Goal: Task Accomplishment & Management: Use online tool/utility

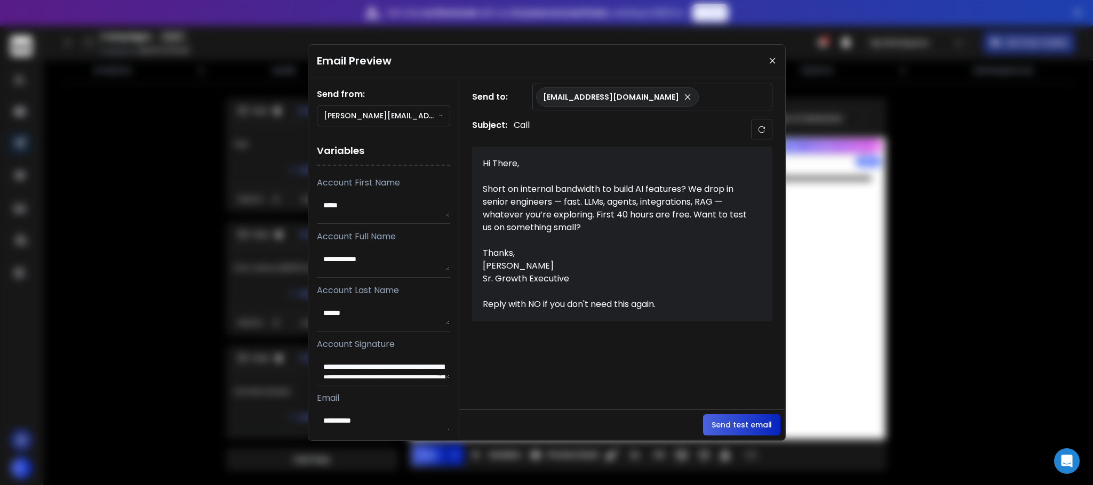
scroll to position [124, 0]
click at [683, 96] on icon at bounding box center [687, 97] width 9 height 9
click at [573, 112] on div "Send to:" at bounding box center [622, 97] width 300 height 31
click at [573, 105] on input at bounding box center [652, 96] width 233 height 19
click at [755, 429] on button "Send test email" at bounding box center [741, 424] width 77 height 21
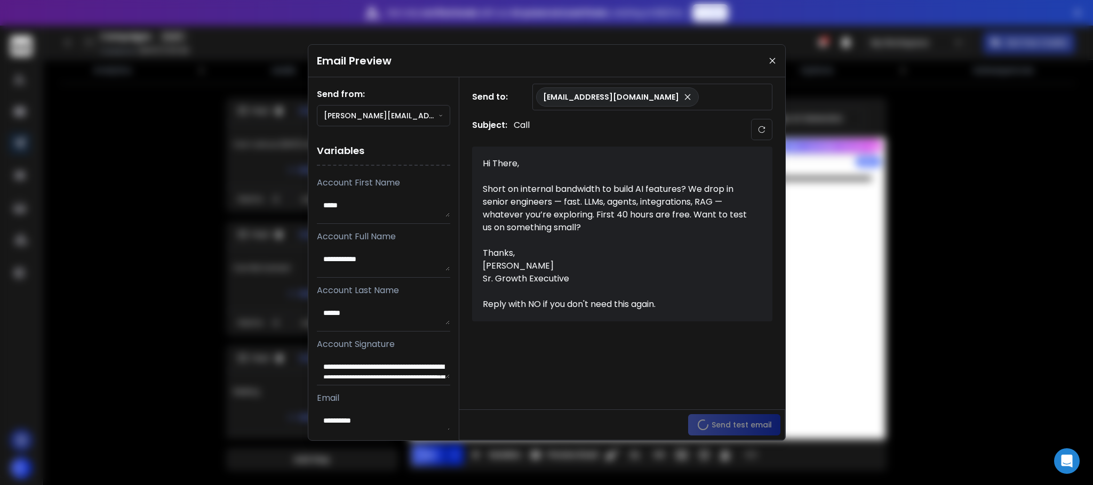
click at [699, 91] on div "[EMAIL_ADDRESS][DOMAIN_NAME]" at bounding box center [617, 96] width 163 height 19
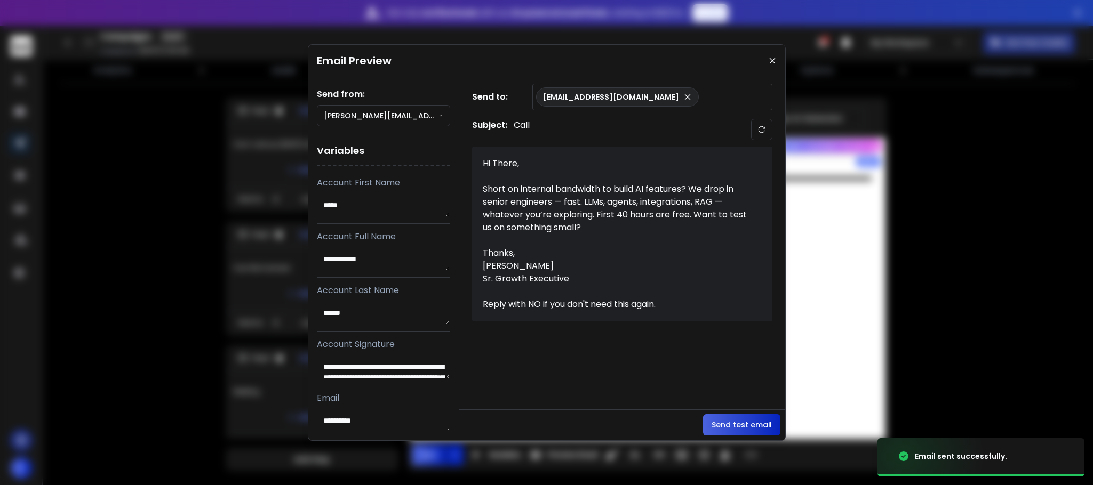
click at [692, 95] on icon at bounding box center [687, 97] width 9 height 9
click at [767, 95] on input at bounding box center [883, 96] width 233 height 19
click at [746, 426] on button "Send test email" at bounding box center [741, 424] width 77 height 21
click at [747, 97] on icon at bounding box center [751, 97] width 9 height 9
click at [677, 97] on input at bounding box center [652, 96] width 233 height 19
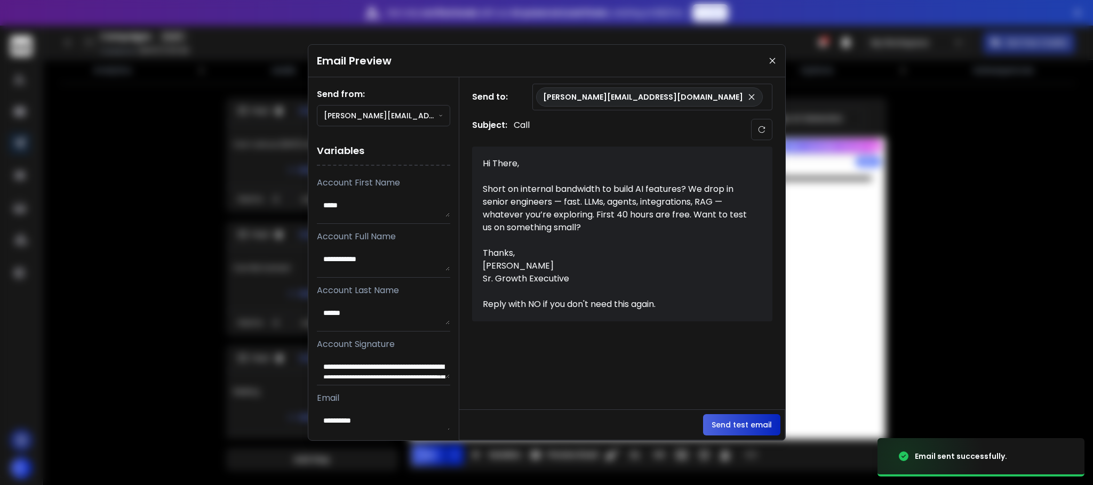
click at [747, 426] on button "Send test email" at bounding box center [741, 424] width 77 height 21
click at [747, 98] on icon at bounding box center [751, 97] width 9 height 9
click at [767, 98] on input at bounding box center [883, 96] width 233 height 19
click at [744, 429] on button "Send test email" at bounding box center [741, 424] width 77 height 21
click at [811, 100] on icon at bounding box center [815, 97] width 9 height 9
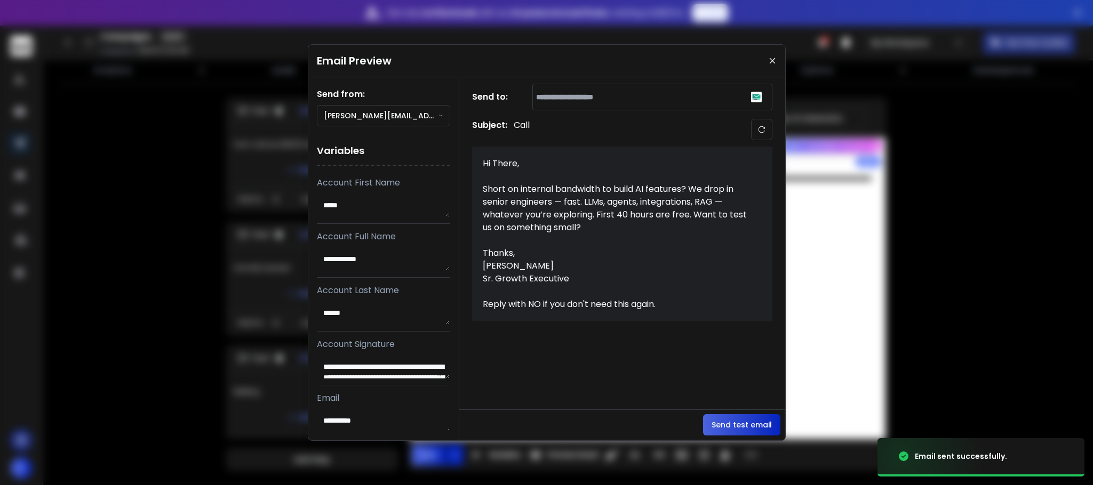
click at [693, 100] on input at bounding box center [652, 96] width 233 height 19
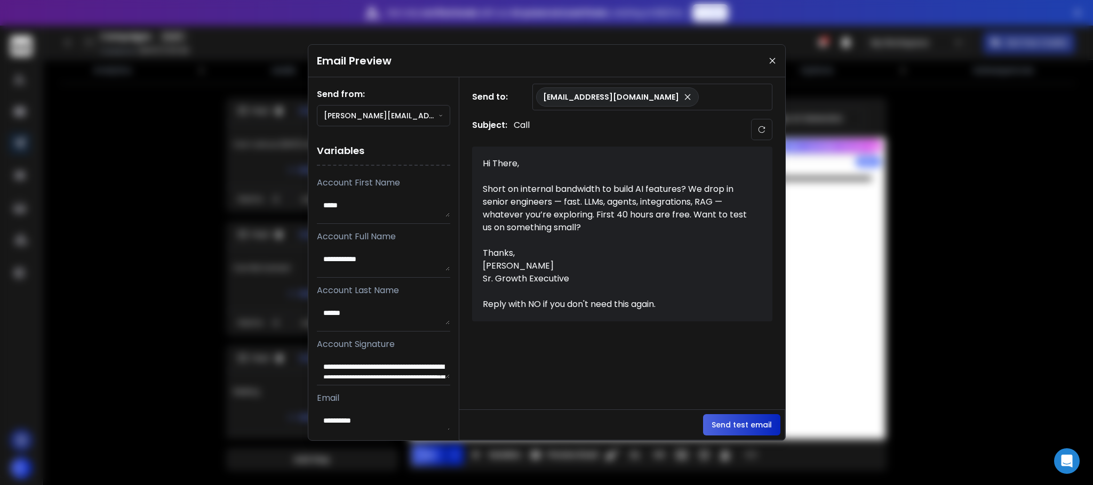
click at [743, 414] on button "Send test email" at bounding box center [741, 424] width 77 height 21
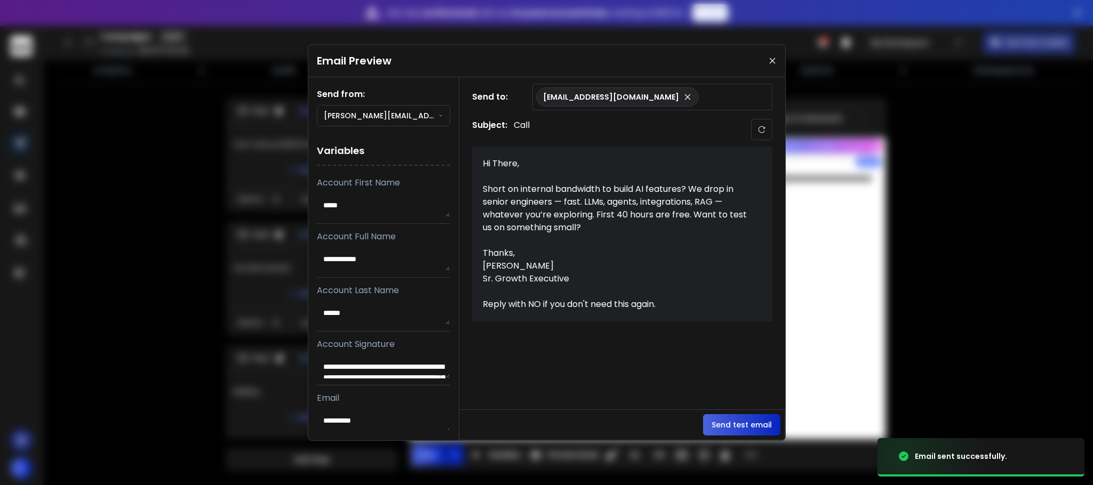
click at [683, 93] on icon at bounding box center [687, 97] width 9 height 9
click at [703, 93] on input at bounding box center [819, 96] width 233 height 19
click at [730, 432] on button "Send test email" at bounding box center [741, 424] width 77 height 21
click at [683, 100] on icon at bounding box center [687, 97] width 9 height 9
click at [703, 100] on input at bounding box center [819, 96] width 233 height 19
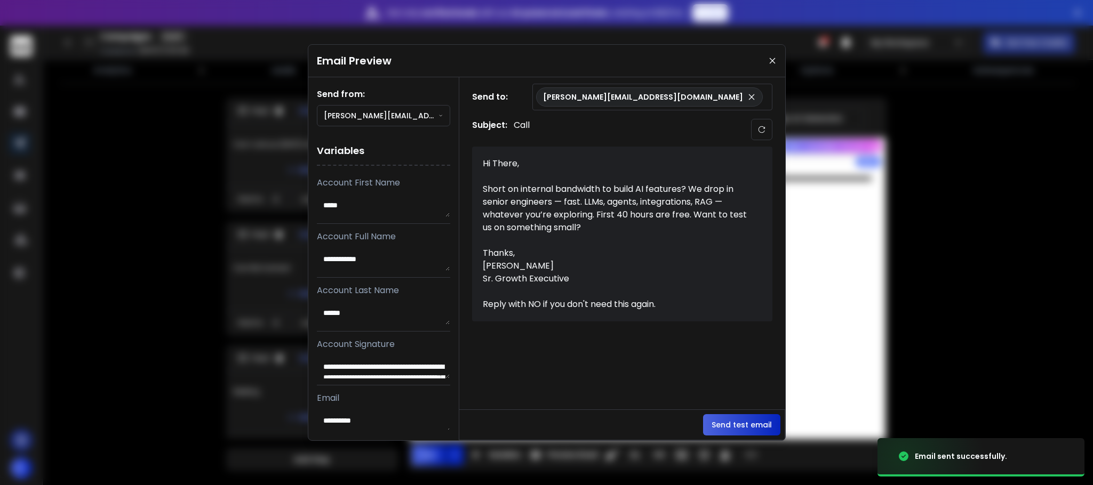
click at [757, 421] on button "Send test email" at bounding box center [741, 424] width 77 height 21
click at [748, 97] on icon at bounding box center [751, 97] width 6 height 6
click at [682, 97] on input at bounding box center [652, 96] width 233 height 19
click at [727, 424] on button "Send test email" at bounding box center [741, 424] width 77 height 21
click at [683, 96] on icon at bounding box center [687, 97] width 9 height 9
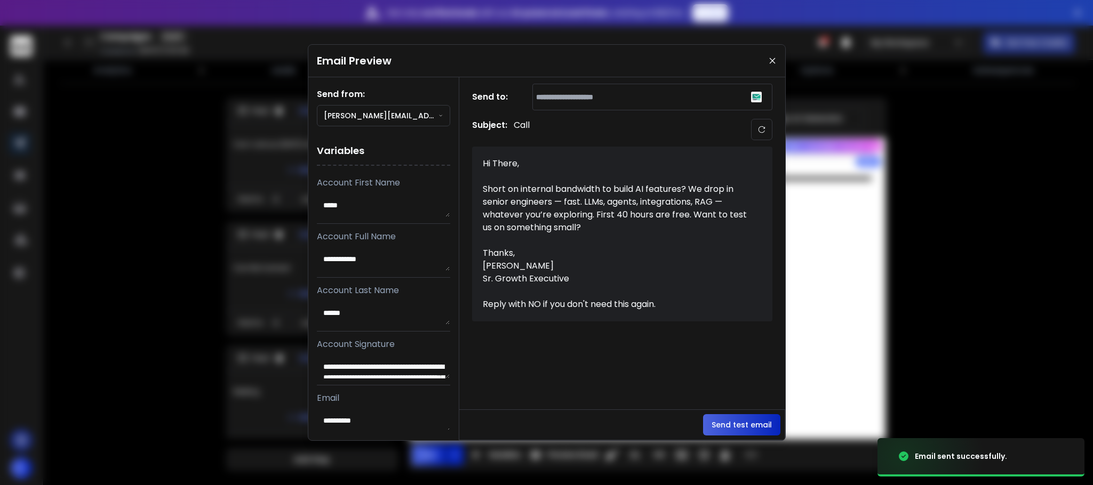
click at [632, 96] on input at bounding box center [652, 96] width 233 height 19
drag, startPoint x: 730, startPoint y: 422, endPoint x: 652, endPoint y: 378, distance: 90.3
click at [730, 421] on button "Send test email" at bounding box center [741, 424] width 77 height 21
click at [747, 93] on icon at bounding box center [751, 97] width 9 height 9
click at [767, 93] on input at bounding box center [883, 96] width 233 height 19
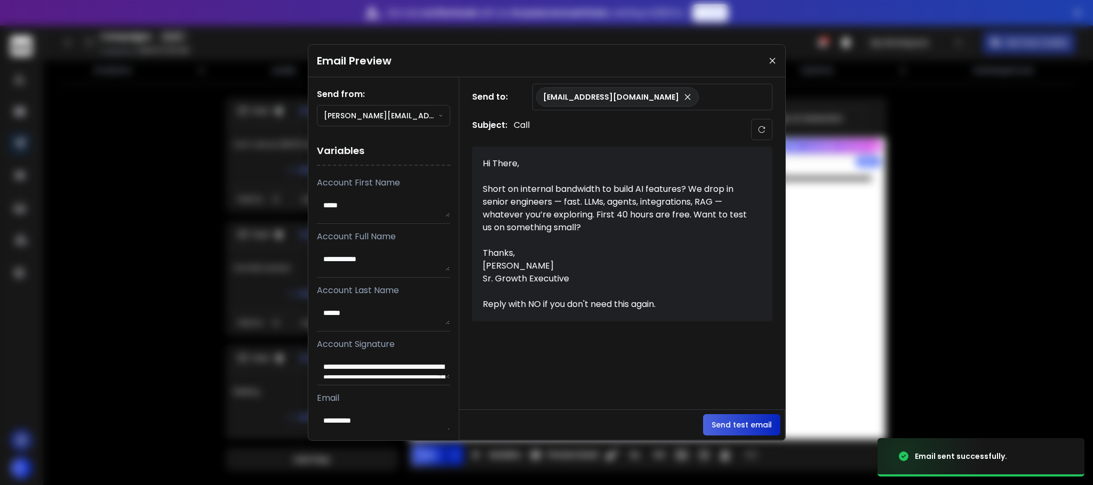
drag, startPoint x: 744, startPoint y: 418, endPoint x: 717, endPoint y: 402, distance: 31.8
click at [744, 418] on button "Send test email" at bounding box center [741, 424] width 77 height 21
click at [683, 94] on icon at bounding box center [687, 97] width 9 height 9
click at [669, 94] on input at bounding box center [652, 96] width 233 height 19
click at [760, 419] on button "Send test email" at bounding box center [741, 424] width 77 height 21
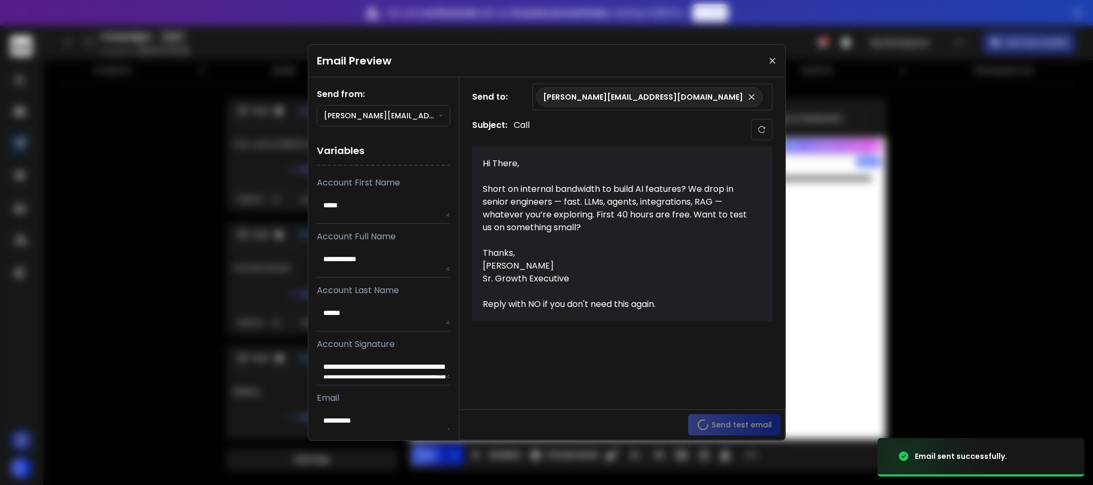
click at [747, 96] on icon at bounding box center [751, 97] width 9 height 9
click at [767, 96] on input at bounding box center [883, 96] width 233 height 19
click at [749, 421] on button "Send test email" at bounding box center [741, 424] width 77 height 21
click at [811, 97] on icon at bounding box center [815, 97] width 9 height 9
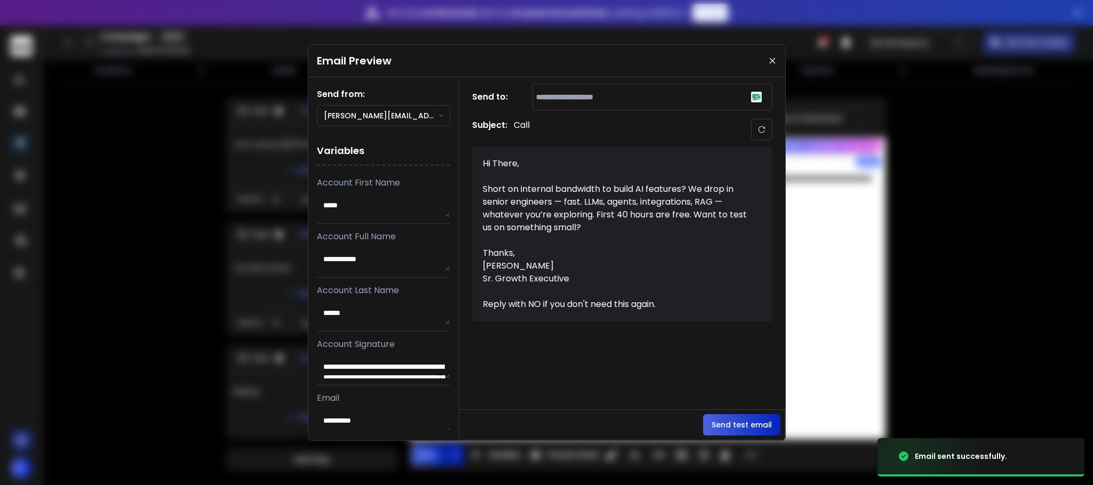
click at [661, 97] on input at bounding box center [652, 96] width 233 height 19
click at [744, 414] on button "Send test email" at bounding box center [741, 424] width 77 height 21
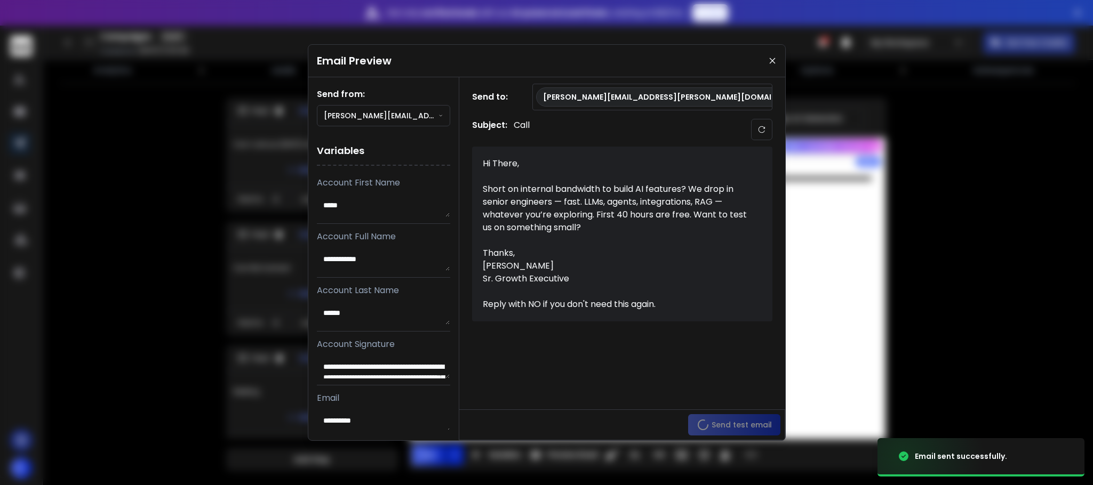
click at [811, 97] on icon at bounding box center [815, 97] width 9 height 9
click at [658, 97] on input at bounding box center [652, 96] width 233 height 19
click at [728, 432] on button "Send test email" at bounding box center [741, 424] width 77 height 21
click at [683, 99] on icon at bounding box center [687, 97] width 9 height 9
click at [646, 99] on input at bounding box center [652, 96] width 233 height 19
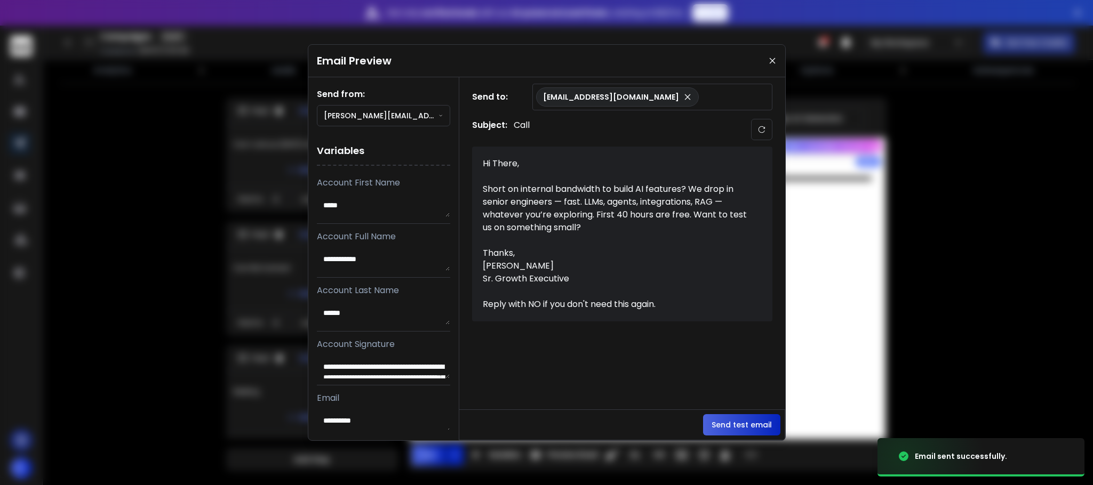
click at [764, 426] on button "Send test email" at bounding box center [741, 424] width 77 height 21
click at [683, 95] on icon at bounding box center [687, 97] width 9 height 9
click at [668, 95] on input at bounding box center [652, 96] width 233 height 19
click at [746, 420] on button "Send test email" at bounding box center [741, 424] width 77 height 21
click at [811, 96] on icon at bounding box center [815, 97] width 9 height 9
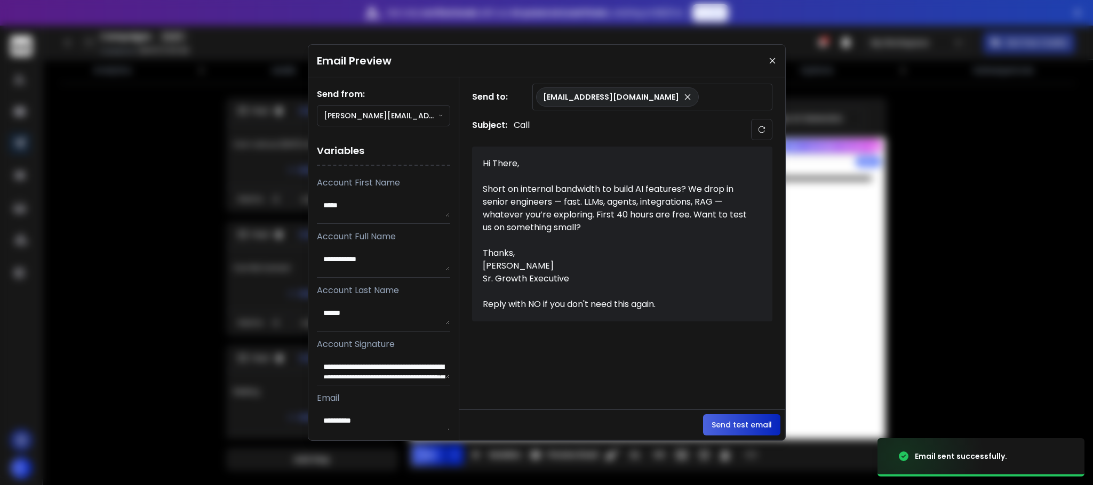
click at [703, 96] on input at bounding box center [819, 96] width 233 height 19
click at [720, 418] on button "Send test email" at bounding box center [741, 424] width 77 height 21
click at [684, 97] on icon at bounding box center [687, 97] width 6 height 6
drag, startPoint x: 644, startPoint y: 97, endPoint x: 642, endPoint y: 106, distance: 9.7
click at [644, 98] on input at bounding box center [652, 96] width 233 height 19
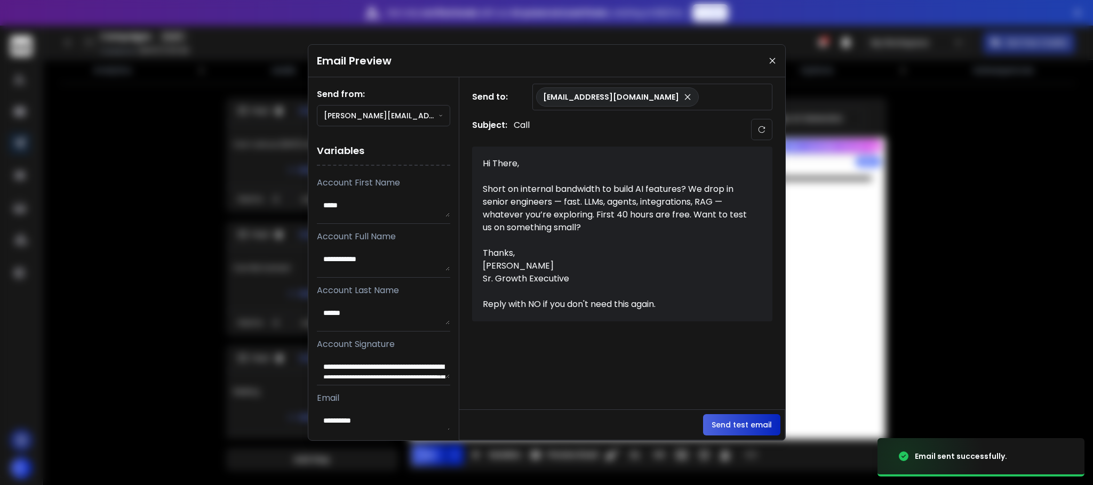
click at [763, 426] on button "Send test email" at bounding box center [741, 424] width 77 height 21
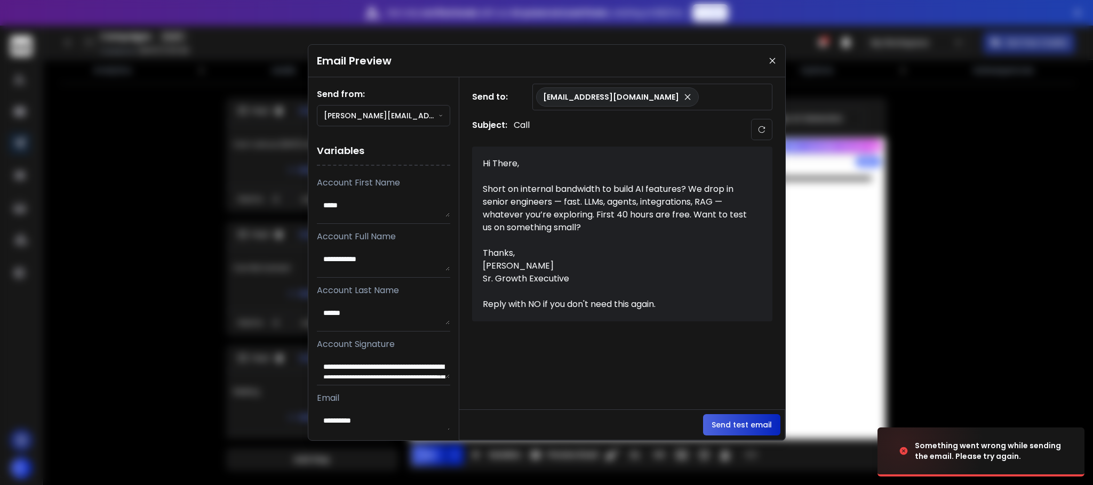
click at [685, 101] on icon at bounding box center [687, 97] width 9 height 9
click at [685, 101] on input at bounding box center [652, 96] width 233 height 19
click at [758, 419] on button "Send test email" at bounding box center [741, 424] width 77 height 21
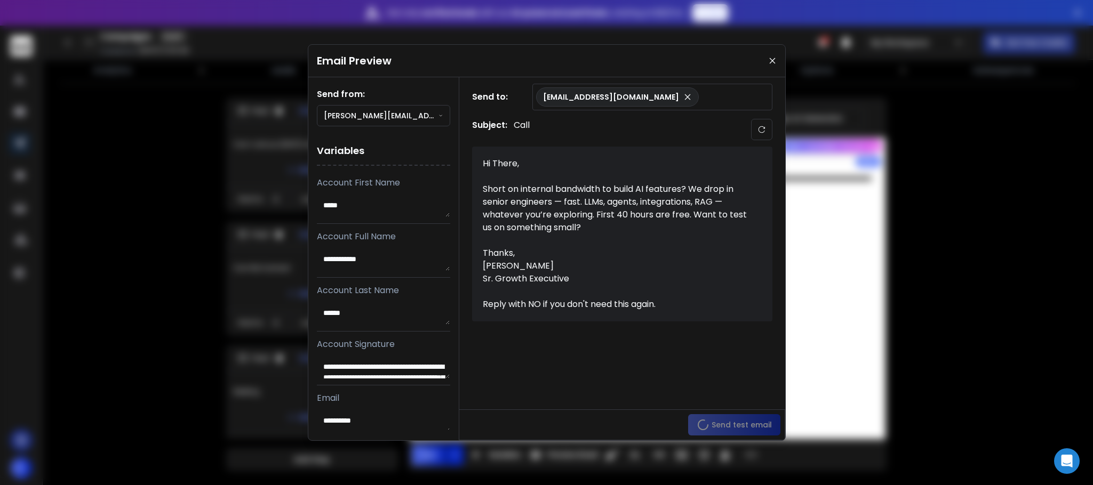
click at [650, 91] on div "[EMAIL_ADDRESS][DOMAIN_NAME]" at bounding box center [617, 96] width 163 height 19
click at [683, 94] on icon at bounding box center [687, 97] width 9 height 9
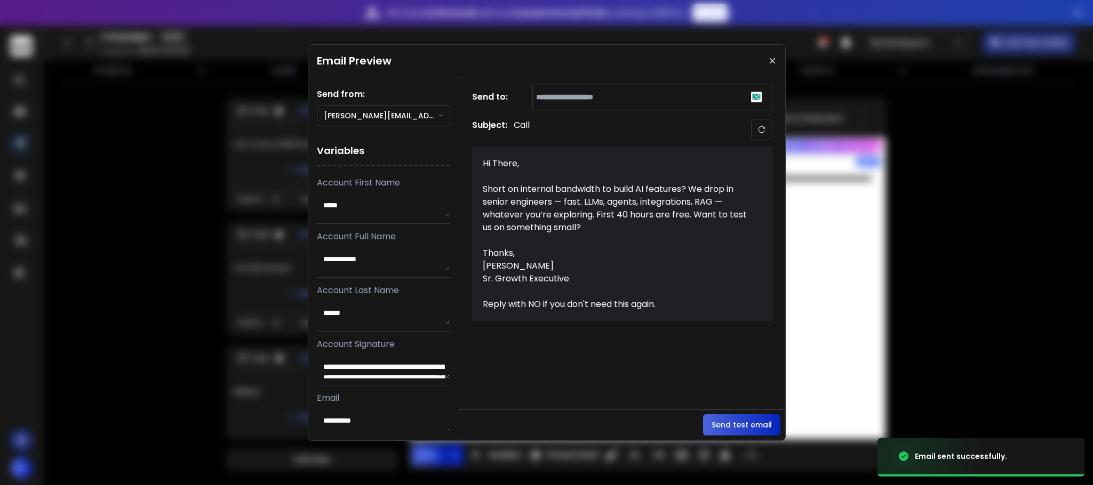
click at [650, 94] on input at bounding box center [652, 96] width 233 height 19
click at [751, 418] on button "Send test email" at bounding box center [741, 424] width 77 height 21
click at [685, 101] on icon at bounding box center [687, 97] width 9 height 9
click at [685, 101] on input at bounding box center [652, 96] width 233 height 19
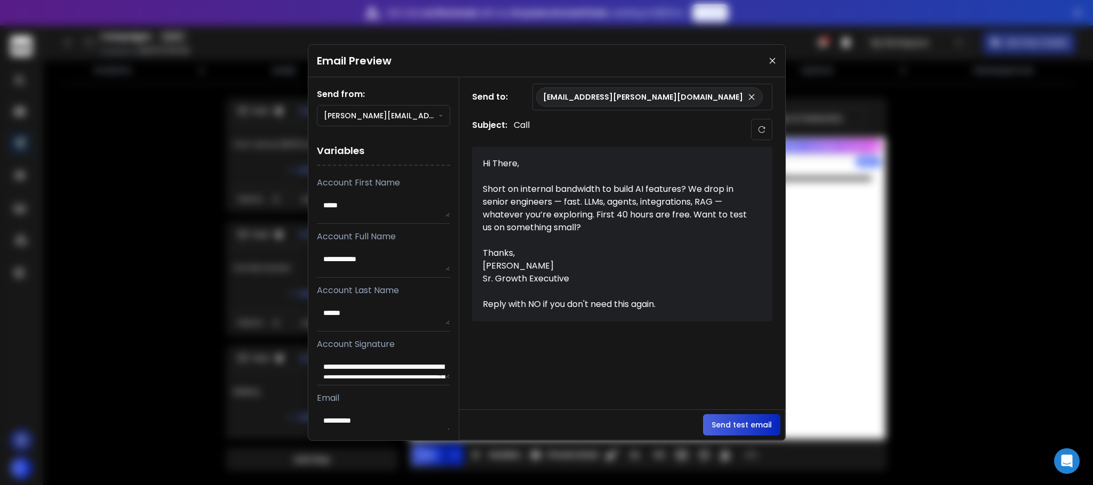
click at [746, 413] on div "Send test email" at bounding box center [622, 425] width 326 height 31
click at [661, 93] on div "[EMAIL_ADDRESS][PERSON_NAME][DOMAIN_NAME]" at bounding box center [649, 96] width 227 height 19
click at [747, 96] on icon at bounding box center [751, 97] width 9 height 9
click at [656, 96] on input at bounding box center [652, 96] width 233 height 19
click at [776, 430] on button "Send test email" at bounding box center [741, 424] width 77 height 21
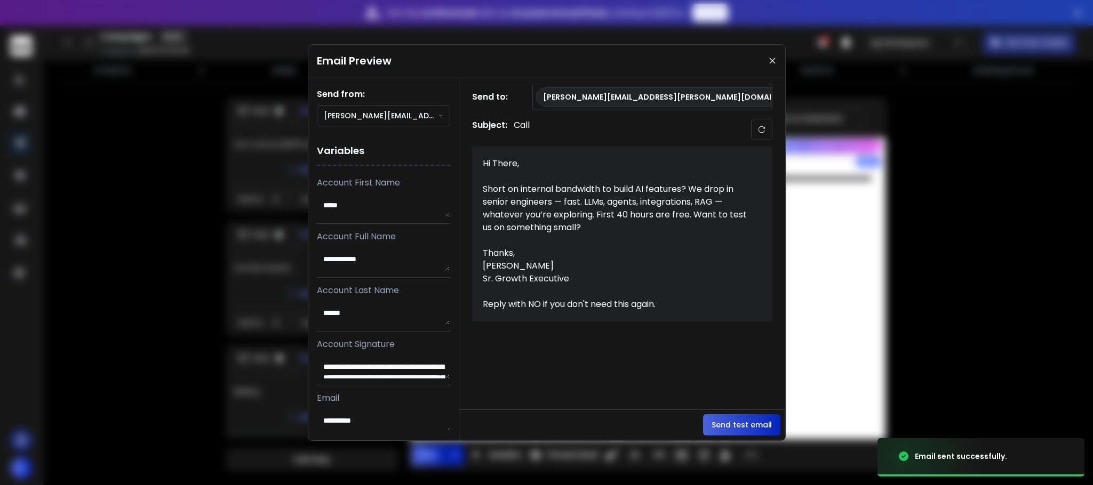
click at [812, 97] on icon at bounding box center [815, 97] width 6 height 6
click at [645, 97] on input at bounding box center [652, 96] width 233 height 19
click at [718, 413] on div "Send test email" at bounding box center [622, 425] width 326 height 31
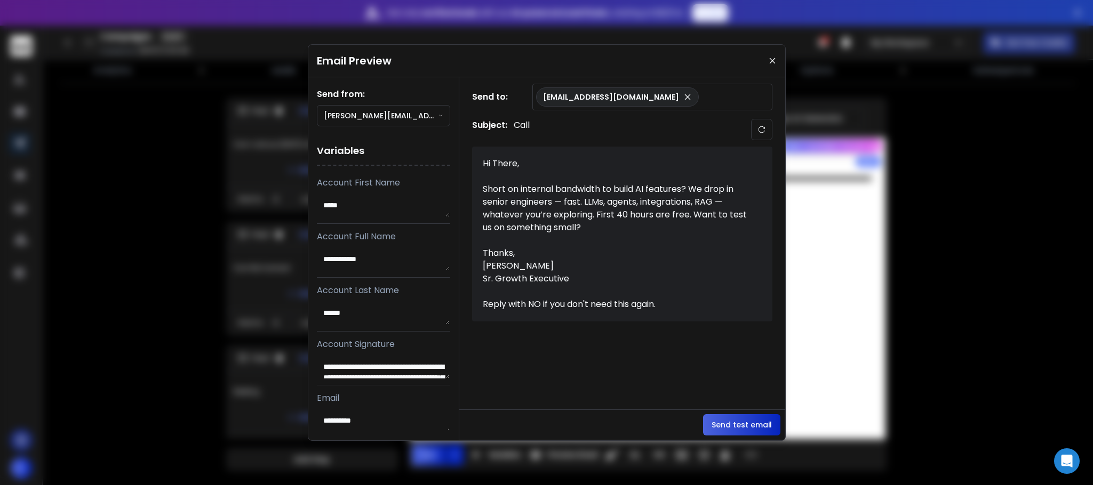
click at [726, 424] on button "Send test email" at bounding box center [741, 424] width 77 height 21
click at [683, 95] on icon at bounding box center [687, 97] width 9 height 9
click at [671, 95] on input at bounding box center [652, 96] width 233 height 19
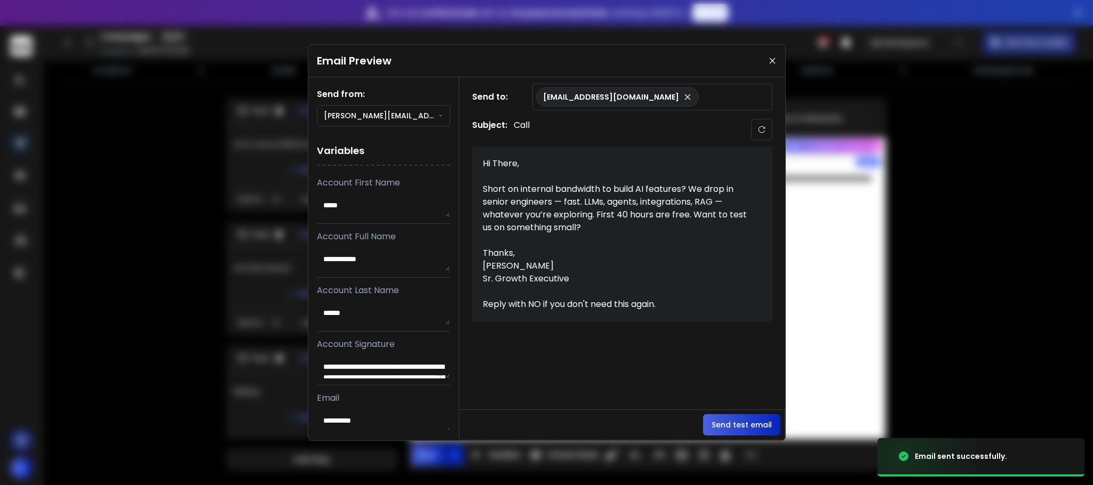
drag, startPoint x: 733, startPoint y: 429, endPoint x: 728, endPoint y: 419, distance: 11.2
click at [733, 429] on button "Send test email" at bounding box center [741, 424] width 77 height 21
click at [692, 96] on icon at bounding box center [687, 97] width 9 height 9
click at [699, 95] on input at bounding box center [652, 96] width 233 height 19
click at [723, 426] on button "Send test email" at bounding box center [741, 424] width 77 height 21
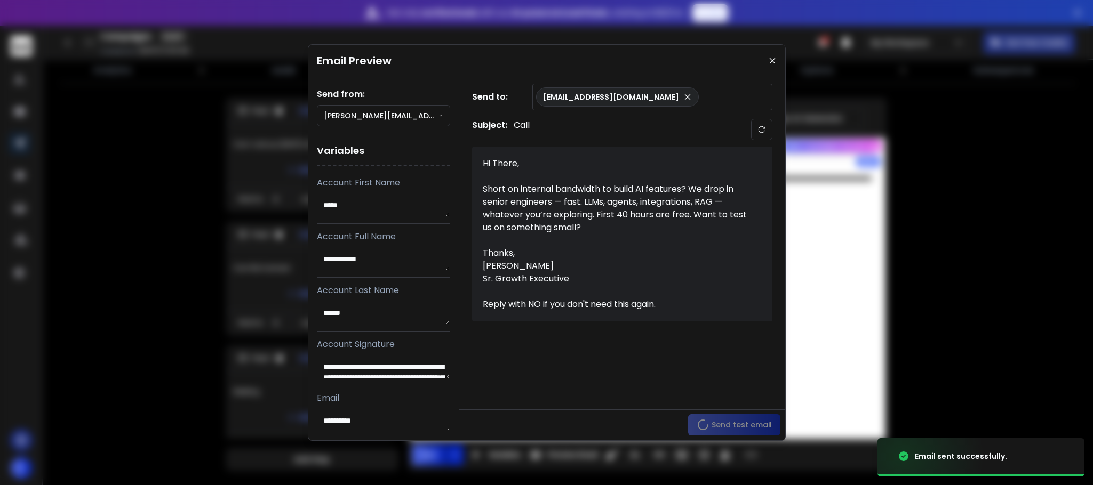
click at [683, 93] on icon at bounding box center [687, 97] width 9 height 9
click at [663, 93] on input at bounding box center [652, 96] width 233 height 19
click at [728, 426] on button "Send test email" at bounding box center [741, 424] width 77 height 21
click at [683, 97] on icon at bounding box center [687, 97] width 9 height 9
click at [703, 97] on input at bounding box center [819, 96] width 233 height 19
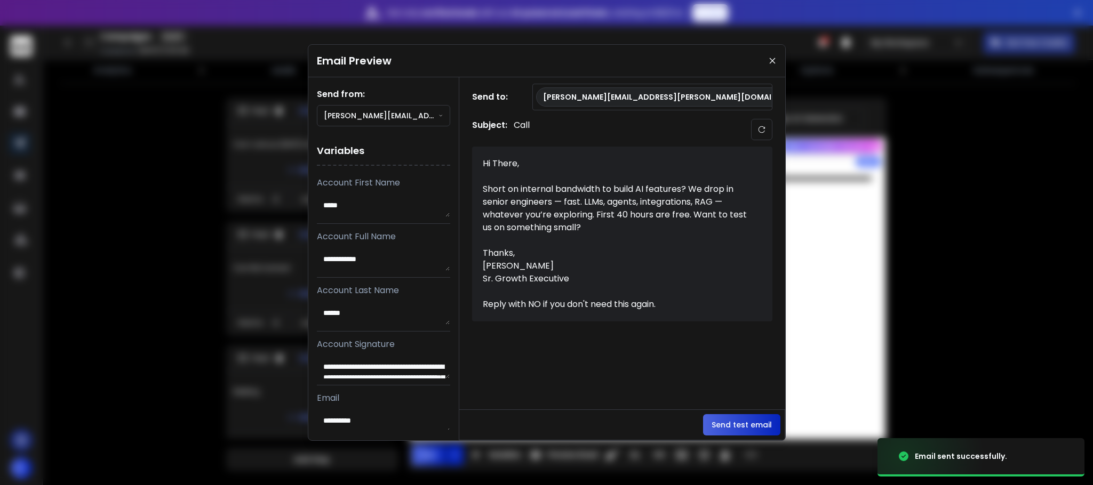
click at [768, 418] on button "Send test email" at bounding box center [741, 424] width 77 height 21
click at [811, 95] on icon at bounding box center [815, 97] width 9 height 9
click at [668, 95] on input at bounding box center [652, 96] width 233 height 19
click at [735, 421] on button "Send test email" at bounding box center [741, 424] width 77 height 21
click at [639, 96] on div "[PERSON_NAME][EMAIL_ADDRESS][DOMAIN_NAME]" at bounding box center [649, 96] width 227 height 19
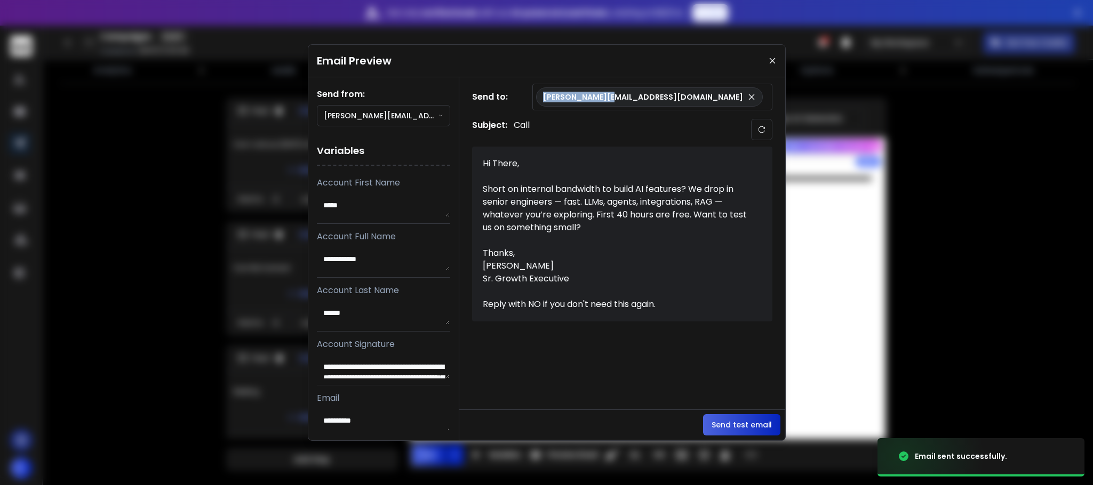
click at [638, 97] on div "[PERSON_NAME][EMAIL_ADDRESS][DOMAIN_NAME]" at bounding box center [649, 96] width 227 height 19
click at [636, 98] on div "[PERSON_NAME][EMAIL_ADDRESS][DOMAIN_NAME]" at bounding box center [649, 96] width 227 height 19
click at [747, 98] on icon at bounding box center [751, 97] width 9 height 9
click at [767, 98] on input at bounding box center [883, 96] width 233 height 19
click at [739, 429] on button "Send test email" at bounding box center [741, 424] width 77 height 21
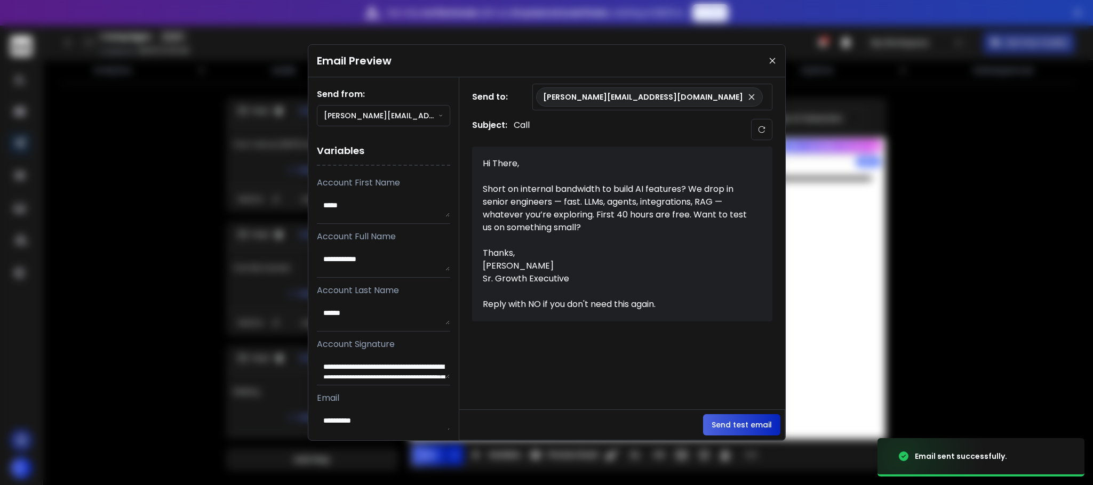
click at [748, 97] on icon at bounding box center [751, 97] width 6 height 6
click at [767, 97] on input at bounding box center [883, 96] width 233 height 19
click at [740, 415] on button "Send test email" at bounding box center [741, 424] width 77 height 21
click at [741, 428] on div "Send test email" at bounding box center [622, 425] width 326 height 31
click at [811, 96] on icon at bounding box center [815, 97] width 9 height 9
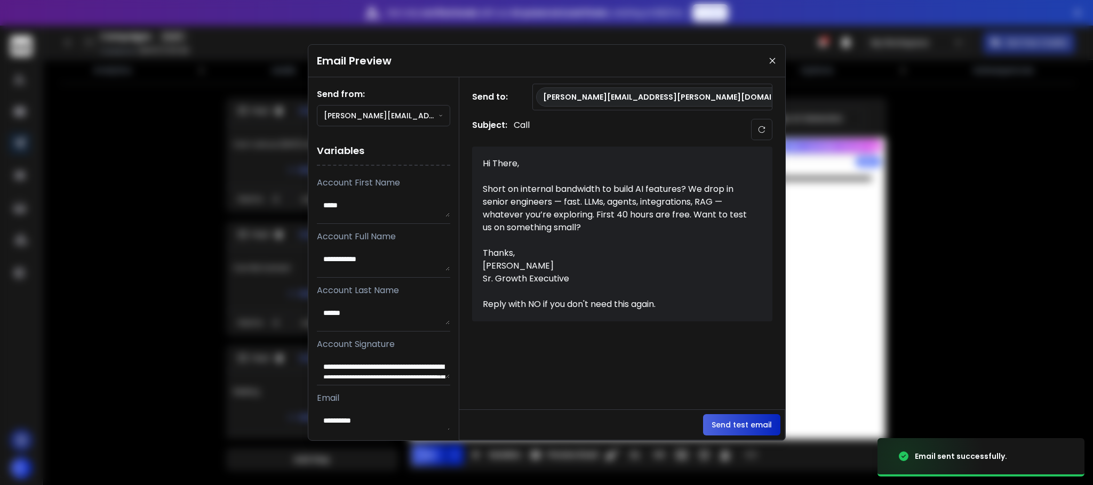
click at [831, 96] on input at bounding box center [947, 96] width 233 height 19
click at [748, 426] on button "Send test email" at bounding box center [741, 424] width 77 height 21
click at [683, 96] on icon at bounding box center [687, 97] width 9 height 9
click at [644, 96] on input at bounding box center [652, 96] width 233 height 19
click at [758, 431] on button "Send test email" at bounding box center [741, 424] width 77 height 21
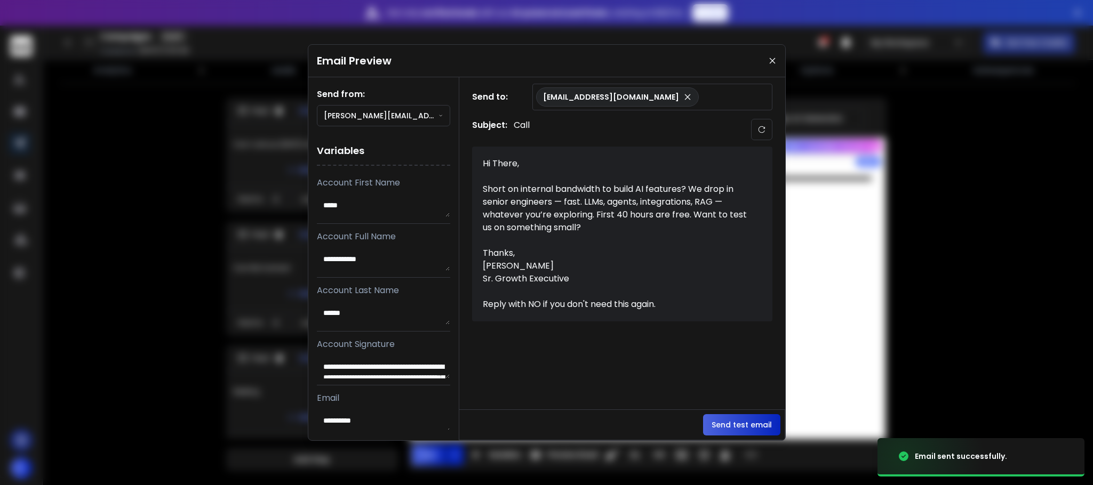
click at [683, 98] on icon at bounding box center [687, 97] width 9 height 9
click at [659, 98] on input at bounding box center [652, 96] width 233 height 19
click at [756, 424] on button "Send test email" at bounding box center [741, 424] width 77 height 21
click at [683, 96] on icon at bounding box center [687, 97] width 9 height 9
click at [667, 96] on input at bounding box center [652, 96] width 233 height 19
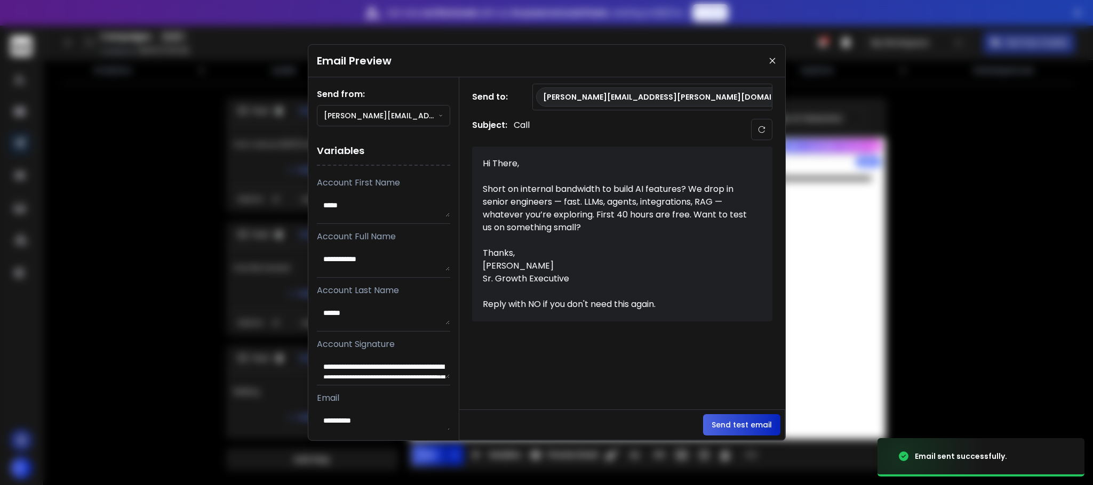
click at [738, 428] on button "Send test email" at bounding box center [741, 424] width 77 height 21
click at [811, 101] on icon at bounding box center [815, 97] width 9 height 9
click at [674, 101] on input at bounding box center [652, 96] width 233 height 19
click at [732, 435] on button "Send test email" at bounding box center [741, 424] width 77 height 21
click at [683, 95] on icon at bounding box center [687, 97] width 9 height 9
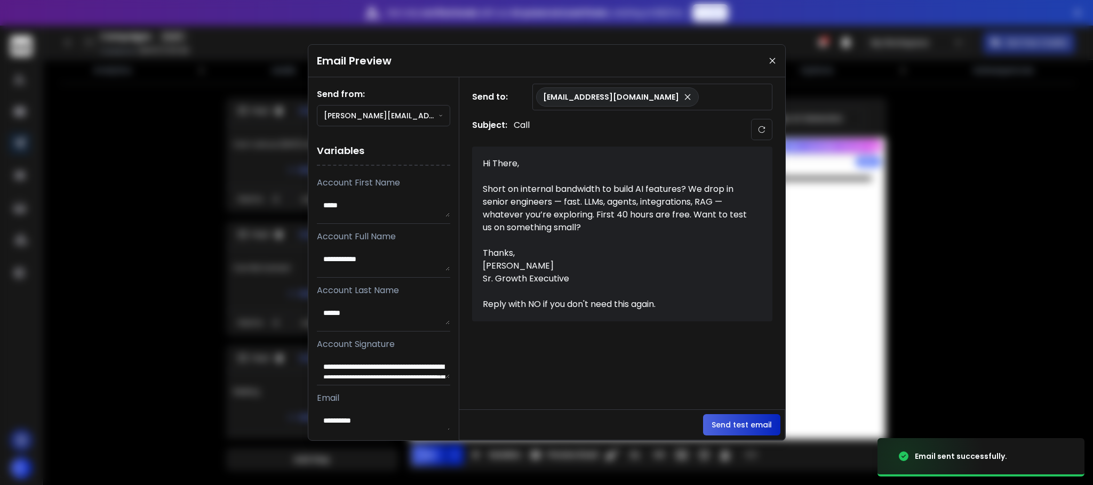
click at [703, 95] on input at bounding box center [819, 96] width 233 height 19
drag, startPoint x: 748, startPoint y: 438, endPoint x: 746, endPoint y: 430, distance: 8.2
click at [748, 437] on div "Send test email" at bounding box center [622, 425] width 326 height 31
click at [746, 430] on button "Send test email" at bounding box center [741, 424] width 77 height 21
click at [682, 90] on div "[EMAIL_ADDRESS][DOMAIN_NAME]" at bounding box center [617, 96] width 163 height 19
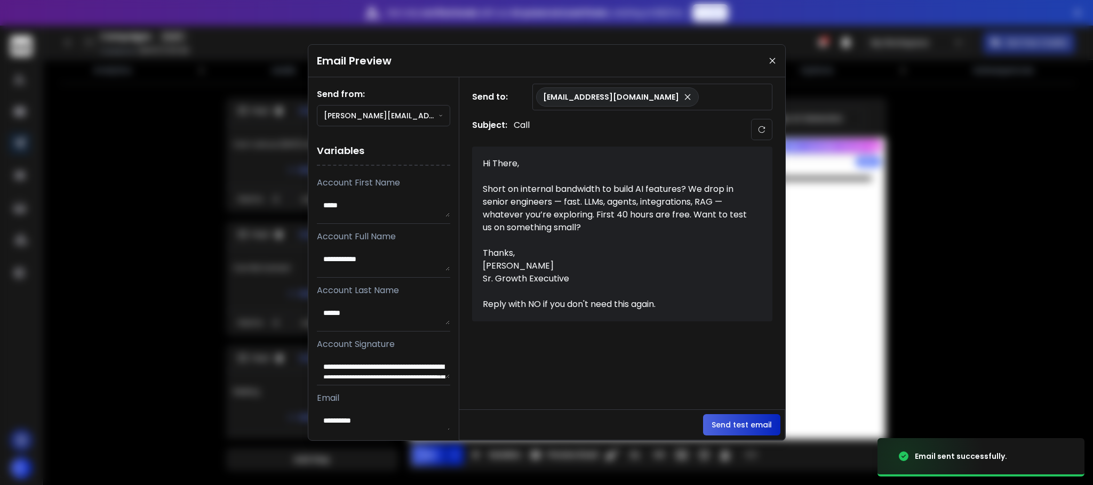
click at [683, 94] on icon at bounding box center [687, 97] width 9 height 9
click at [682, 94] on input at bounding box center [652, 96] width 233 height 19
click at [728, 418] on button "Send test email" at bounding box center [741, 424] width 77 height 21
click at [683, 96] on icon at bounding box center [687, 97] width 9 height 9
click at [703, 96] on input at bounding box center [819, 96] width 233 height 19
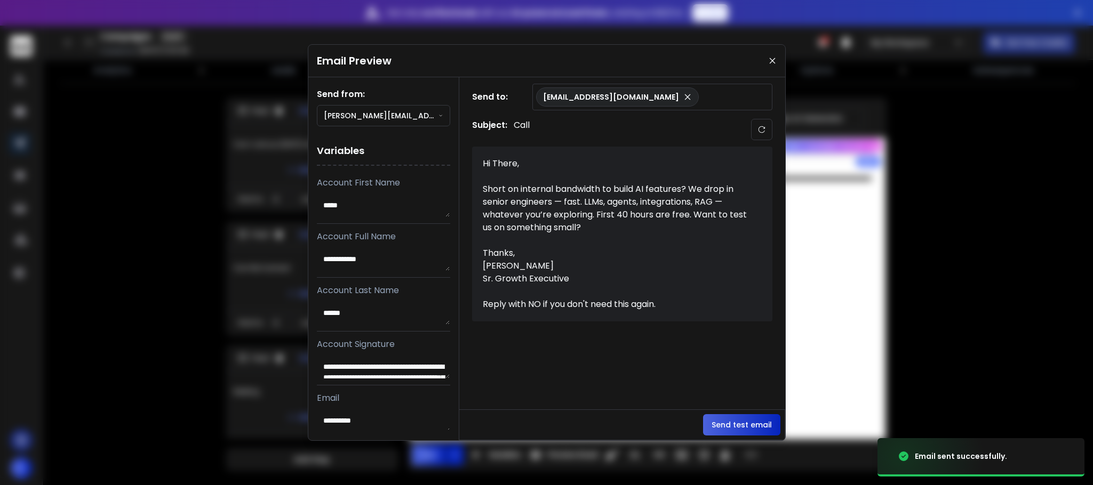
click at [754, 422] on button "Send test email" at bounding box center [741, 424] width 77 height 21
click at [683, 98] on icon at bounding box center [687, 97] width 9 height 9
click at [676, 98] on input at bounding box center [652, 96] width 233 height 19
drag, startPoint x: 746, startPoint y: 429, endPoint x: 747, endPoint y: 419, distance: 9.7
click at [747, 428] on button "Send test email" at bounding box center [741, 424] width 77 height 21
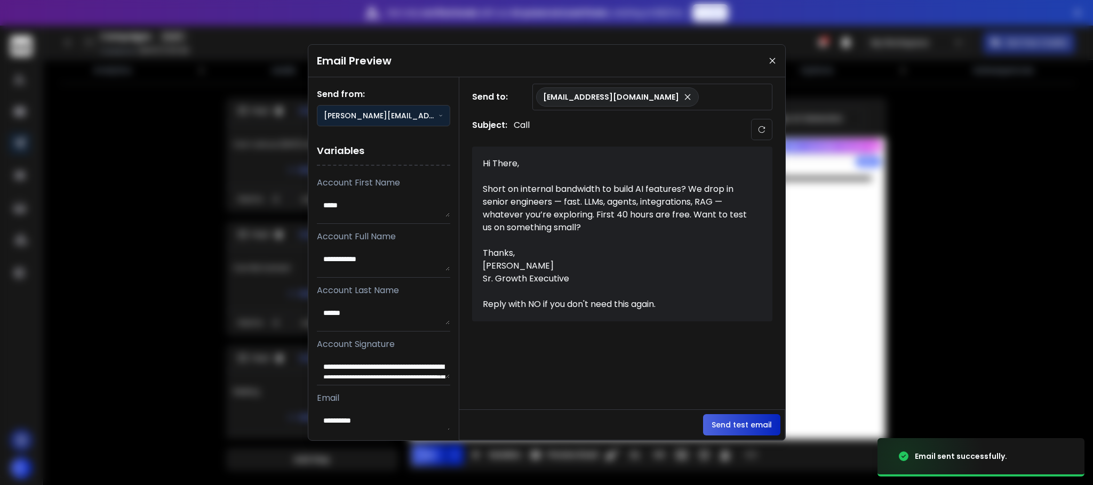
click at [355, 114] on p "[PERSON_NAME][EMAIL_ADDRESS][PERSON_NAME][DOMAIN_NAME]" at bounding box center [381, 115] width 115 height 11
type input "**********"
click at [395, 106] on button "[PERSON_NAME][EMAIL_ADDRESS][PERSON_NAME][DOMAIN_NAME]" at bounding box center [383, 115] width 133 height 21
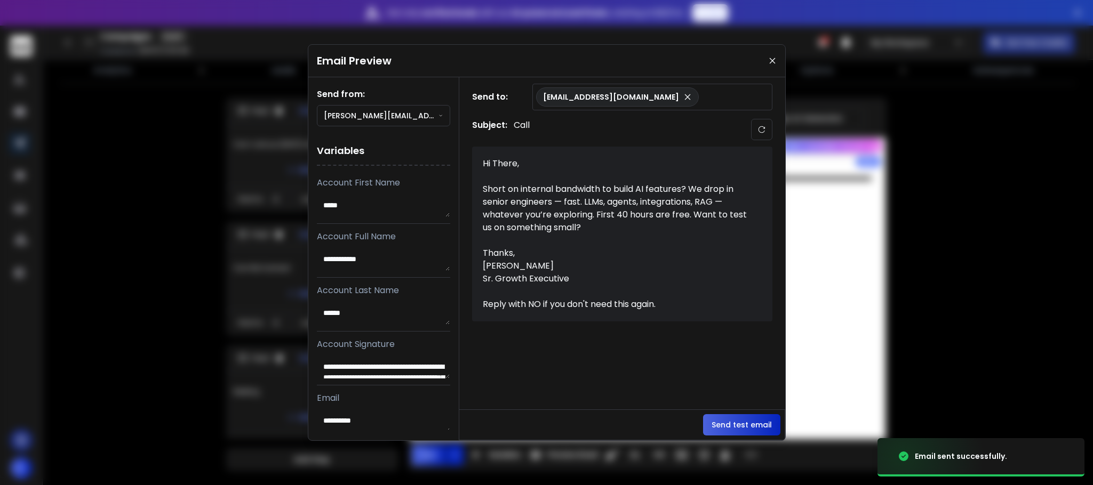
click at [402, 98] on h1 "Send from:" at bounding box center [383, 94] width 133 height 13
click at [399, 109] on button "[PERSON_NAME][EMAIL_ADDRESS][PERSON_NAME][DOMAIN_NAME]" at bounding box center [383, 115] width 133 height 21
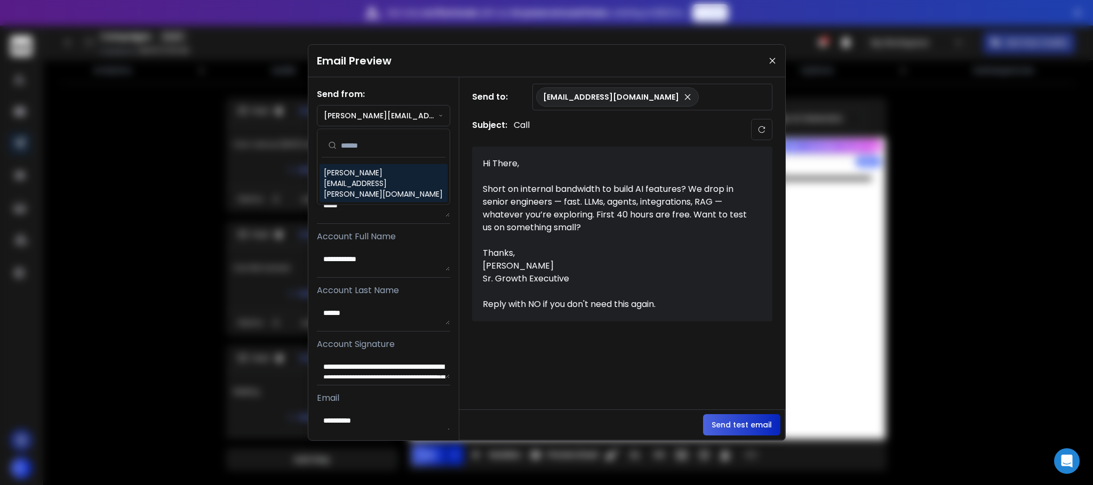
click at [379, 170] on div "[PERSON_NAME][EMAIL_ADDRESS][PERSON_NAME][DOMAIN_NAME]" at bounding box center [383, 183] width 119 height 32
click at [683, 100] on icon at bounding box center [687, 97] width 9 height 9
click at [703, 101] on input at bounding box center [819, 96] width 233 height 19
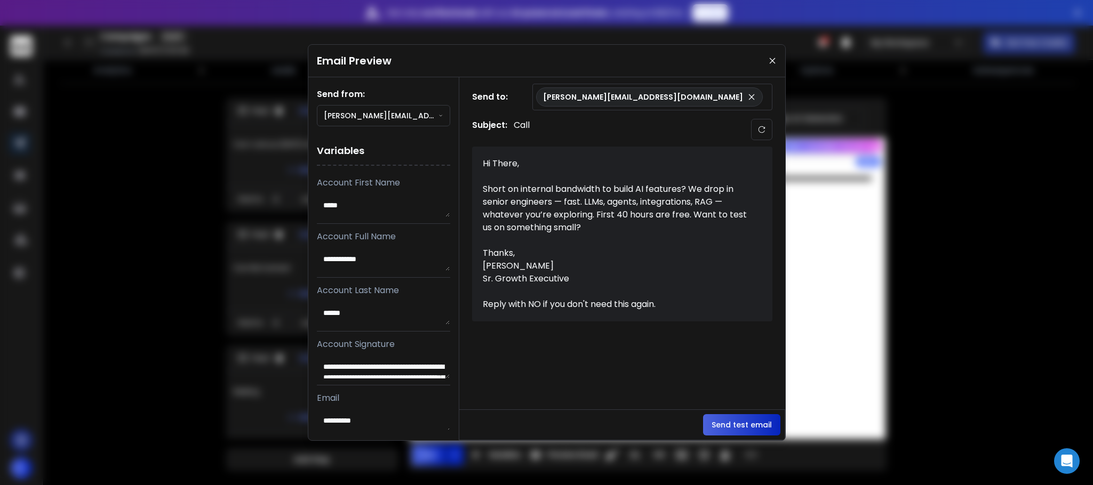
click at [730, 432] on button "Send test email" at bounding box center [741, 424] width 77 height 21
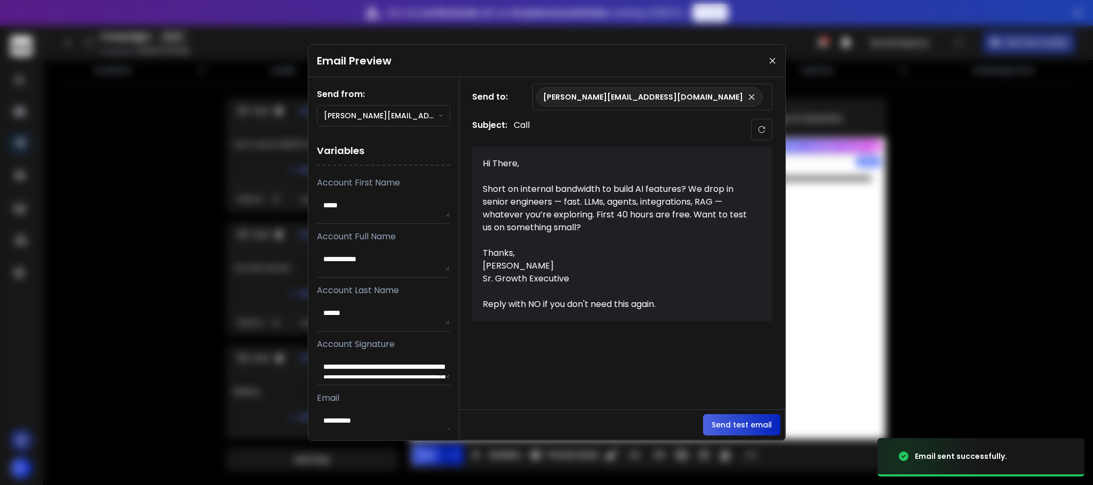
click at [747, 98] on icon at bounding box center [751, 97] width 9 height 9
click at [767, 98] on input at bounding box center [883, 96] width 233 height 19
click at [749, 421] on button "Send test email" at bounding box center [741, 424] width 77 height 21
click at [747, 96] on icon at bounding box center [751, 97] width 9 height 9
click at [767, 96] on input at bounding box center [883, 96] width 233 height 19
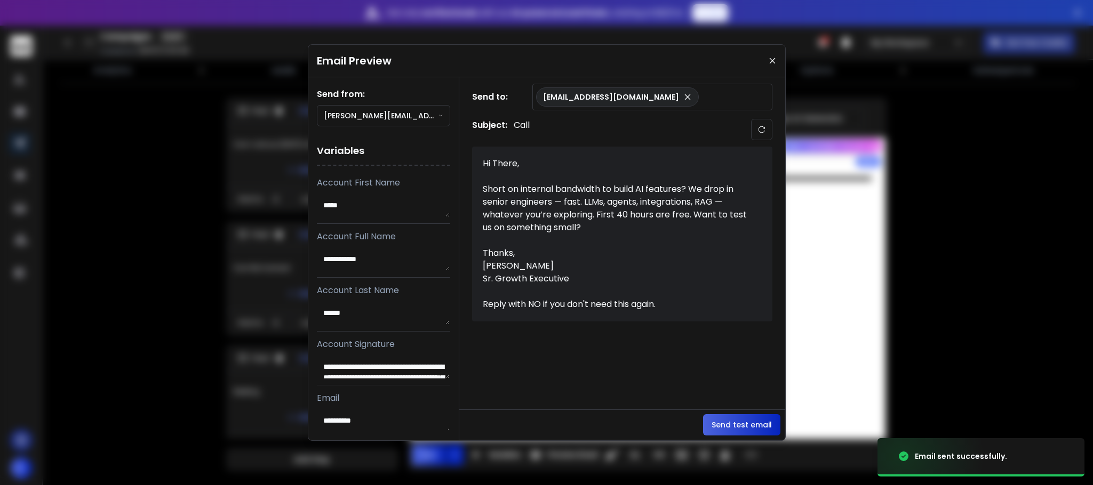
click at [746, 432] on button "Send test email" at bounding box center [741, 424] width 77 height 21
click at [683, 99] on icon at bounding box center [687, 97] width 9 height 9
click at [640, 99] on input at bounding box center [652, 96] width 233 height 19
click at [741, 435] on button "Send test email" at bounding box center [741, 424] width 77 height 21
click at [683, 100] on icon at bounding box center [687, 97] width 9 height 9
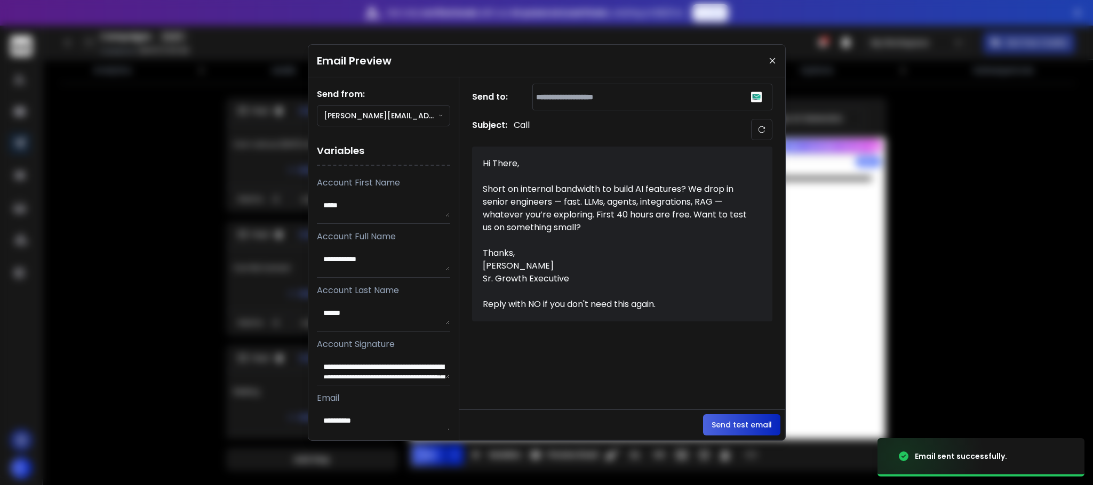
click at [620, 100] on input at bounding box center [652, 96] width 233 height 19
click at [732, 432] on button "Send test email" at bounding box center [741, 424] width 77 height 21
click at [683, 95] on icon at bounding box center [687, 97] width 9 height 9
click at [732, 436] on div "Send test email" at bounding box center [622, 425] width 326 height 31
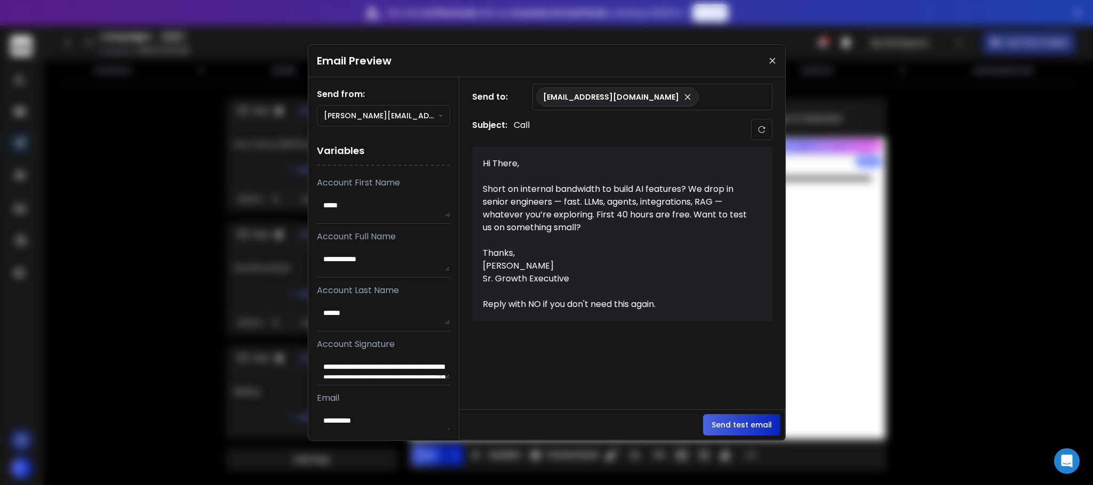
click at [732, 429] on button "Send test email" at bounding box center [741, 424] width 77 height 21
click at [692, 101] on icon at bounding box center [687, 97] width 9 height 9
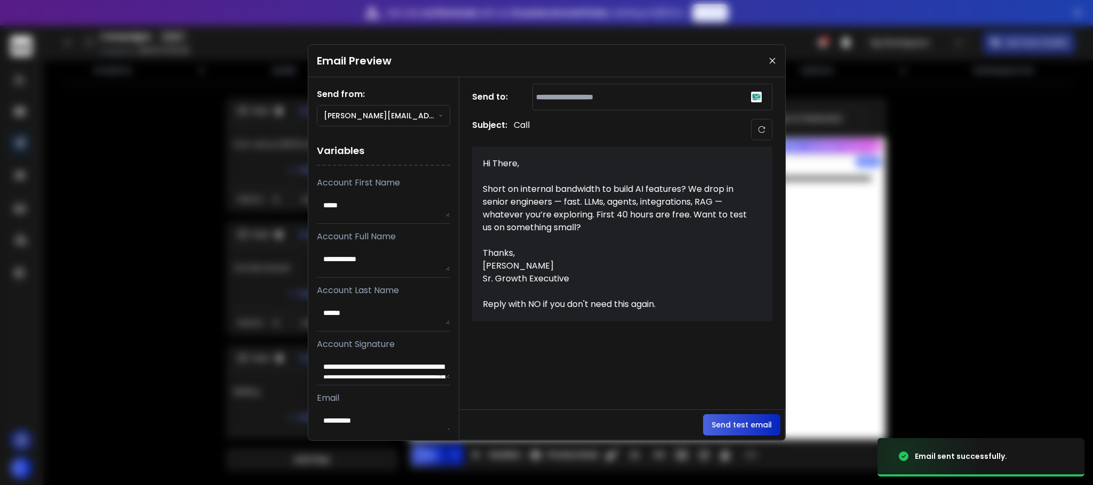
click at [701, 99] on input at bounding box center [652, 96] width 233 height 19
click at [732, 439] on div "Send test email" at bounding box center [622, 425] width 326 height 31
click at [733, 426] on button "Send test email" at bounding box center [741, 424] width 77 height 21
click at [683, 96] on icon at bounding box center [687, 97] width 9 height 9
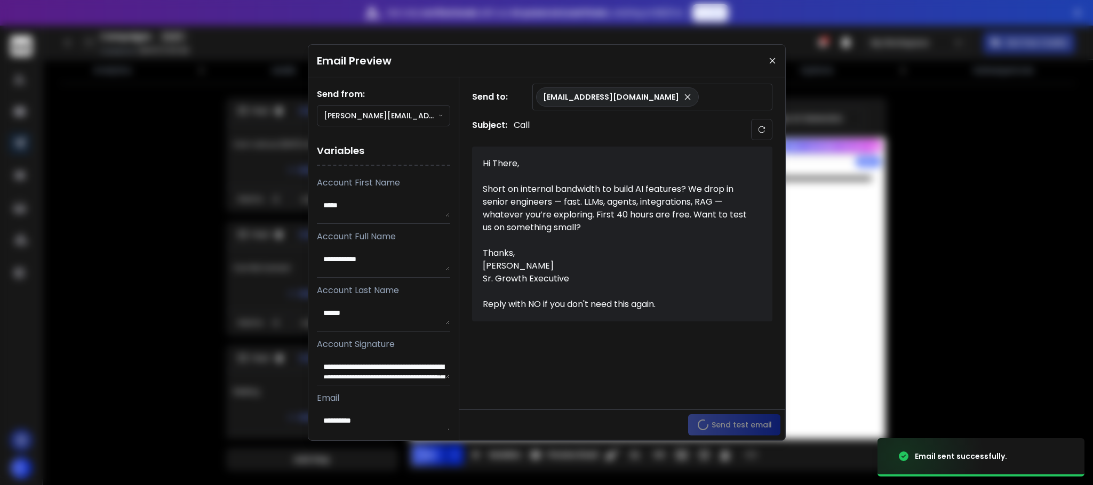
click at [703, 96] on input at bounding box center [819, 96] width 233 height 19
click at [749, 428] on button "Send test email" at bounding box center [741, 424] width 77 height 21
click at [683, 98] on icon at bounding box center [687, 97] width 9 height 9
click at [703, 98] on input at bounding box center [819, 96] width 233 height 19
click at [746, 429] on button "Send test email" at bounding box center [741, 424] width 77 height 21
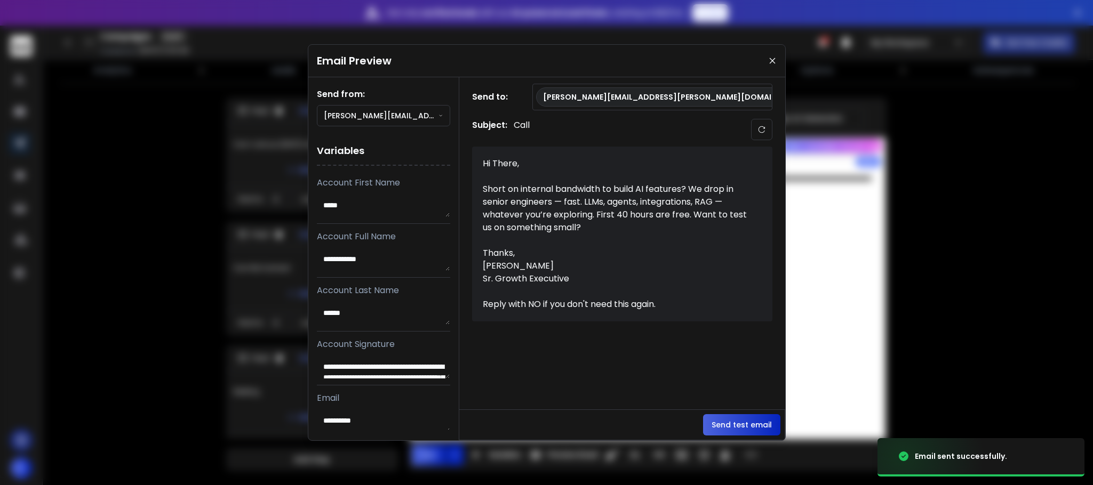
click at [669, 98] on div "[PERSON_NAME][EMAIL_ADDRESS][PERSON_NAME][DOMAIN_NAME]" at bounding box center [681, 96] width 291 height 19
click at [811, 97] on icon at bounding box center [815, 97] width 9 height 9
click at [831, 97] on input at bounding box center [947, 96] width 233 height 19
click at [734, 432] on button "Send test email" at bounding box center [741, 424] width 77 height 21
click at [747, 97] on icon at bounding box center [751, 97] width 9 height 9
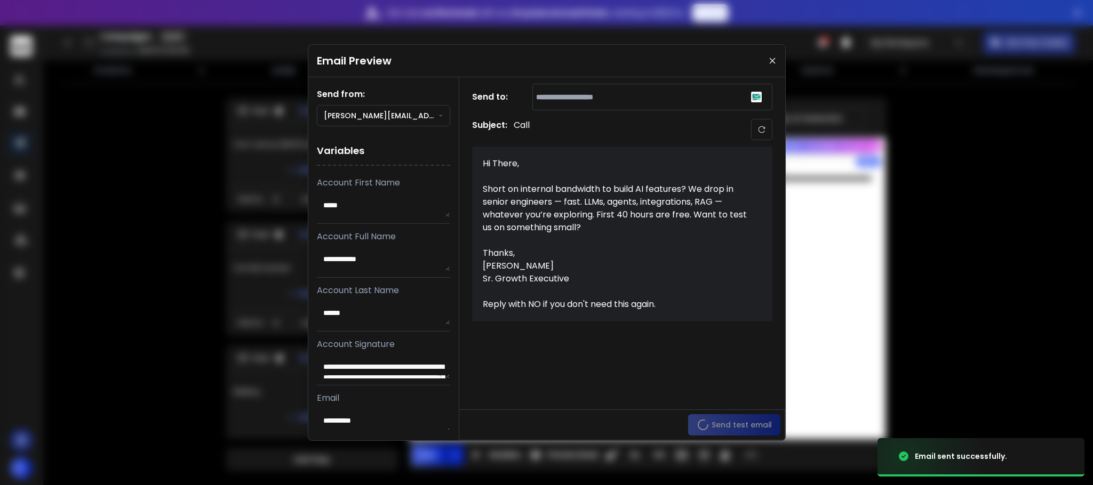
click at [683, 98] on input at bounding box center [652, 96] width 233 height 19
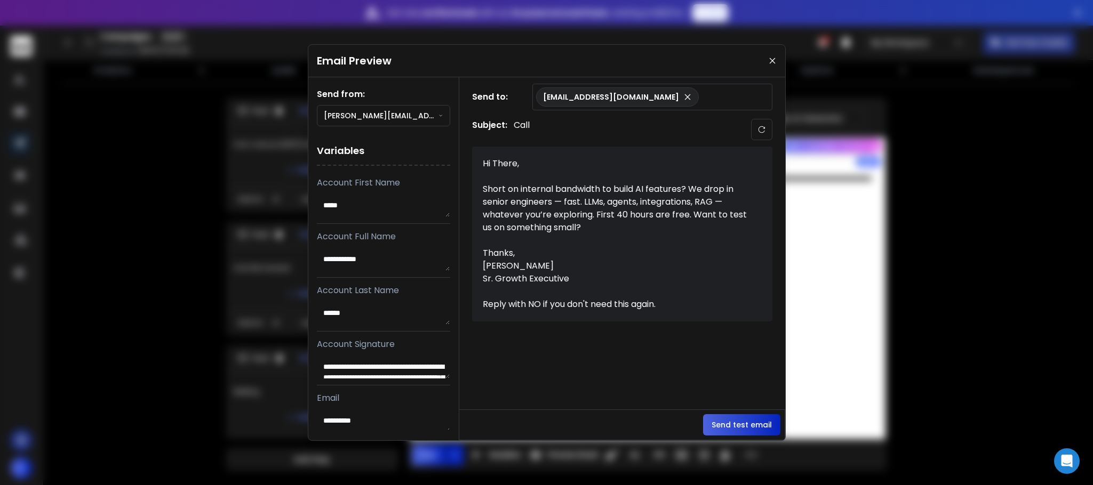
click at [683, 98] on icon at bounding box center [687, 97] width 9 height 9
click at [638, 98] on input at bounding box center [652, 96] width 233 height 19
click at [743, 429] on button "Send test email" at bounding box center [741, 424] width 77 height 21
click at [683, 99] on icon at bounding box center [687, 97] width 9 height 9
click at [658, 99] on input at bounding box center [652, 96] width 233 height 19
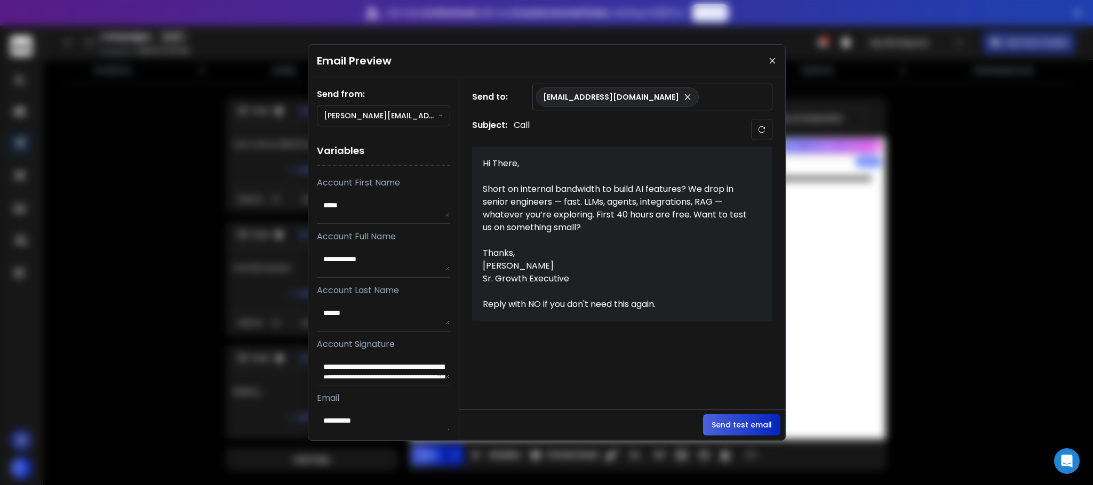
click at [736, 415] on button "Send test email" at bounding box center [741, 424] width 77 height 21
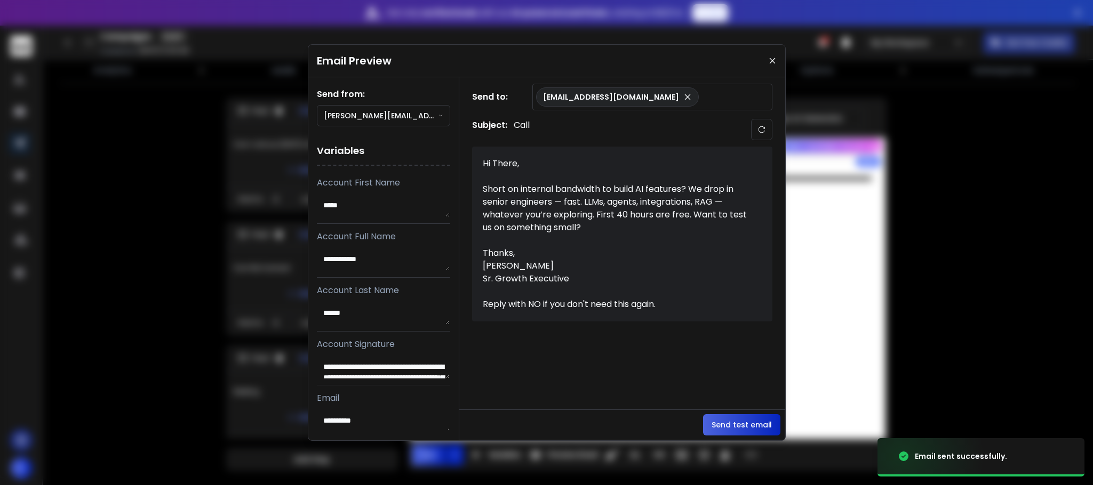
click at [683, 97] on icon at bounding box center [687, 97] width 9 height 9
click at [703, 97] on input at bounding box center [819, 96] width 233 height 19
click at [730, 426] on button "Send test email" at bounding box center [741, 424] width 77 height 21
click at [683, 98] on icon at bounding box center [687, 97] width 9 height 9
click at [636, 98] on input at bounding box center [652, 96] width 233 height 19
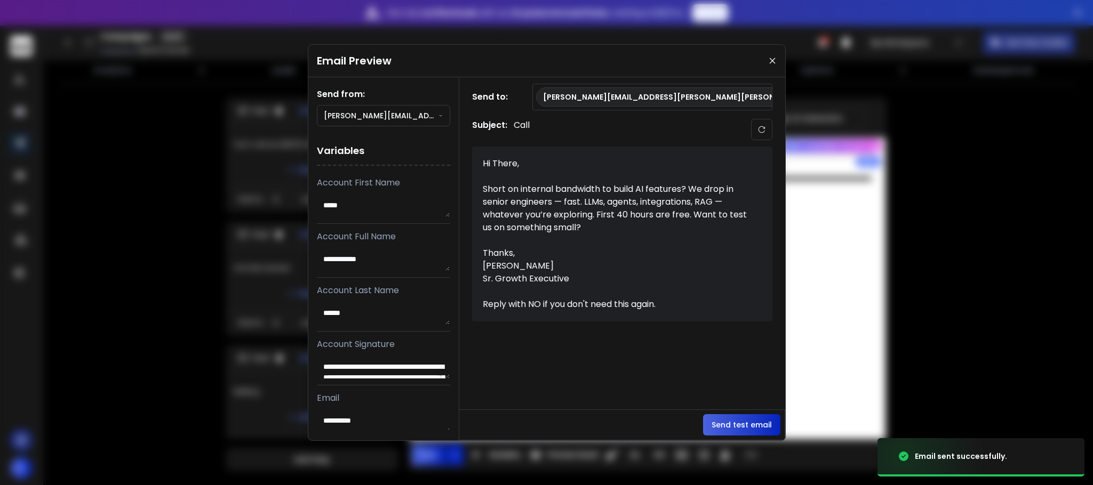
click at [746, 421] on button "Send test email" at bounding box center [741, 424] width 77 height 21
click at [875, 97] on icon at bounding box center [879, 97] width 9 height 9
click at [895, 97] on input at bounding box center [1011, 96] width 233 height 19
click at [757, 429] on button "Send test email" at bounding box center [741, 424] width 77 height 21
click at [683, 95] on icon at bounding box center [687, 97] width 9 height 9
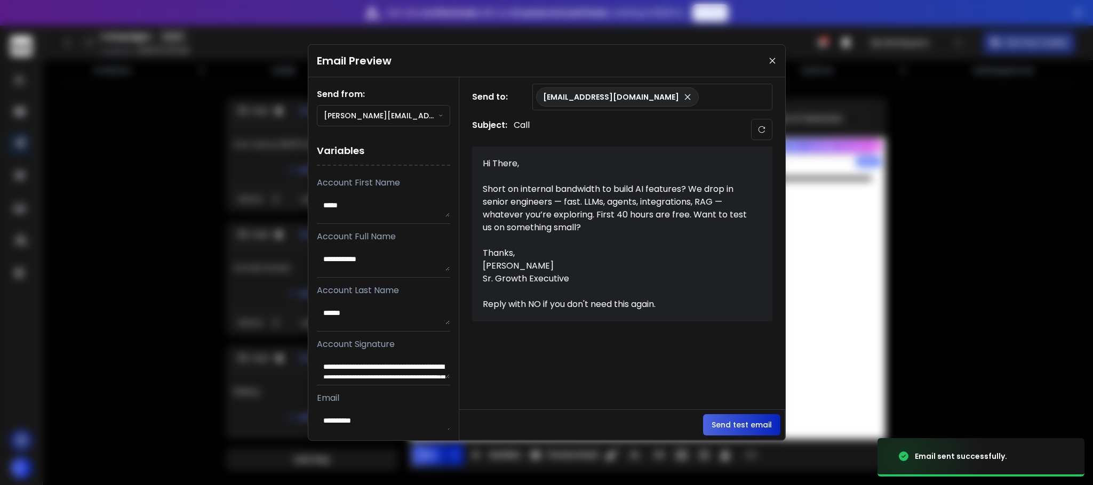
click at [703, 95] on input at bounding box center [819, 96] width 233 height 19
click at [762, 424] on button "Send test email" at bounding box center [741, 424] width 77 height 21
click at [811, 100] on icon at bounding box center [815, 97] width 9 height 9
click at [831, 100] on input at bounding box center [947, 96] width 233 height 19
click at [717, 421] on button "Send test email" at bounding box center [741, 424] width 77 height 21
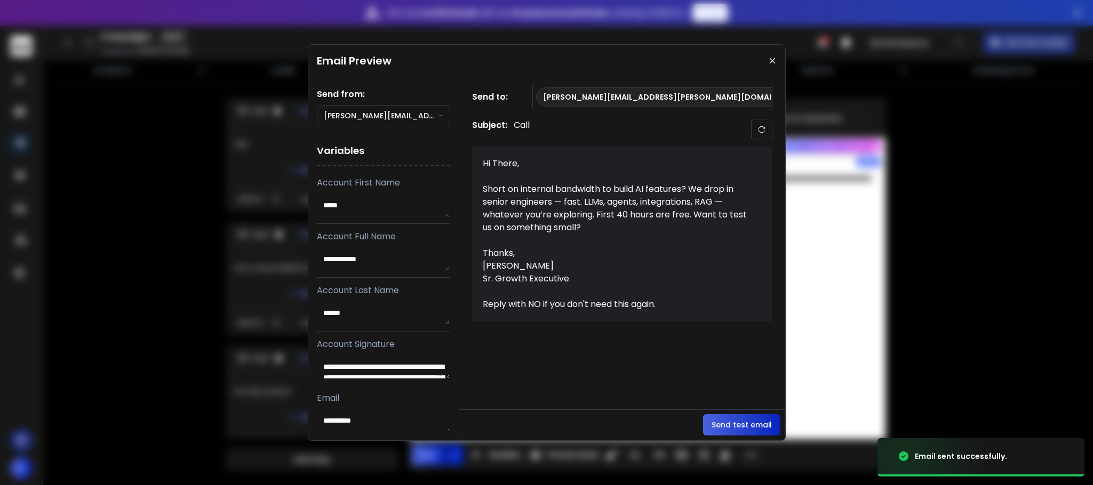
click at [812, 95] on icon at bounding box center [815, 97] width 6 height 6
click at [669, 95] on input at bounding box center [652, 96] width 233 height 19
click at [730, 431] on button "Send test email" at bounding box center [741, 424] width 77 height 21
click at [748, 97] on icon at bounding box center [751, 97] width 6 height 6
click at [733, 431] on button "Send test email" at bounding box center [741, 424] width 77 height 21
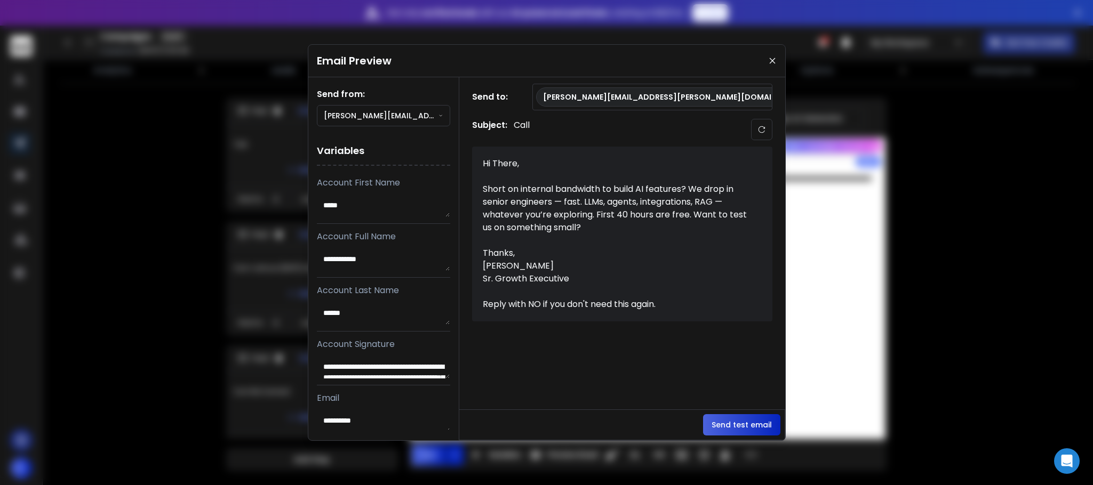
click at [811, 95] on icon at bounding box center [815, 97] width 9 height 9
click at [640, 95] on input at bounding box center [652, 96] width 233 height 19
click at [742, 413] on div "Send test email" at bounding box center [622, 425] width 326 height 31
click at [743, 421] on button "Send test email" at bounding box center [741, 424] width 77 height 21
click at [678, 93] on div "[PERSON_NAME][EMAIL_ADDRESS][PERSON_NAME][DOMAIN_NAME]" at bounding box center [681, 96] width 291 height 19
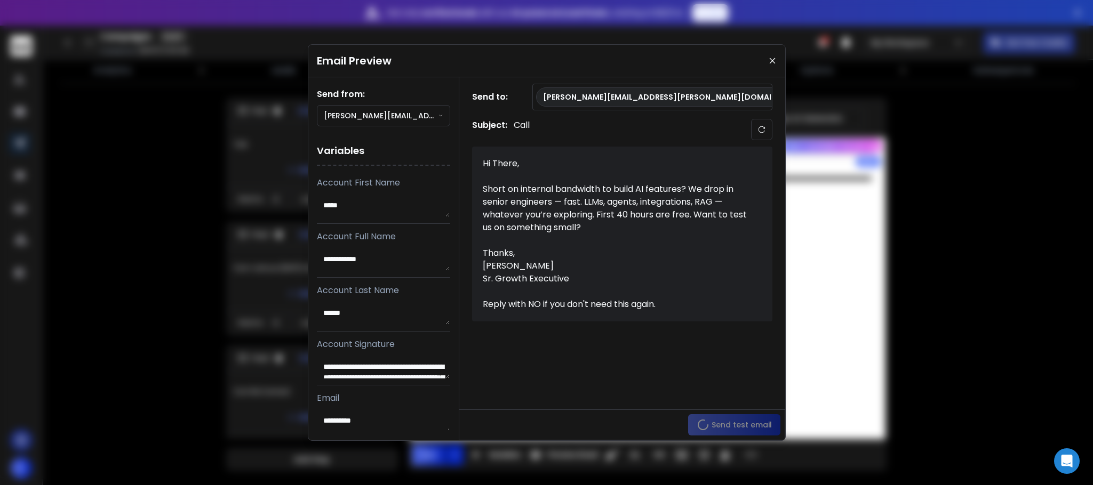
click at [811, 94] on icon at bounding box center [815, 97] width 9 height 9
click at [685, 94] on input at bounding box center [652, 96] width 233 height 19
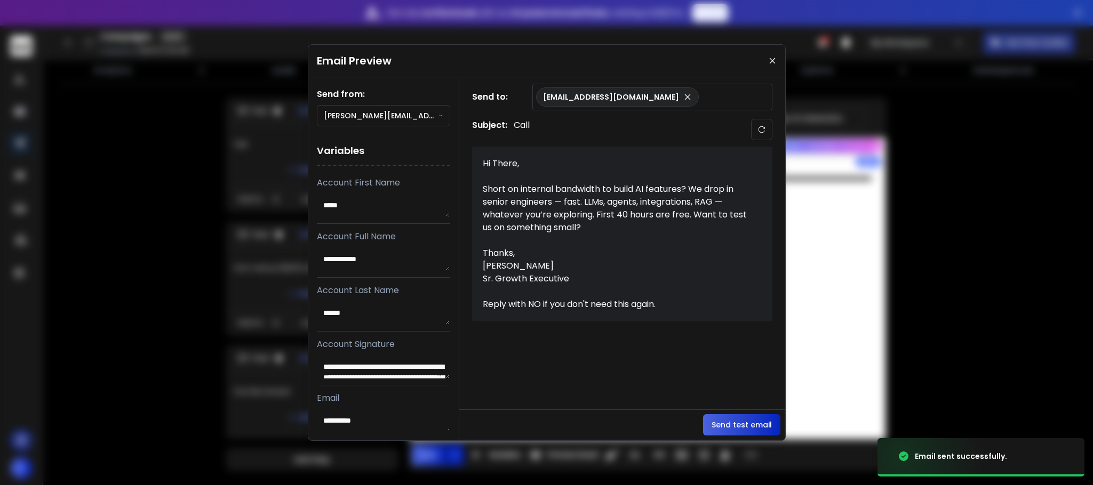
click at [731, 428] on button "Send test email" at bounding box center [741, 424] width 77 height 21
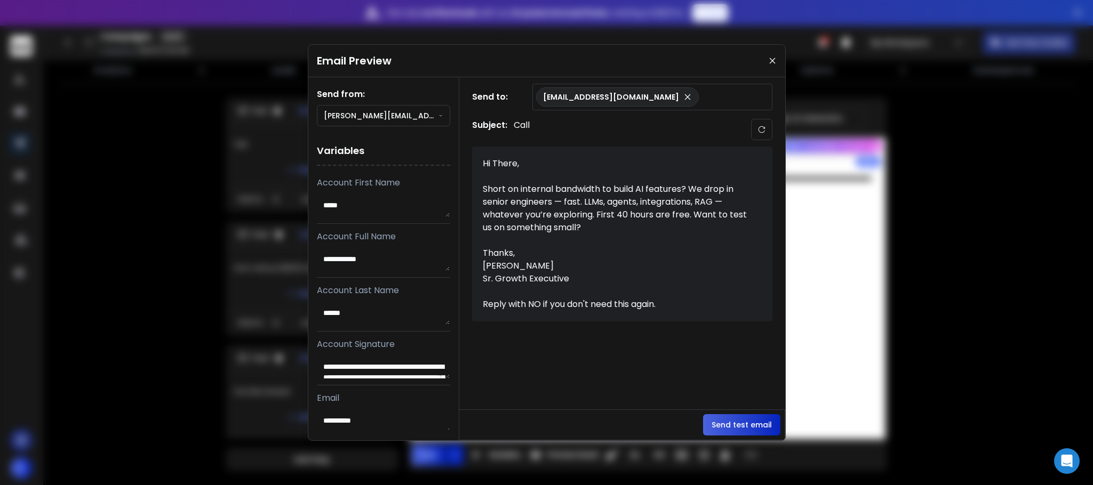
click at [684, 100] on icon at bounding box center [687, 97] width 6 height 6
click at [647, 100] on input at bounding box center [652, 96] width 233 height 19
click at [730, 434] on button "Send test email" at bounding box center [741, 424] width 77 height 21
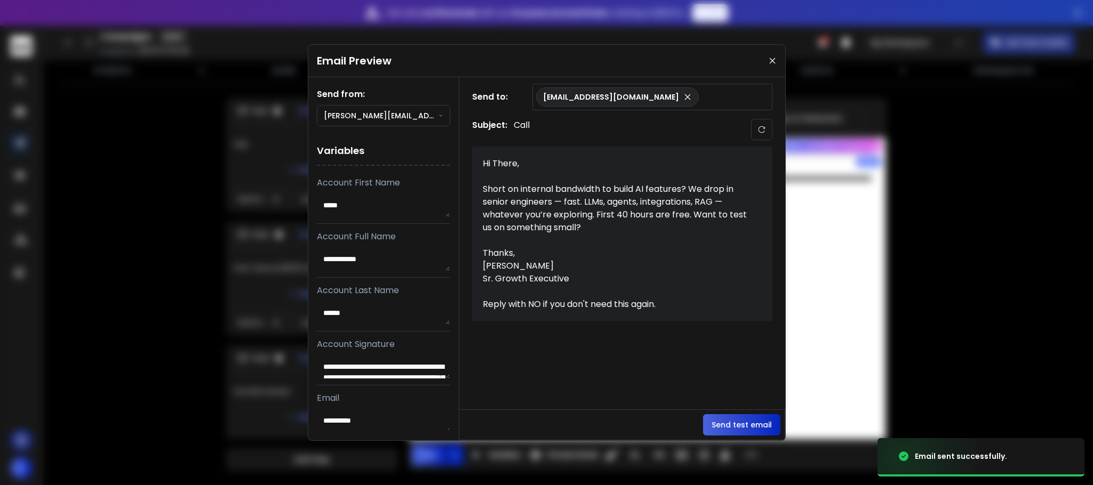
click at [683, 100] on icon at bounding box center [687, 97] width 9 height 9
click at [703, 100] on input at bounding box center [819, 96] width 233 height 19
click at [736, 429] on button "Send test email" at bounding box center [741, 424] width 77 height 21
click at [747, 96] on icon at bounding box center [751, 97] width 9 height 9
click at [648, 96] on input at bounding box center [652, 96] width 233 height 19
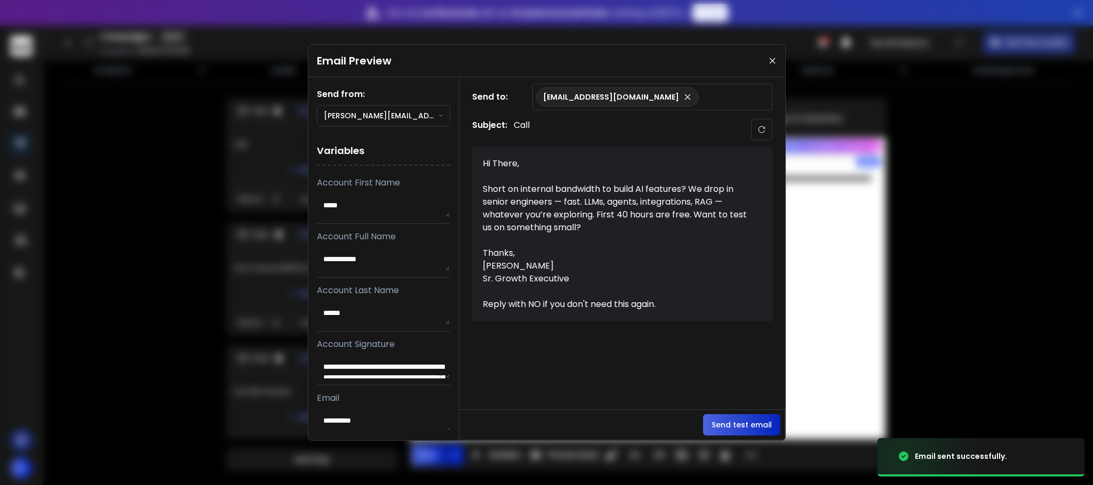
click at [751, 431] on button "Send test email" at bounding box center [741, 424] width 77 height 21
click at [683, 95] on icon at bounding box center [687, 97] width 9 height 9
click at [703, 95] on input at bounding box center [819, 96] width 233 height 19
click at [730, 434] on button "Send test email" at bounding box center [741, 424] width 77 height 21
click at [684, 96] on icon at bounding box center [687, 97] width 6 height 6
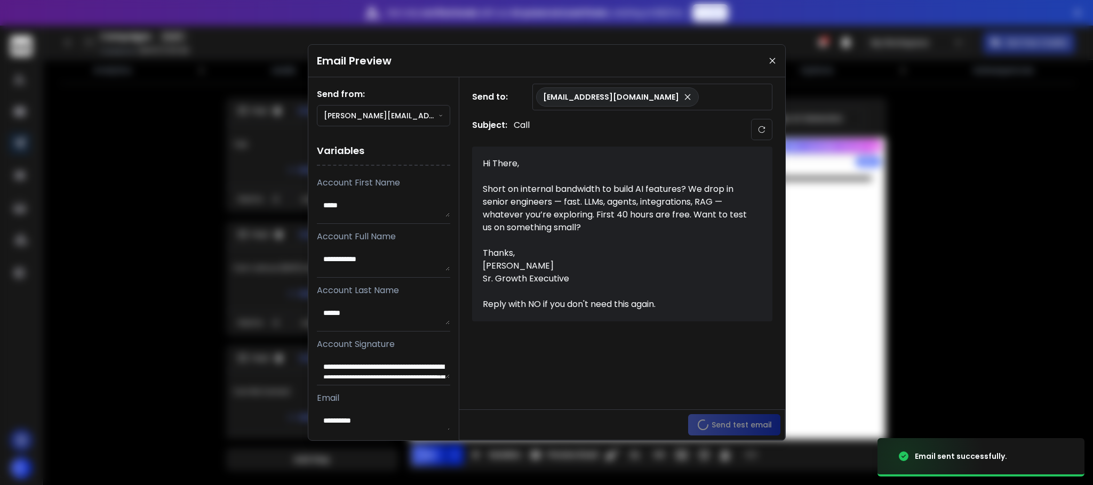
click at [703, 96] on input at bounding box center [819, 96] width 233 height 19
click at [738, 431] on button "Send test email" at bounding box center [741, 424] width 77 height 21
click at [683, 99] on icon at bounding box center [687, 97] width 9 height 9
click at [646, 99] on input at bounding box center [652, 96] width 233 height 19
click at [746, 429] on button "Send test email" at bounding box center [741, 424] width 77 height 21
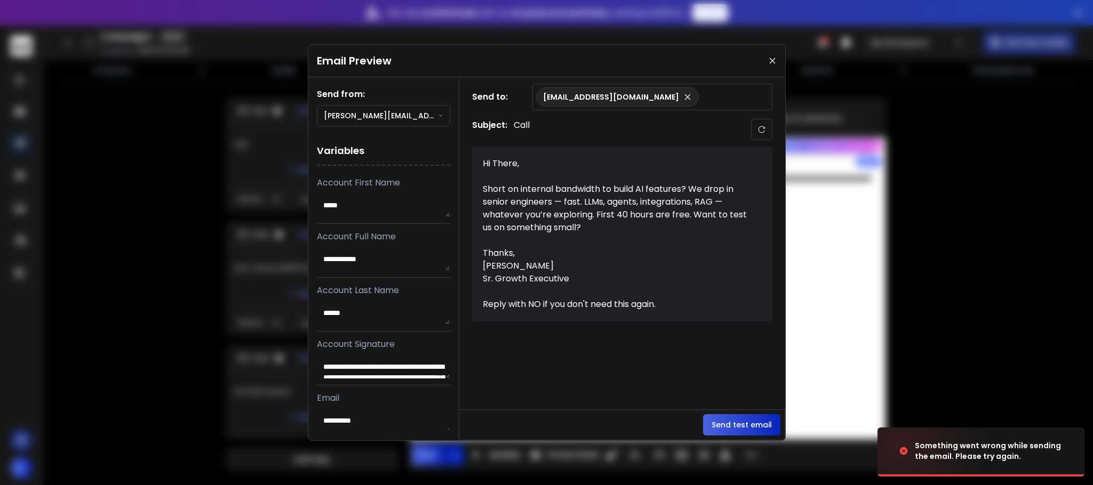
click at [663, 92] on div "[EMAIL_ADDRESS][DOMAIN_NAME]" at bounding box center [617, 96] width 163 height 19
click at [683, 94] on icon at bounding box center [687, 97] width 9 height 9
click at [703, 94] on input at bounding box center [819, 96] width 233 height 19
click at [759, 429] on button "Send test email" at bounding box center [741, 424] width 77 height 21
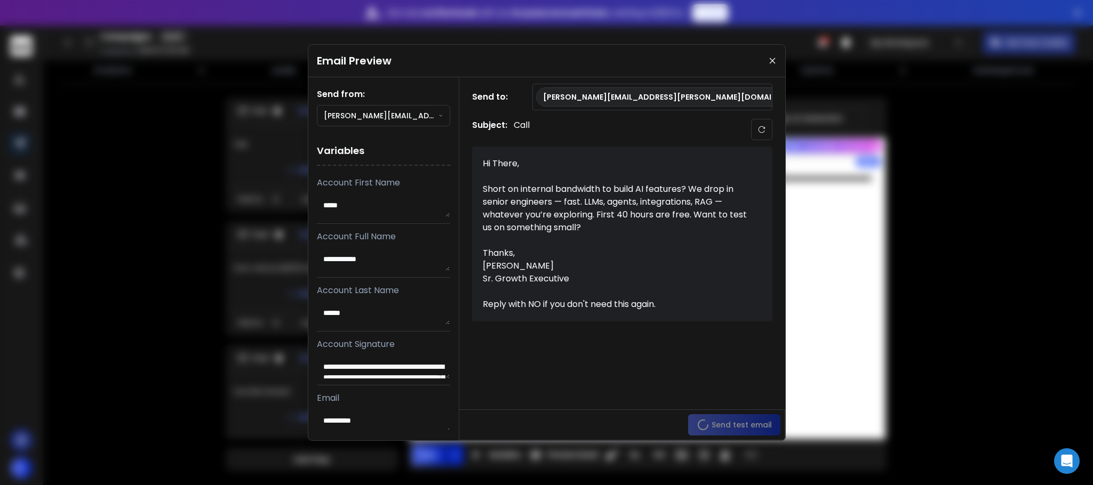
click at [811, 99] on icon at bounding box center [815, 97] width 9 height 9
click at [831, 99] on input at bounding box center [947, 96] width 233 height 19
click at [749, 416] on div "Send test email" at bounding box center [622, 425] width 326 height 31
click at [811, 97] on icon at bounding box center [815, 97] width 9 height 9
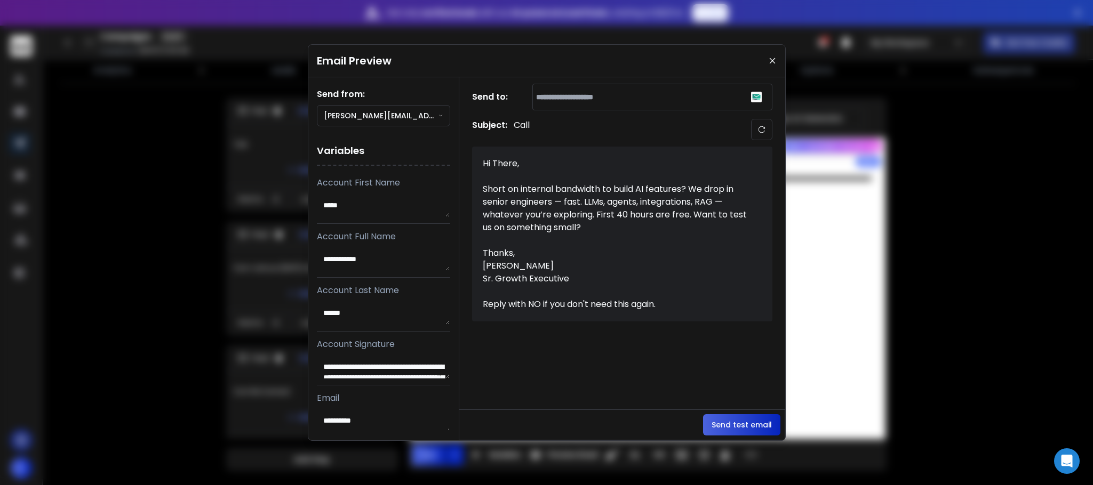
click at [667, 97] on input at bounding box center [652, 96] width 233 height 19
click at [760, 434] on button "Send test email" at bounding box center [741, 424] width 77 height 21
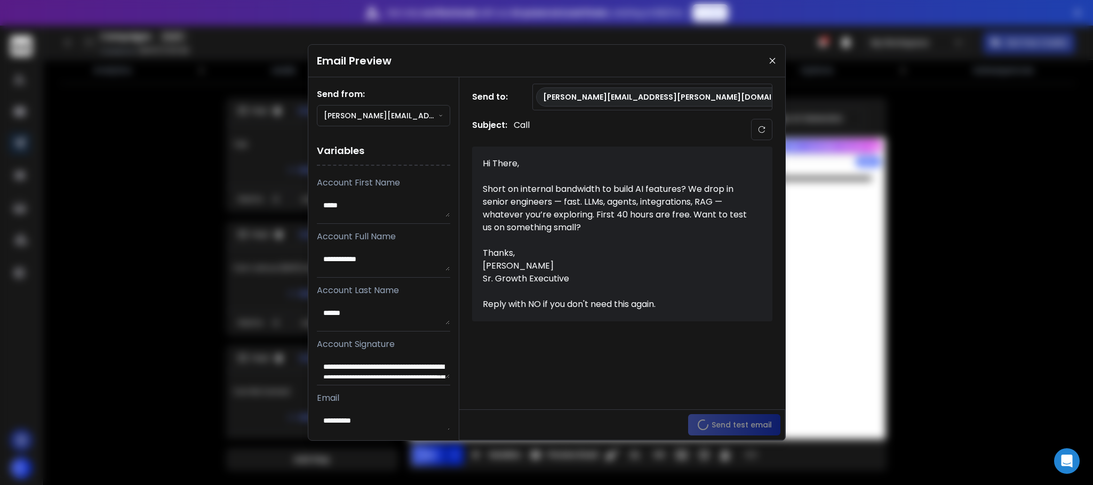
click at [664, 100] on div "[PERSON_NAME][EMAIL_ADDRESS][PERSON_NAME][DOMAIN_NAME]" at bounding box center [681, 96] width 291 height 19
click at [811, 98] on icon at bounding box center [815, 97] width 9 height 9
click at [656, 98] on input at bounding box center [652, 96] width 233 height 19
click at [674, 90] on div "[PERSON_NAME][EMAIL_ADDRESS][US_STATE][DOMAIN_NAME]" at bounding box center [672, 96] width 273 height 19
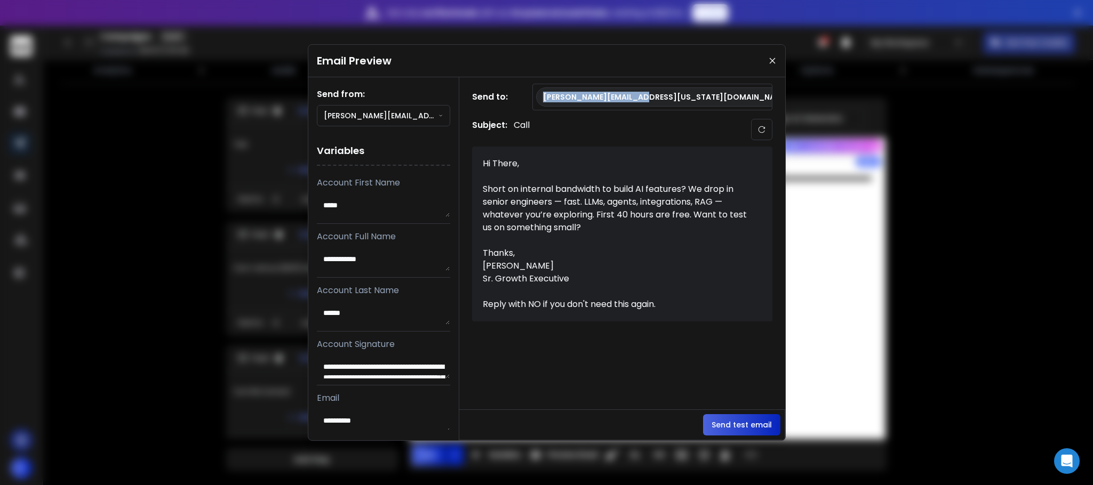
click at [794, 101] on icon at bounding box center [798, 97] width 9 height 9
click at [674, 101] on input at bounding box center [652, 96] width 233 height 19
click at [741, 440] on div "Send test email" at bounding box center [622, 425] width 326 height 31
click at [752, 428] on button "Send test email" at bounding box center [741, 424] width 77 height 21
click at [811, 94] on icon at bounding box center [815, 97] width 9 height 9
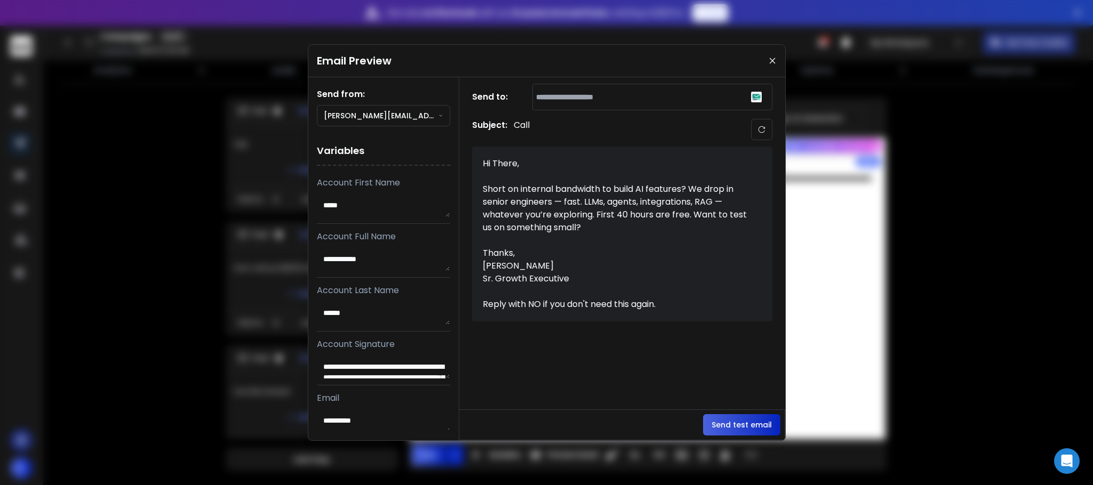
click at [640, 94] on input at bounding box center [652, 96] width 233 height 19
click at [739, 413] on div "Send test email" at bounding box center [622, 425] width 326 height 31
click at [736, 422] on button "Send test email" at bounding box center [741, 424] width 77 height 21
click at [683, 97] on icon at bounding box center [687, 97] width 9 height 9
click at [727, 432] on button "Send test email" at bounding box center [741, 424] width 77 height 21
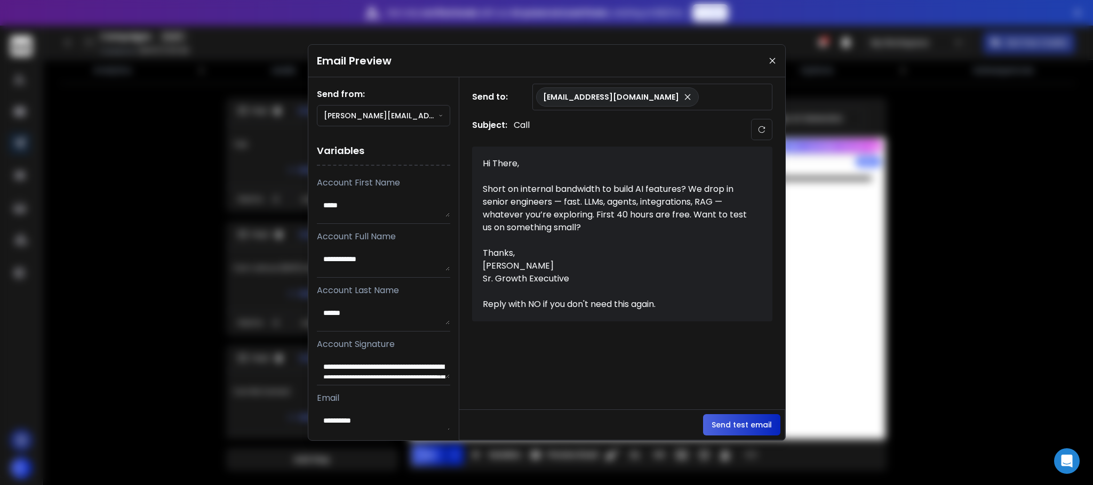
click at [683, 94] on icon at bounding box center [687, 97] width 9 height 9
click at [613, 94] on div "[EMAIL_ADDRESS][DOMAIN_NAME]" at bounding box center [652, 97] width 240 height 27
click at [754, 434] on button "Send test email" at bounding box center [741, 424] width 77 height 21
click at [683, 95] on icon at bounding box center [687, 97] width 9 height 9
click at [653, 96] on div at bounding box center [652, 97] width 240 height 27
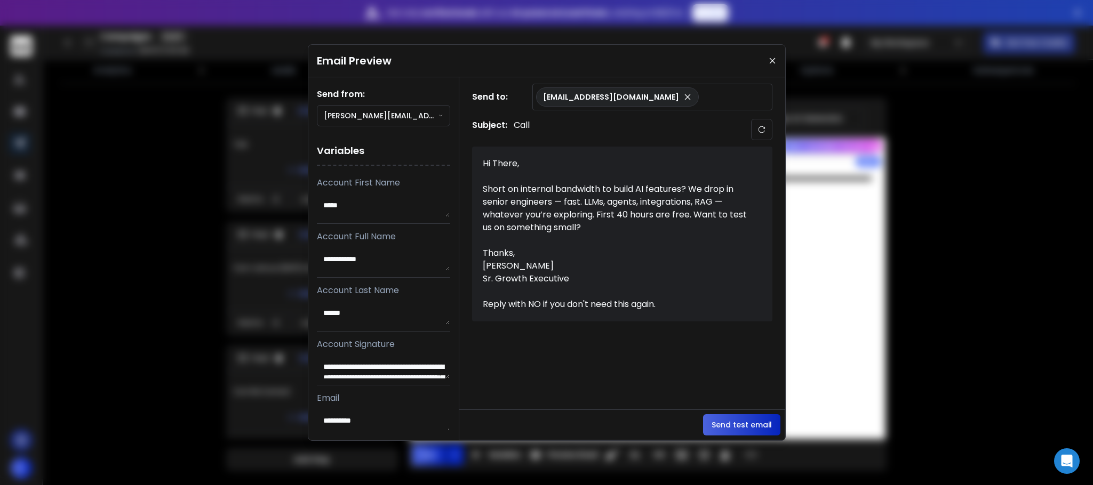
click at [683, 99] on icon at bounding box center [687, 97] width 9 height 9
click at [655, 98] on input at bounding box center [652, 96] width 233 height 19
click at [645, 93] on p "[EMAIL_ADDRESS][DOMAIN_NAME]" at bounding box center [611, 97] width 136 height 11
click at [683, 98] on icon at bounding box center [687, 97] width 9 height 9
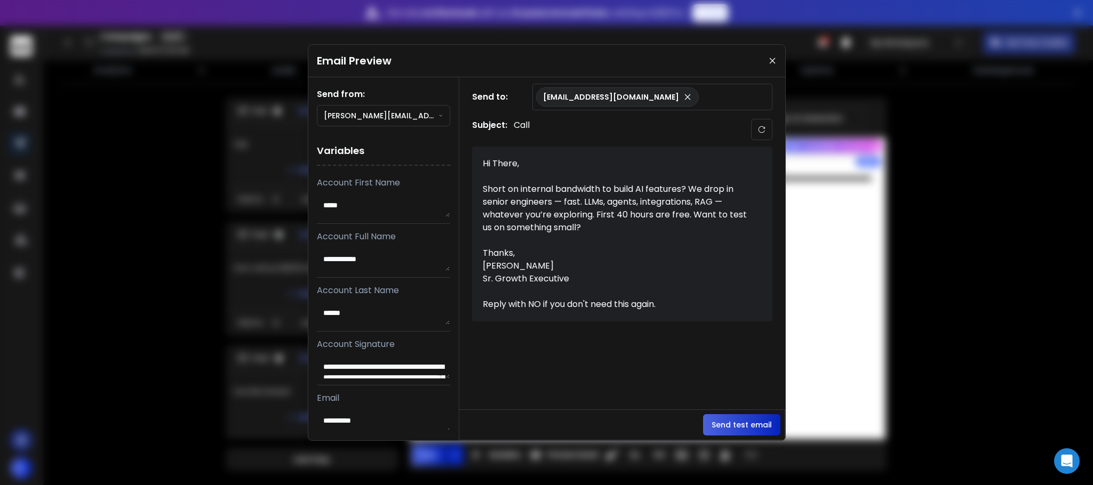
click at [703, 98] on input at bounding box center [819, 96] width 233 height 19
click at [766, 418] on button "Send test email" at bounding box center [741, 424] width 77 height 21
click at [747, 94] on icon at bounding box center [751, 97] width 9 height 9
click at [767, 94] on input at bounding box center [883, 96] width 233 height 19
click at [738, 426] on button "Send test email" at bounding box center [741, 424] width 77 height 21
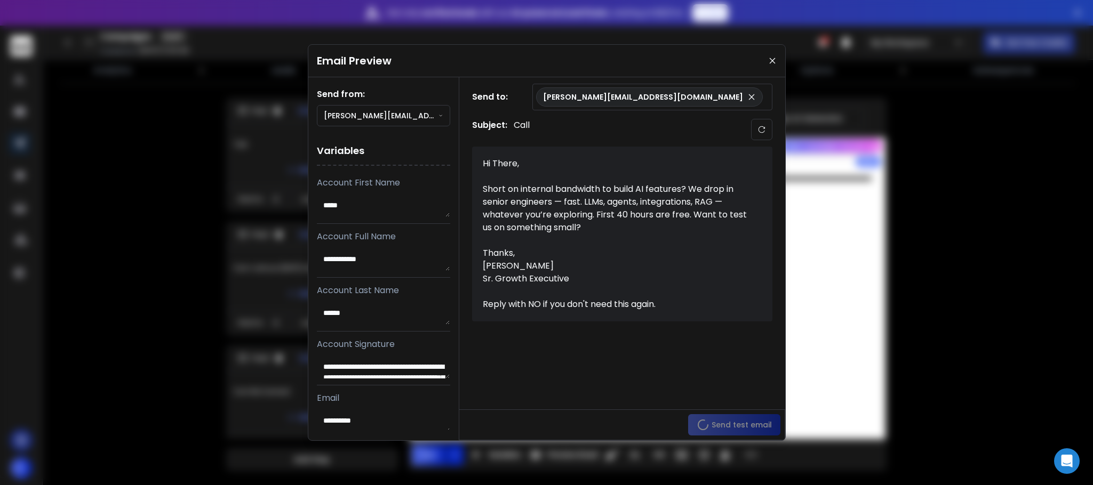
click at [747, 94] on icon at bounding box center [751, 97] width 9 height 9
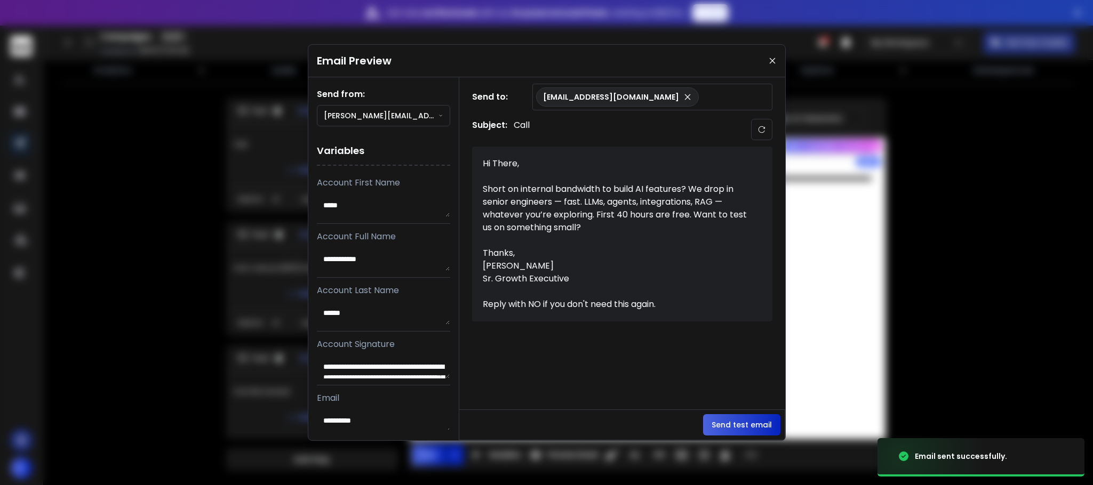
click at [754, 421] on button "Send test email" at bounding box center [741, 424] width 77 height 21
click at [370, 117] on p "[PERSON_NAME][EMAIL_ADDRESS][PERSON_NAME][DOMAIN_NAME]" at bounding box center [381, 115] width 115 height 11
type input "**********"
click at [392, 93] on h1 "Send from:" at bounding box center [383, 94] width 133 height 13
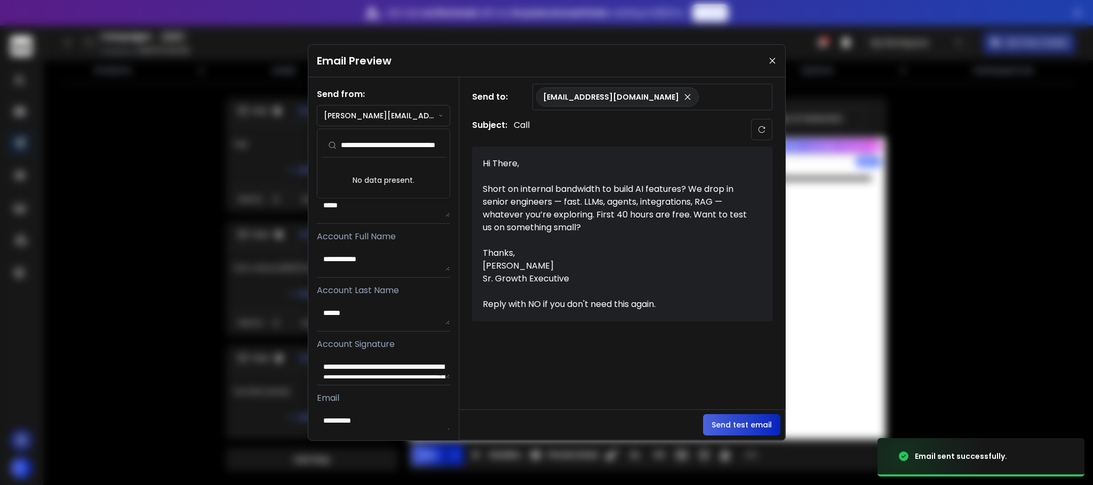
scroll to position [0, 0]
click at [391, 115] on p "[PERSON_NAME][EMAIL_ADDRESS][PERSON_NAME][DOMAIN_NAME]" at bounding box center [381, 115] width 115 height 11
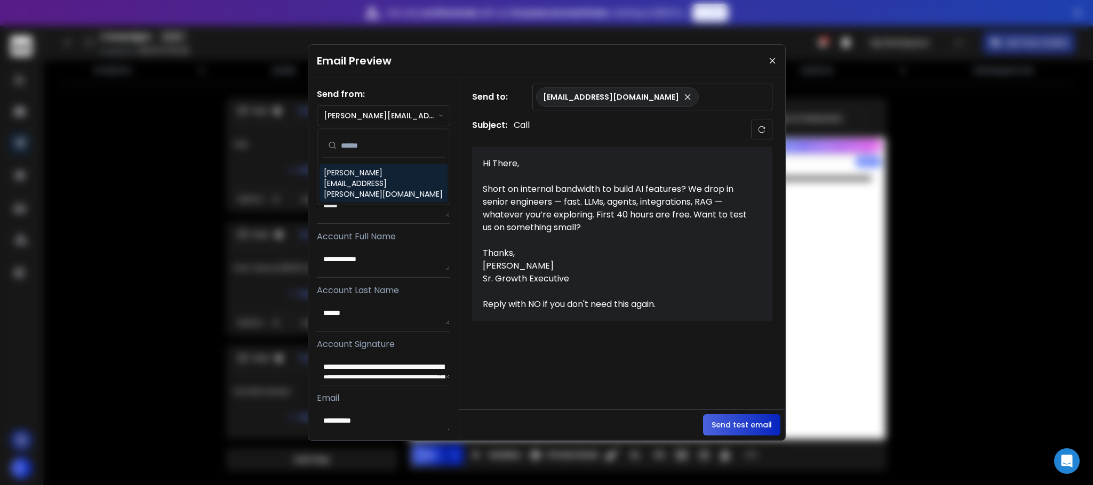
click at [389, 181] on div "[PERSON_NAME][EMAIL_ADDRESS][PERSON_NAME][DOMAIN_NAME]" at bounding box center [383, 183] width 132 height 43
click at [389, 176] on div "[PERSON_NAME][EMAIL_ADDRESS][PERSON_NAME][DOMAIN_NAME]" at bounding box center [383, 183] width 119 height 32
click at [738, 430] on button "Send test email" at bounding box center [741, 424] width 77 height 21
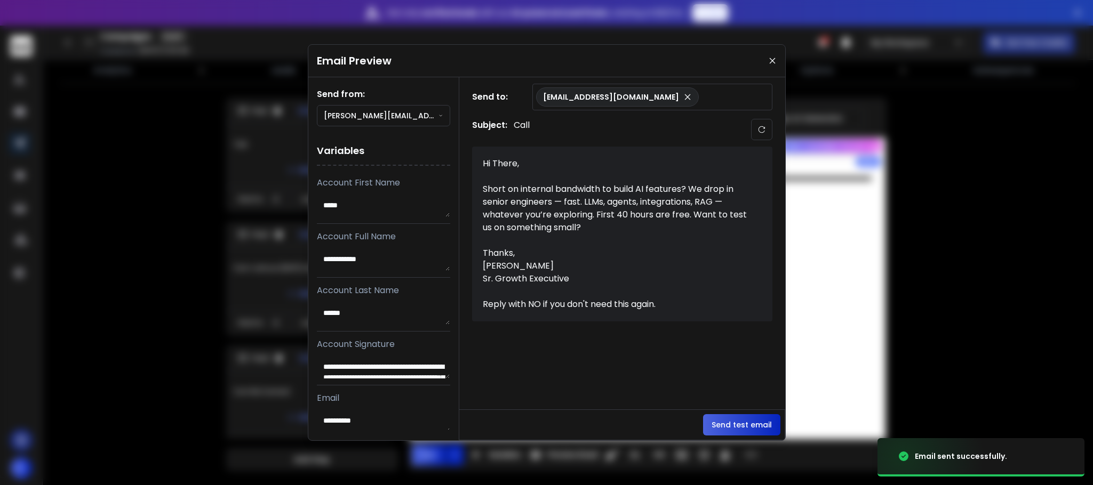
click at [683, 99] on icon at bounding box center [687, 97] width 9 height 9
click at [703, 99] on input at bounding box center [819, 96] width 233 height 19
drag, startPoint x: 714, startPoint y: 416, endPoint x: 720, endPoint y: 424, distance: 10.6
click at [717, 423] on button "Send test email" at bounding box center [741, 424] width 77 height 21
click at [747, 98] on icon at bounding box center [751, 97] width 9 height 9
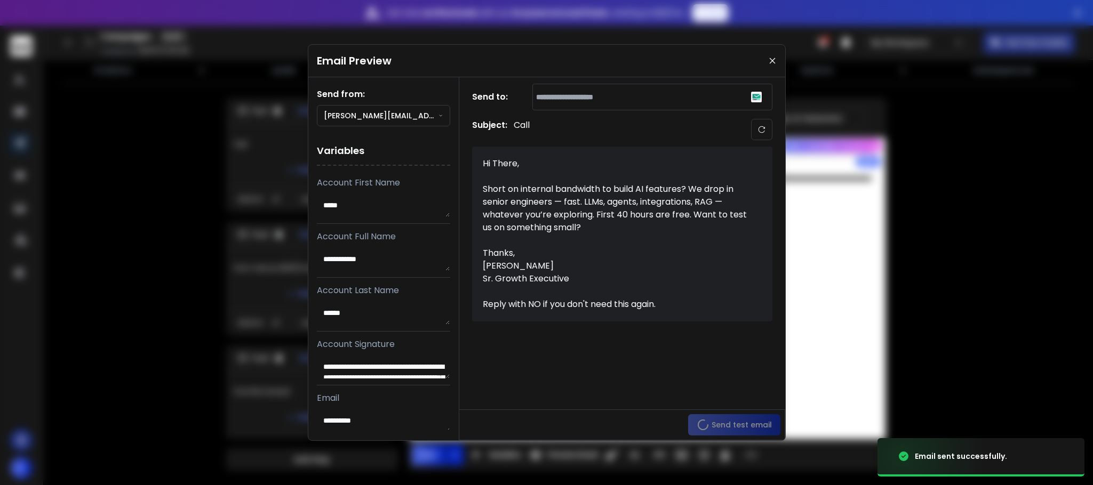
click at [675, 98] on input at bounding box center [652, 96] width 233 height 19
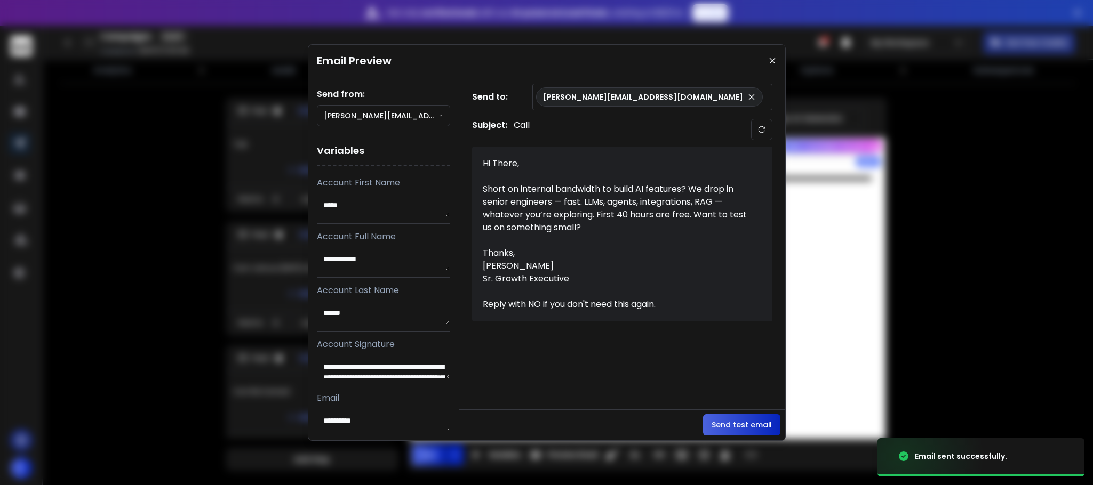
click at [720, 427] on button "Send test email" at bounding box center [741, 424] width 77 height 21
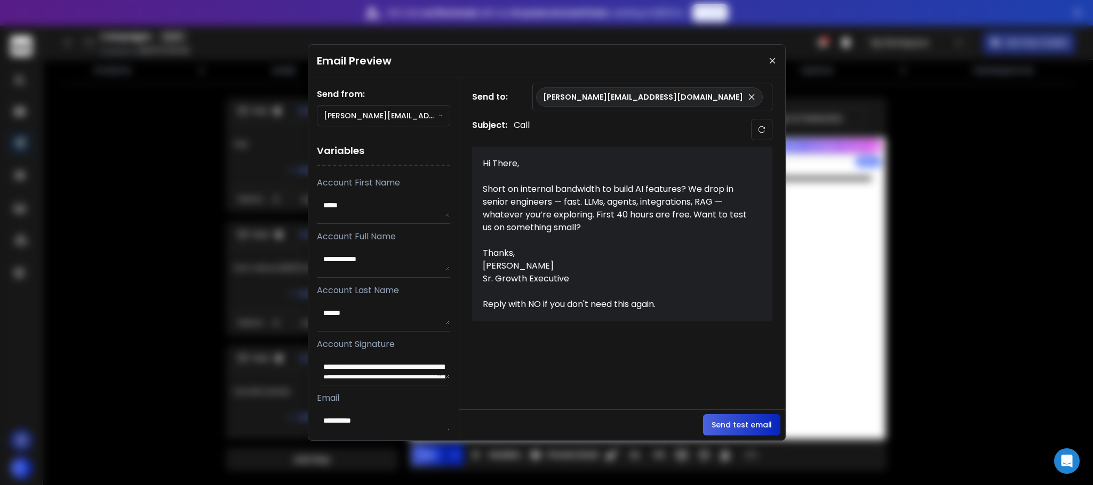
click at [747, 98] on icon at bounding box center [751, 97] width 9 height 9
click at [767, 98] on input at bounding box center [883, 96] width 233 height 19
click at [732, 424] on button "Send test email" at bounding box center [741, 424] width 77 height 21
click at [811, 93] on icon at bounding box center [815, 97] width 9 height 9
click at [747, 97] on icon at bounding box center [751, 97] width 9 height 9
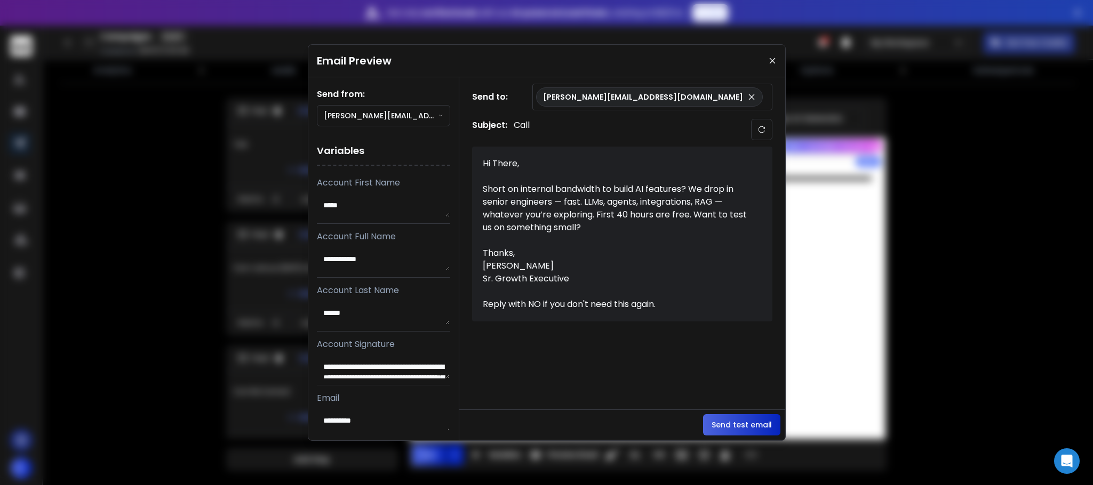
click at [767, 97] on input at bounding box center [883, 96] width 233 height 19
click at [744, 429] on button "Send test email" at bounding box center [741, 424] width 77 height 21
click at [623, 99] on div "[PERSON_NAME][EMAIL_ADDRESS][DOMAIN_NAME]" at bounding box center [649, 96] width 227 height 19
click at [748, 99] on icon at bounding box center [751, 97] width 6 height 6
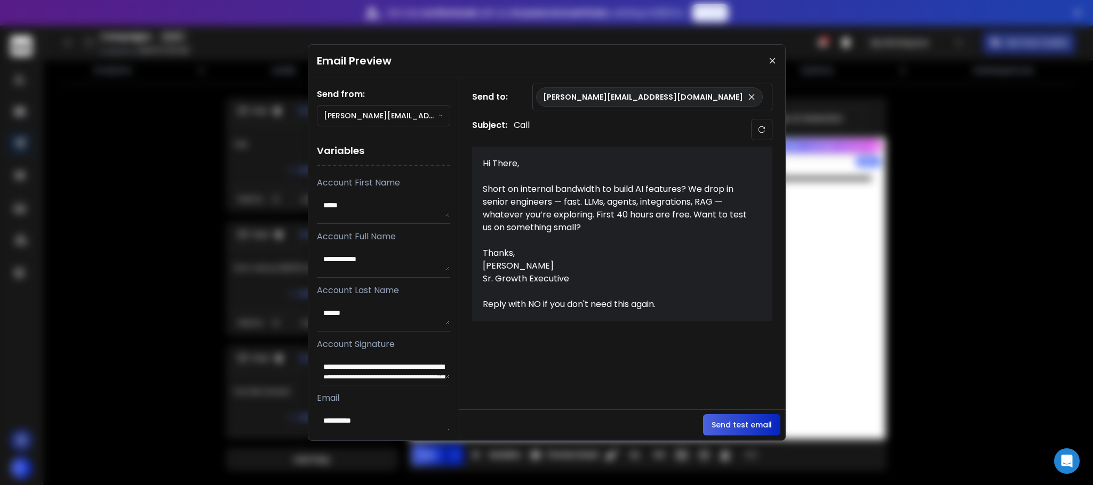
click at [767, 99] on input at bounding box center [883, 96] width 233 height 19
click at [738, 419] on button "Send test email" at bounding box center [741, 424] width 77 height 21
click at [683, 99] on icon at bounding box center [687, 97] width 9 height 9
click at [703, 99] on input at bounding box center [819, 96] width 233 height 19
click at [749, 426] on button "Send test email" at bounding box center [741, 424] width 77 height 21
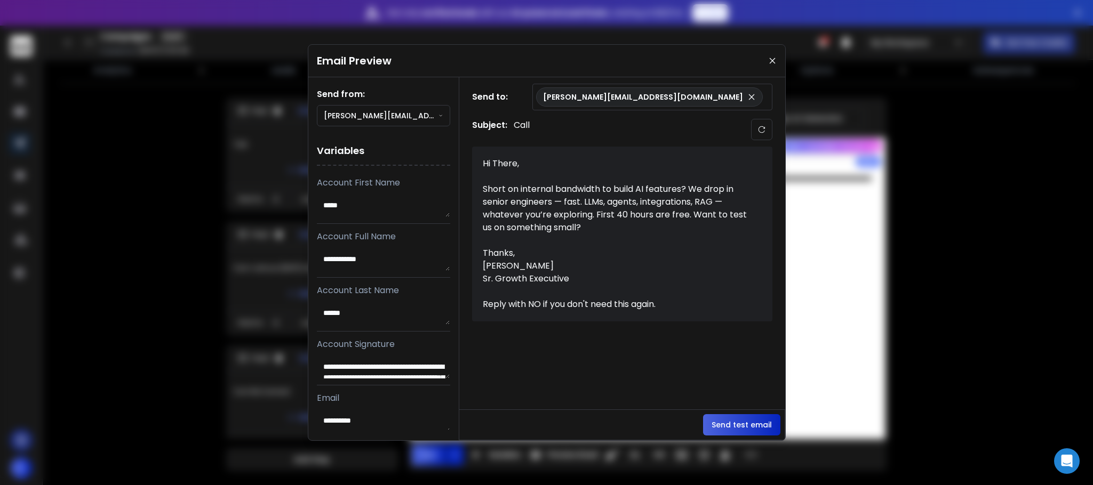
click at [748, 98] on icon at bounding box center [751, 97] width 6 height 6
click at [767, 98] on input at bounding box center [883, 96] width 233 height 19
click at [748, 421] on button "Send test email" at bounding box center [741, 424] width 77 height 21
click at [683, 98] on icon at bounding box center [687, 97] width 9 height 9
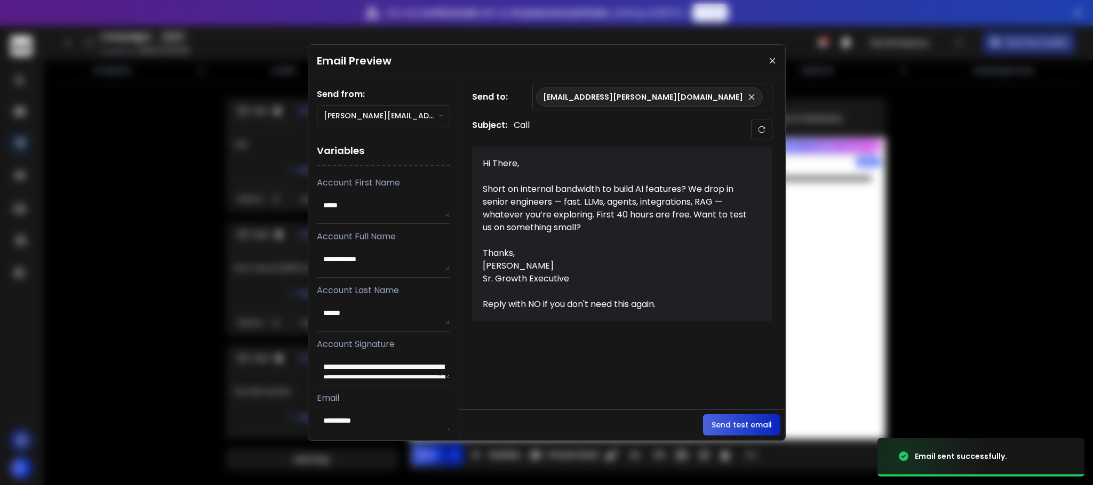
click at [735, 426] on button "Send test email" at bounding box center [741, 424] width 77 height 21
click at [748, 96] on icon at bounding box center [751, 97] width 6 height 6
click at [711, 96] on input at bounding box center [652, 96] width 233 height 19
click at [752, 429] on button "Send test email" at bounding box center [741, 424] width 77 height 21
click at [644, 95] on div "[PERSON_NAME][EMAIL_ADDRESS][PERSON_NAME][DOMAIN_NAME]" at bounding box center [681, 96] width 291 height 19
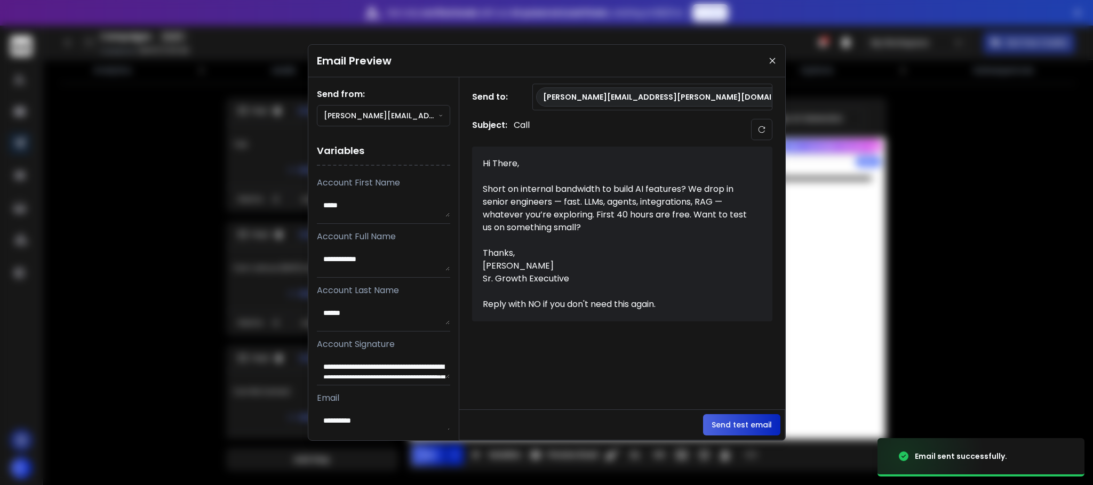
click at [812, 96] on icon at bounding box center [815, 97] width 6 height 6
click at [637, 96] on input at bounding box center [652, 96] width 233 height 19
click at [725, 432] on button "Send test email" at bounding box center [741, 424] width 77 height 21
click at [681, 94] on icon at bounding box center [685, 97] width 9 height 9
click at [701, 94] on input at bounding box center [817, 96] width 233 height 19
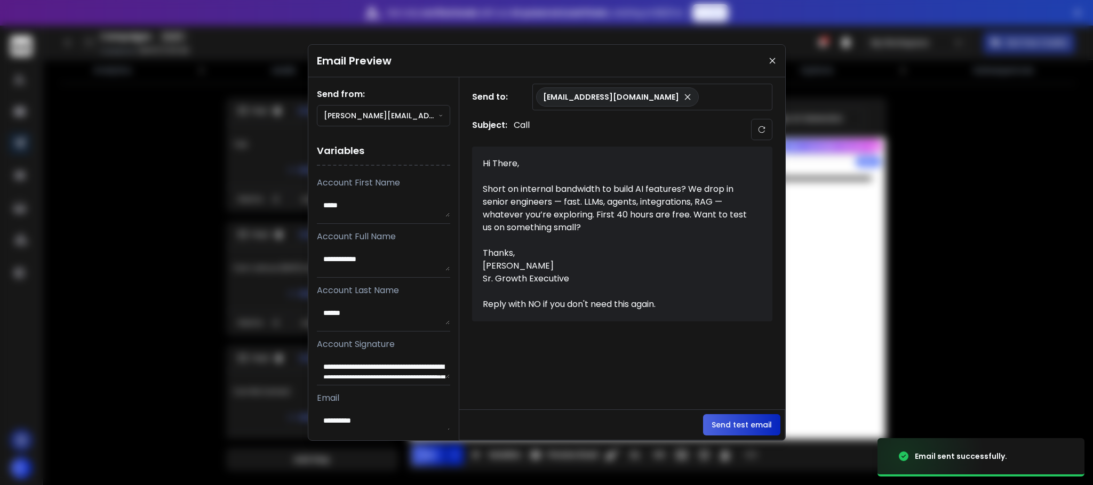
click at [736, 436] on div "Send test email" at bounding box center [622, 425] width 326 height 31
click at [736, 422] on button "Send test email" at bounding box center [741, 424] width 77 height 21
click at [634, 95] on div "[EMAIL_ADDRESS][DOMAIN_NAME]" at bounding box center [617, 96] width 163 height 19
click at [683, 94] on icon at bounding box center [687, 97] width 9 height 9
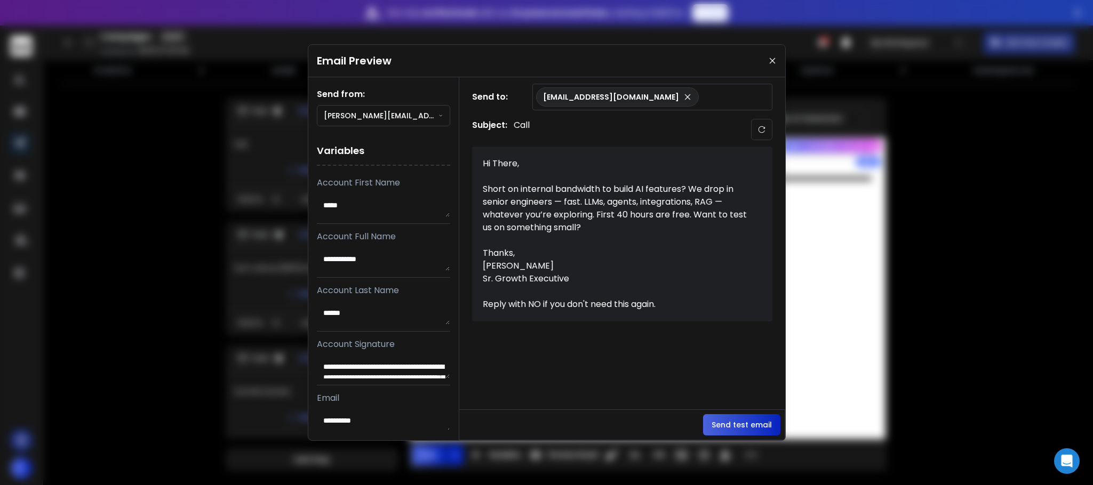
click at [764, 429] on button "Send test email" at bounding box center [741, 424] width 77 height 21
click at [683, 96] on icon at bounding box center [687, 97] width 9 height 9
click at [703, 96] on input at bounding box center [819, 96] width 233 height 19
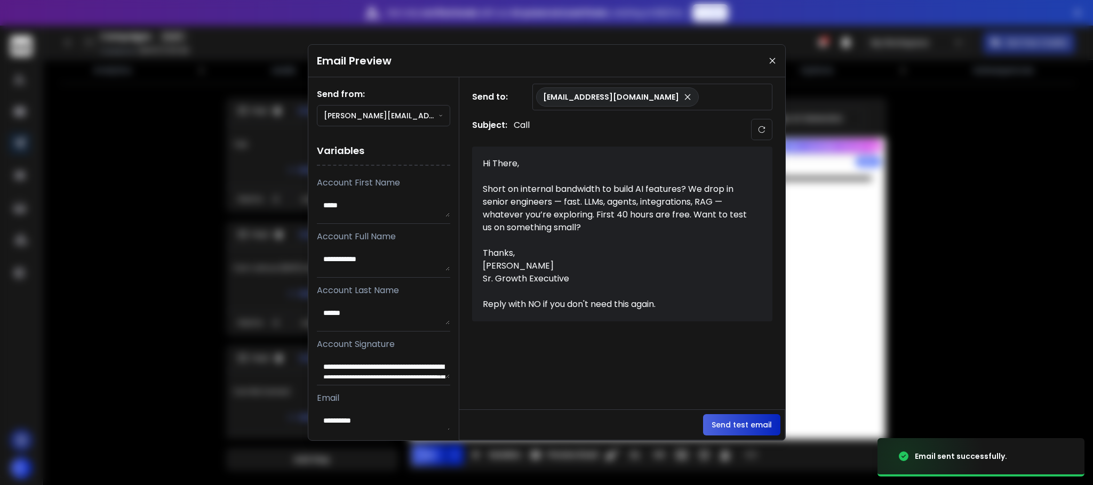
click at [738, 426] on button "Send test email" at bounding box center [741, 424] width 77 height 21
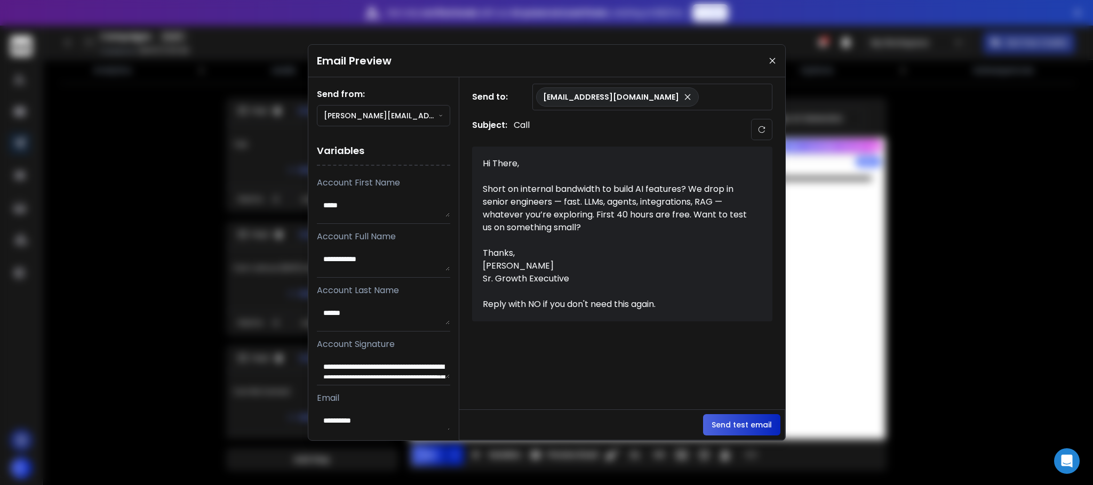
click at [683, 98] on icon at bounding box center [687, 97] width 9 height 9
click at [658, 98] on input at bounding box center [652, 96] width 233 height 19
click at [744, 424] on button "Send test email" at bounding box center [741, 424] width 77 height 21
click at [692, 99] on icon at bounding box center [687, 97] width 9 height 9
click at [722, 99] on input at bounding box center [652, 96] width 233 height 19
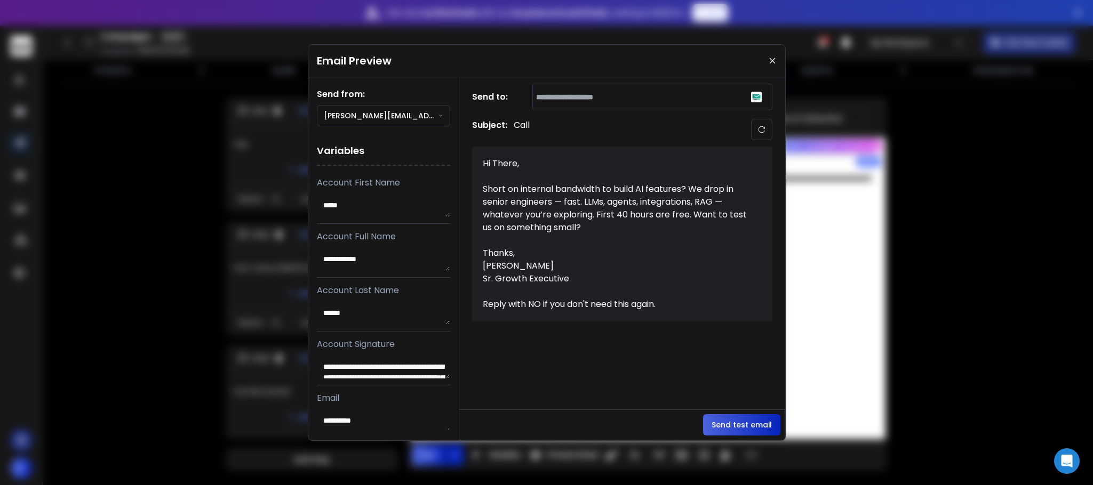
click at [621, 95] on input at bounding box center [652, 96] width 233 height 19
click at [731, 440] on div "Send test email" at bounding box center [622, 425] width 326 height 31
click at [730, 403] on div "Send to: [EMAIL_ADDRESS][DOMAIN_NAME] Subject: Call Hi There, Short on internal…" at bounding box center [622, 259] width 326 height 364
click at [730, 412] on div "Send test email" at bounding box center [622, 425] width 326 height 31
click at [683, 101] on icon at bounding box center [687, 97] width 9 height 9
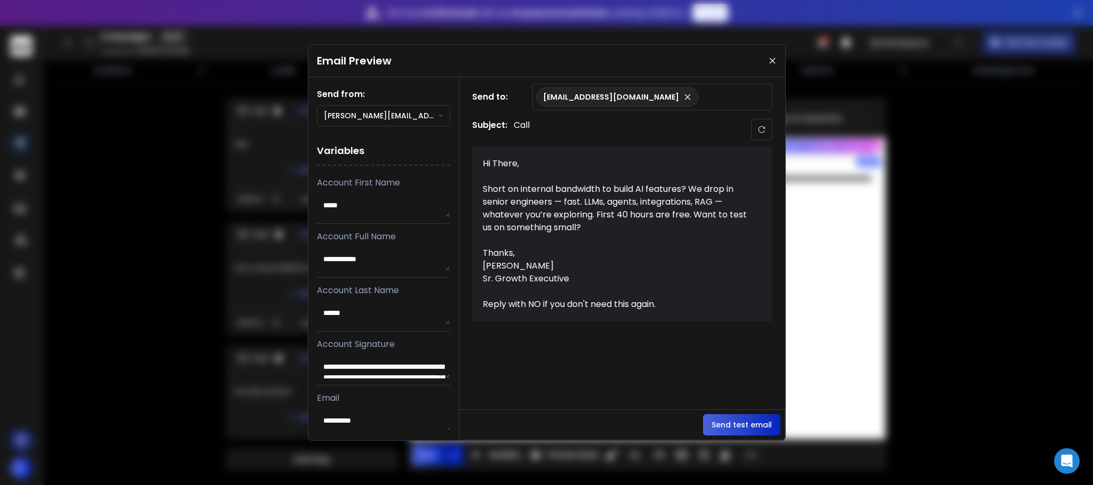
click at [703, 101] on input at bounding box center [819, 96] width 233 height 19
click at [724, 413] on div "Send test email" at bounding box center [622, 425] width 326 height 31
click at [728, 434] on button "Send test email" at bounding box center [741, 424] width 77 height 21
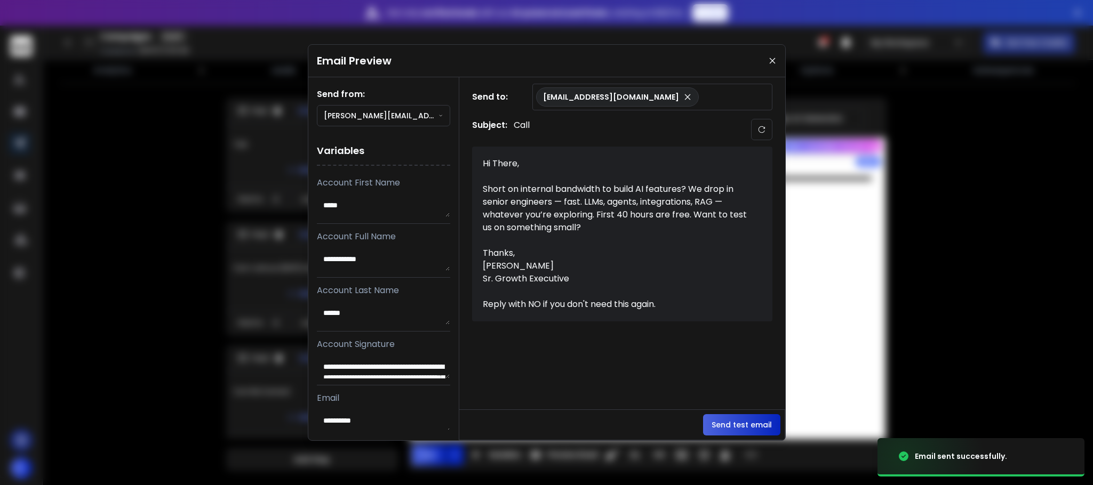
click at [683, 98] on icon at bounding box center [687, 97] width 9 height 9
click at [703, 98] on input at bounding box center [819, 96] width 233 height 19
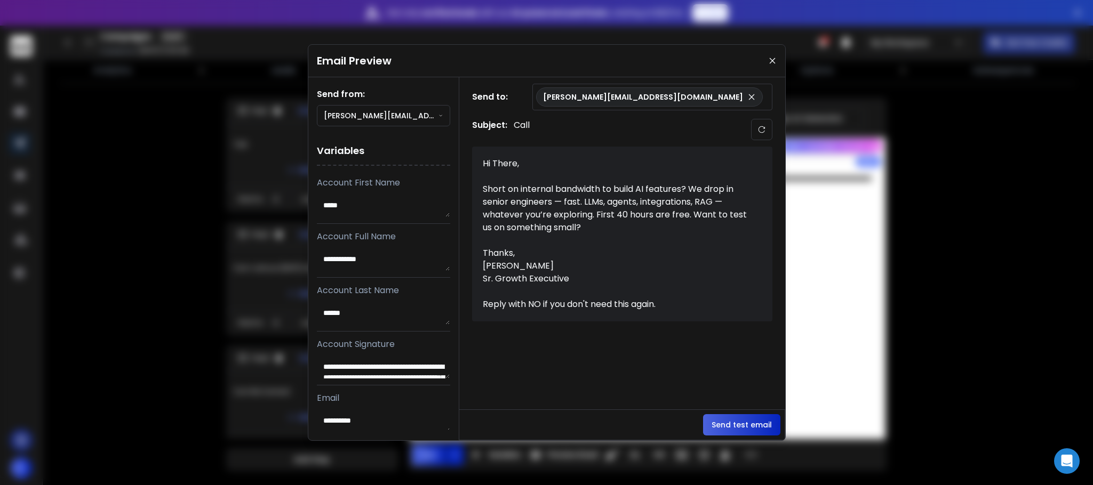
click at [755, 426] on button "Send test email" at bounding box center [741, 424] width 77 height 21
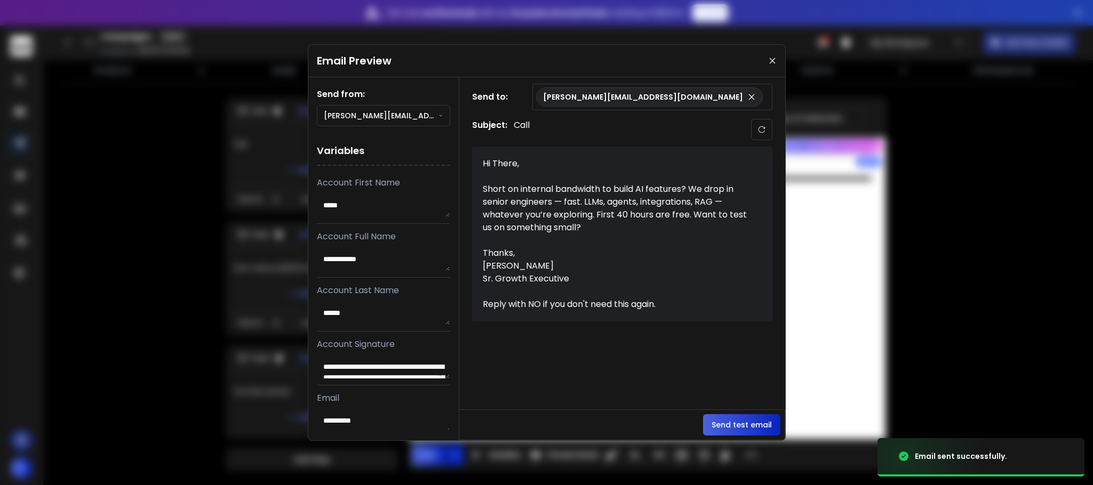
click at [748, 99] on icon at bounding box center [751, 97] width 6 height 6
click at [670, 99] on input at bounding box center [652, 96] width 233 height 19
click at [733, 423] on button "Send test email" at bounding box center [741, 424] width 77 height 21
click at [748, 98] on icon at bounding box center [751, 97] width 6 height 6
click at [671, 98] on div "[PERSON_NAME][EMAIL_ADDRESS][DOMAIN_NAME]" at bounding box center [649, 96] width 227 height 19
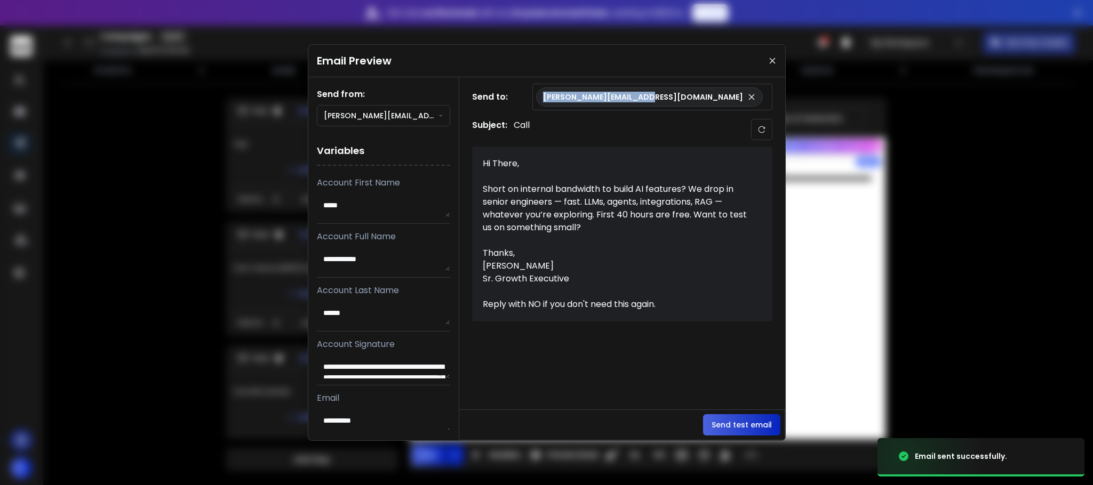
click at [730, 421] on button "Send test email" at bounding box center [741, 424] width 77 height 21
click at [747, 99] on icon at bounding box center [751, 97] width 9 height 9
click at [743, 426] on button "Send test email" at bounding box center [741, 424] width 77 height 21
click at [683, 101] on icon at bounding box center [687, 97] width 9 height 9
click at [703, 101] on input at bounding box center [819, 96] width 233 height 19
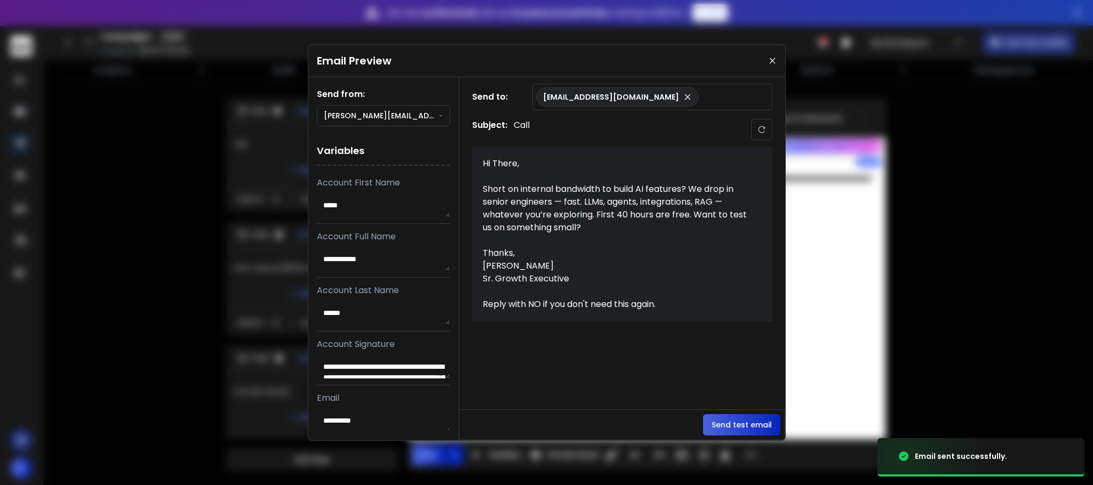
click at [752, 418] on button "Send test email" at bounding box center [741, 424] width 77 height 21
click at [683, 95] on icon at bounding box center [687, 97] width 9 height 9
click at [658, 95] on input at bounding box center [652, 96] width 233 height 19
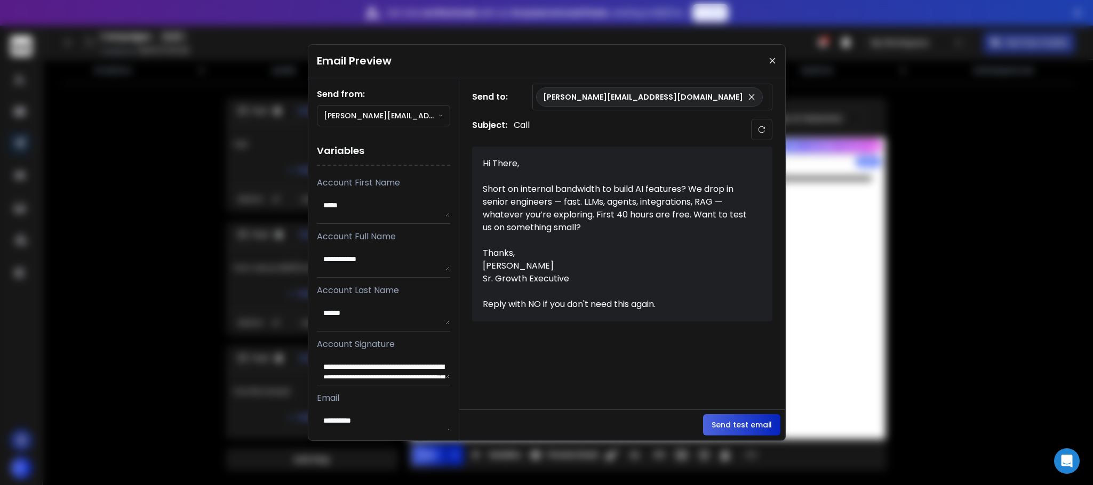
click at [747, 99] on icon at bounding box center [751, 97] width 9 height 9
click at [658, 99] on input at bounding box center [652, 96] width 233 height 19
click at [746, 424] on button "Send test email" at bounding box center [741, 424] width 77 height 21
click at [660, 98] on div "[PERSON_NAME][EMAIL_ADDRESS][DOMAIN_NAME]" at bounding box center [649, 96] width 227 height 19
click at [747, 98] on icon at bounding box center [751, 97] width 9 height 9
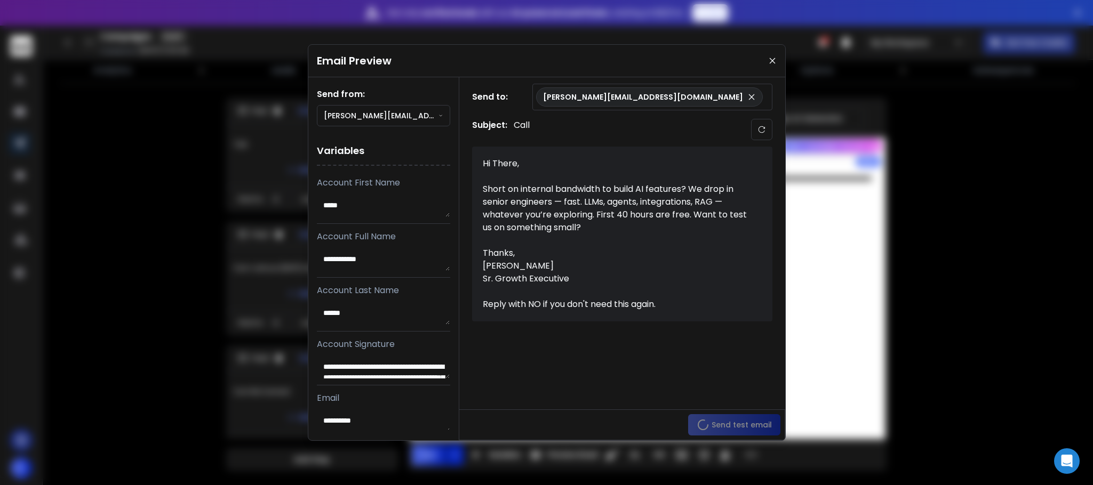
click at [767, 98] on input at bounding box center [883, 96] width 233 height 19
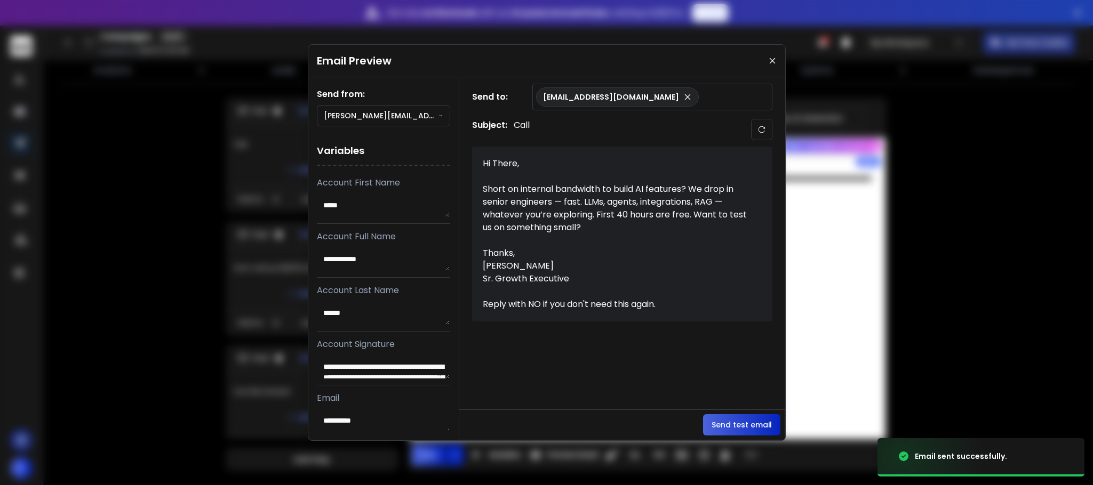
click at [741, 424] on button "Send test email" at bounding box center [741, 424] width 77 height 21
click at [684, 97] on icon at bounding box center [687, 97] width 6 height 6
click at [703, 97] on input at bounding box center [819, 96] width 233 height 19
click at [755, 426] on button "Send test email" at bounding box center [741, 424] width 77 height 21
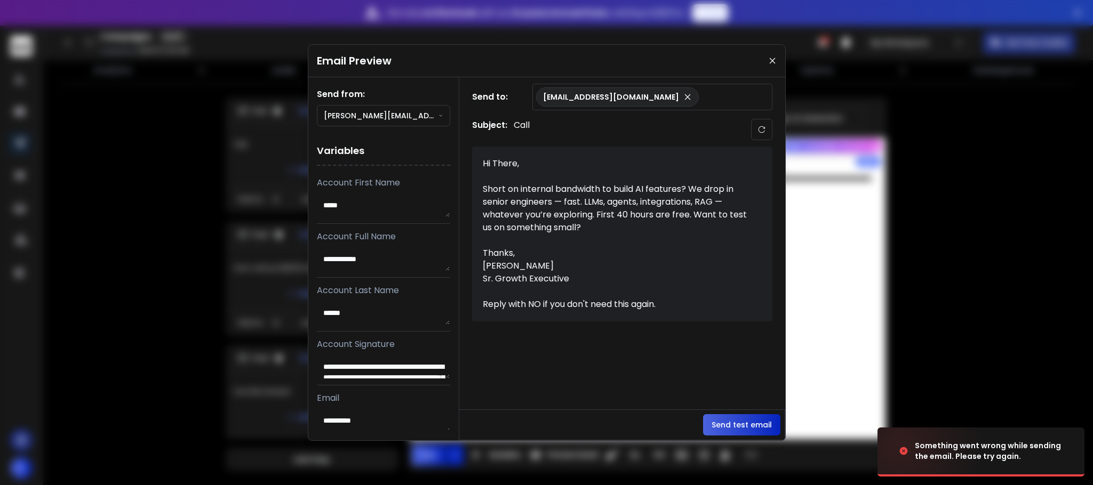
click at [683, 93] on icon at bounding box center [687, 97] width 9 height 9
click at [735, 431] on button "Send test email" at bounding box center [741, 424] width 77 height 21
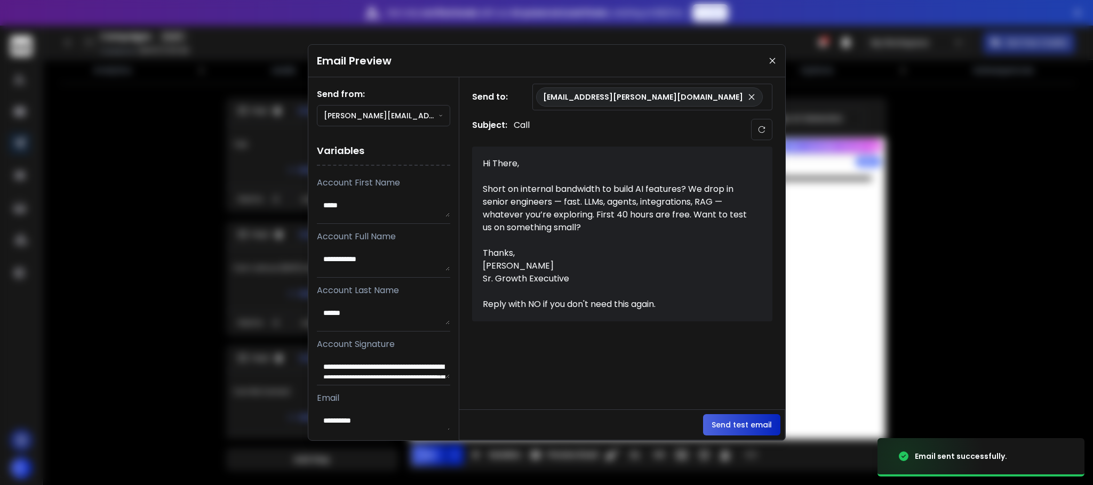
click at [747, 97] on icon at bounding box center [751, 97] width 9 height 9
click at [629, 97] on input at bounding box center [652, 96] width 233 height 19
click at [760, 424] on button "Send test email" at bounding box center [741, 424] width 77 height 21
click at [683, 93] on icon at bounding box center [687, 97] width 9 height 9
click at [667, 93] on input at bounding box center [652, 96] width 233 height 19
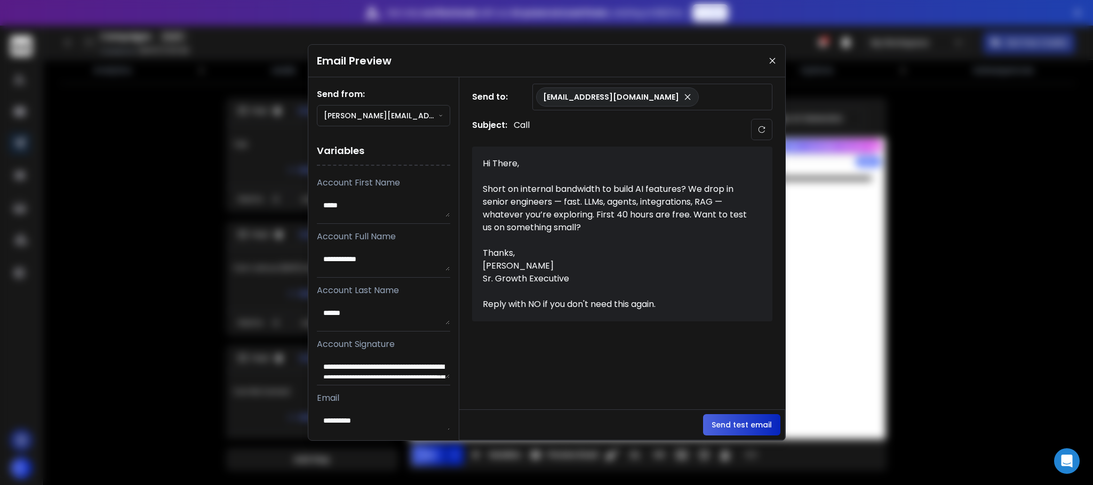
click at [768, 429] on button "Send test email" at bounding box center [741, 424] width 77 height 21
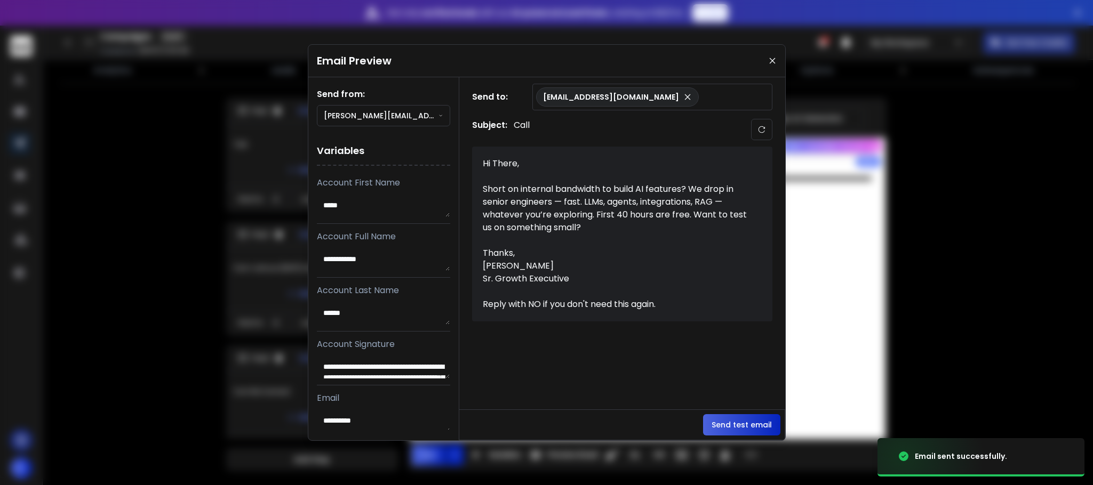
click at [683, 99] on icon at bounding box center [687, 97] width 9 height 9
click at [703, 99] on input at bounding box center [819, 96] width 233 height 19
click at [736, 424] on button "Send test email" at bounding box center [741, 424] width 77 height 21
click at [747, 94] on icon at bounding box center [751, 97] width 9 height 9
click at [851, 95] on icon at bounding box center [854, 97] width 6 height 6
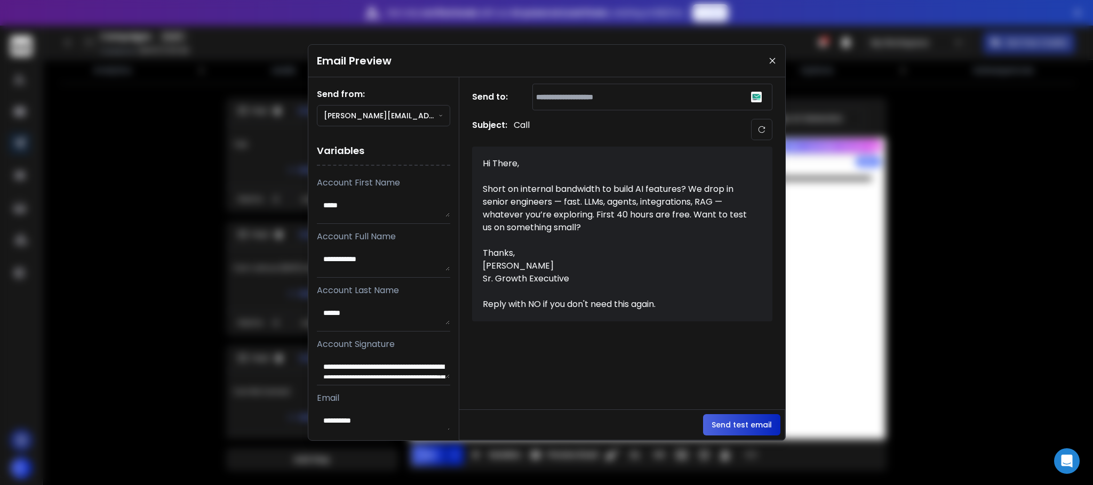
click at [749, 428] on button "Send test email" at bounding box center [741, 424] width 77 height 21
click at [632, 92] on input at bounding box center [652, 96] width 233 height 19
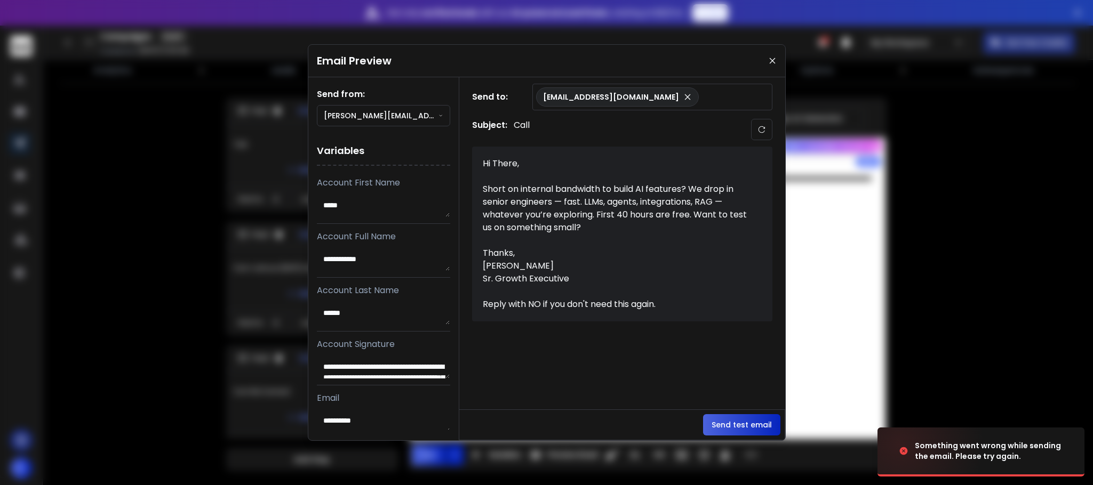
click at [752, 422] on button "Send test email" at bounding box center [741, 424] width 77 height 21
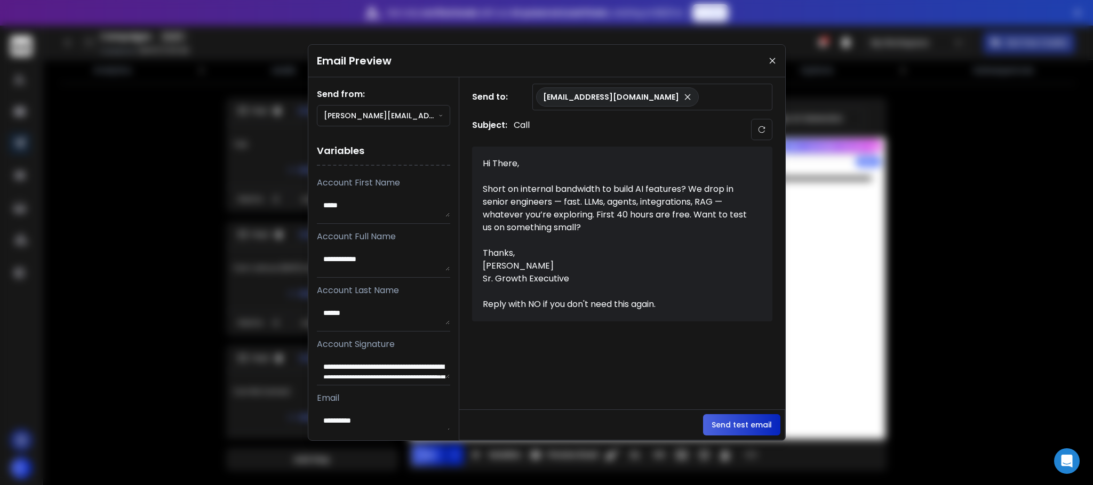
click at [634, 94] on div "[EMAIL_ADDRESS][DOMAIN_NAME]" at bounding box center [617, 96] width 163 height 19
click at [683, 93] on icon at bounding box center [687, 97] width 9 height 9
click at [632, 93] on input at bounding box center [652, 96] width 233 height 19
click at [733, 422] on button "Send test email" at bounding box center [741, 424] width 77 height 21
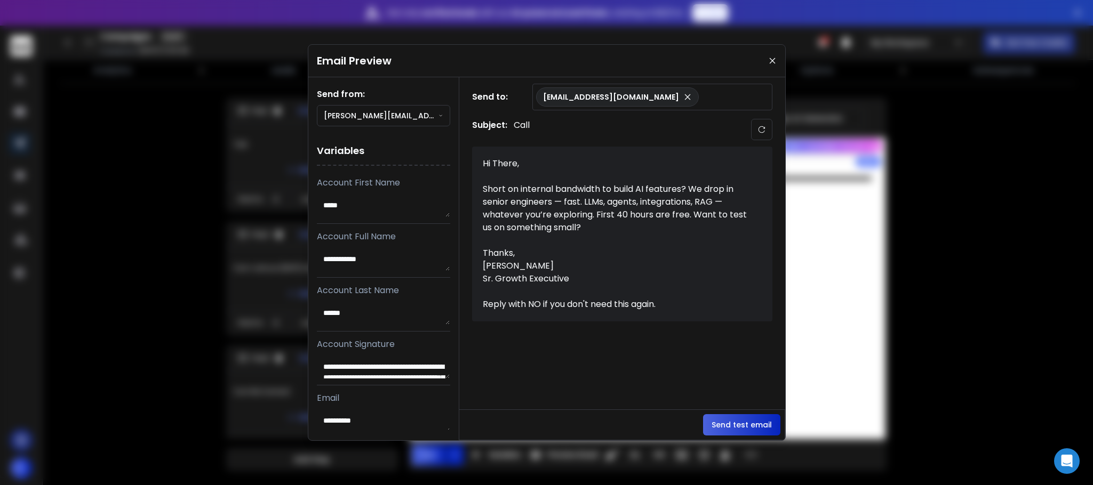
click at [683, 99] on icon at bounding box center [687, 97] width 9 height 9
click at [703, 99] on input at bounding box center [819, 96] width 233 height 19
click at [758, 427] on button "Send test email" at bounding box center [741, 424] width 77 height 21
click at [683, 97] on icon at bounding box center [687, 97] width 9 height 9
click at [703, 97] on input at bounding box center [819, 96] width 233 height 19
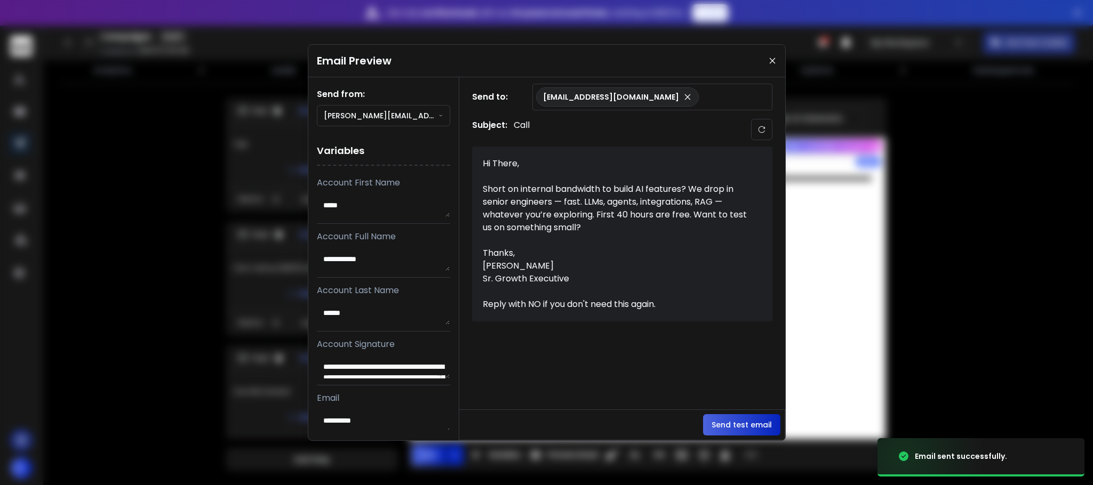
click at [746, 424] on button "Send test email" at bounding box center [741, 424] width 77 height 21
click at [683, 98] on icon at bounding box center [687, 97] width 9 height 9
click at [703, 98] on input at bounding box center [819, 96] width 233 height 19
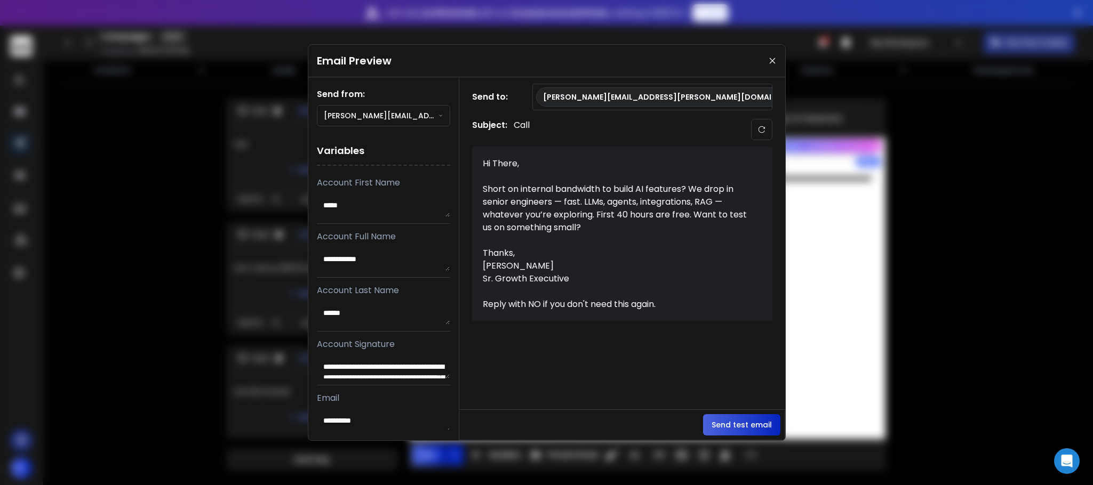
click at [744, 416] on button "Send test email" at bounding box center [741, 424] width 77 height 21
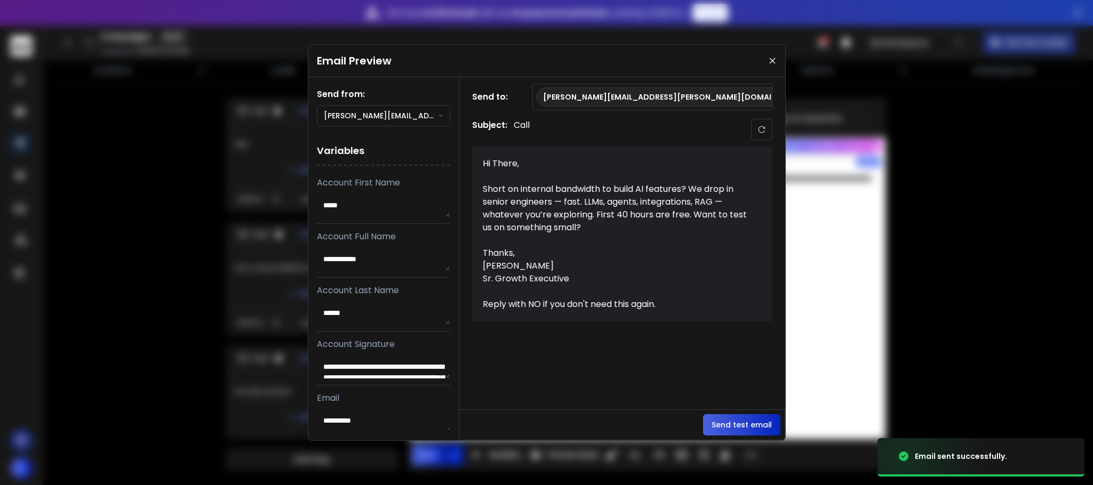
click at [811, 93] on icon at bounding box center [815, 97] width 9 height 9
click at [674, 93] on input at bounding box center [652, 96] width 233 height 19
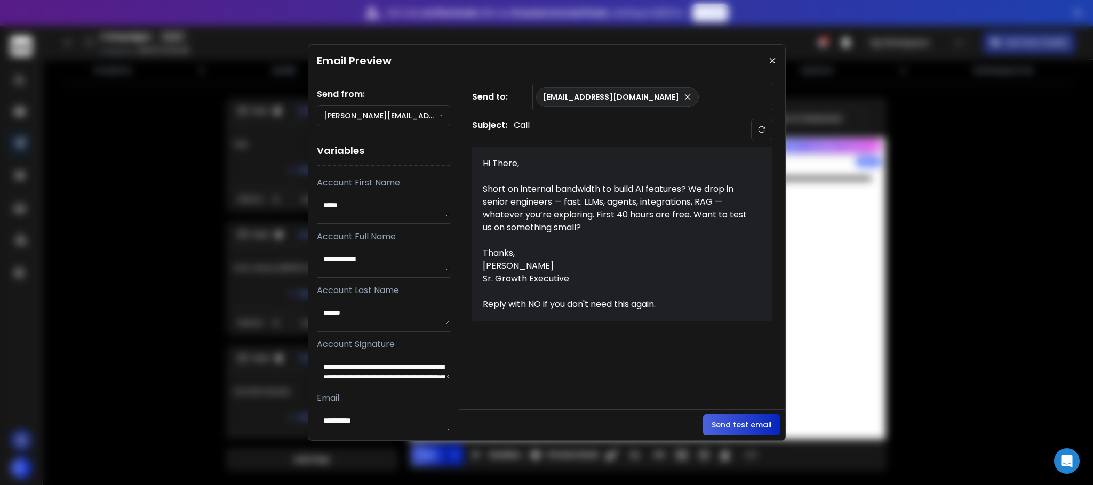
click at [744, 426] on button "Send test email" at bounding box center [741, 424] width 77 height 21
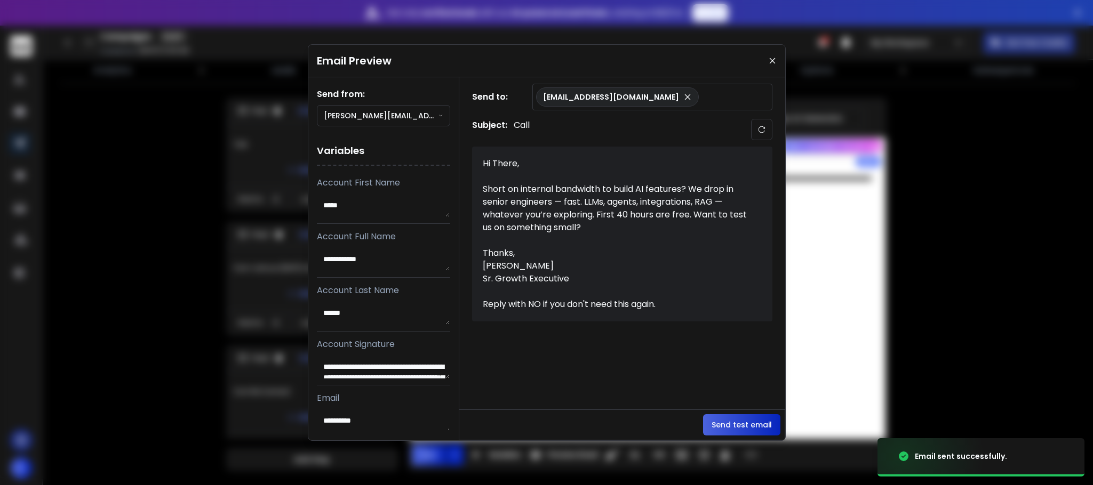
click at [744, 426] on button "Send test email" at bounding box center [741, 424] width 77 height 21
click at [683, 98] on icon at bounding box center [687, 97] width 9 height 9
click at [727, 427] on button "Send test email" at bounding box center [741, 424] width 77 height 21
click at [748, 99] on icon at bounding box center [751, 97] width 6 height 6
click at [728, 426] on button "Send test email" at bounding box center [741, 424] width 77 height 21
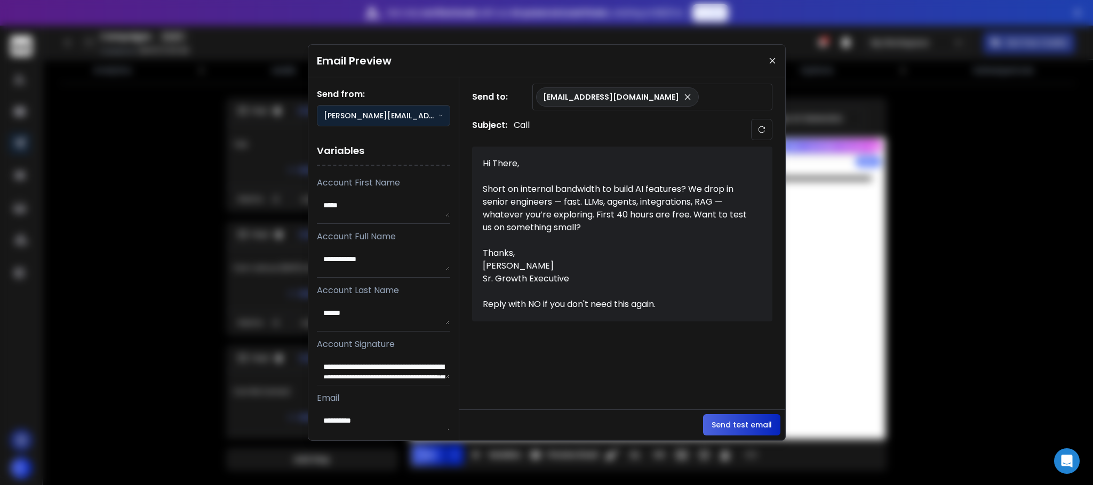
click at [384, 115] on p "[PERSON_NAME][EMAIL_ADDRESS][PERSON_NAME][DOMAIN_NAME]" at bounding box center [381, 115] width 115 height 11
type input "**********"
click at [422, 66] on div "Email Preview" at bounding box center [546, 61] width 477 height 32
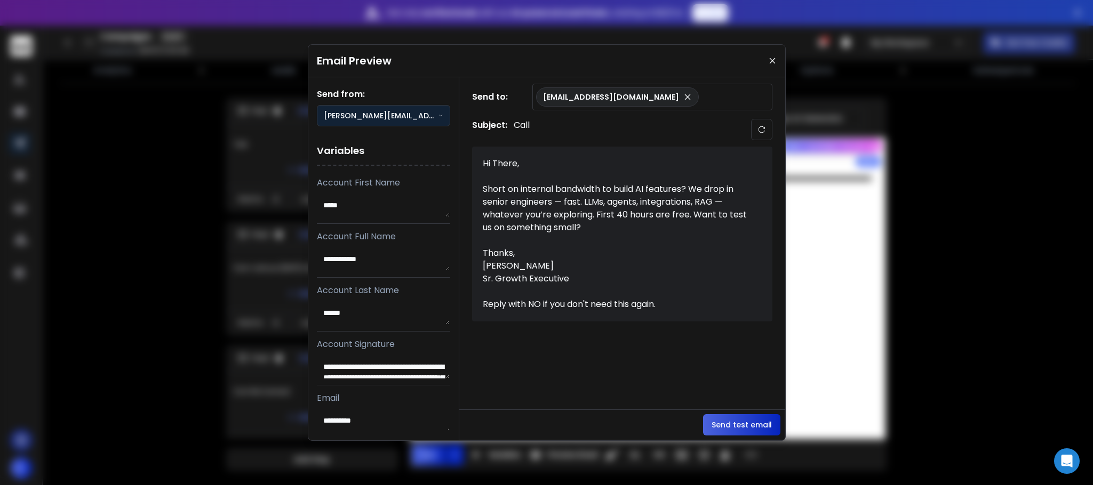
click at [415, 106] on button "[PERSON_NAME][EMAIL_ADDRESS][PERSON_NAME][DOMAIN_NAME]" at bounding box center [383, 115] width 133 height 21
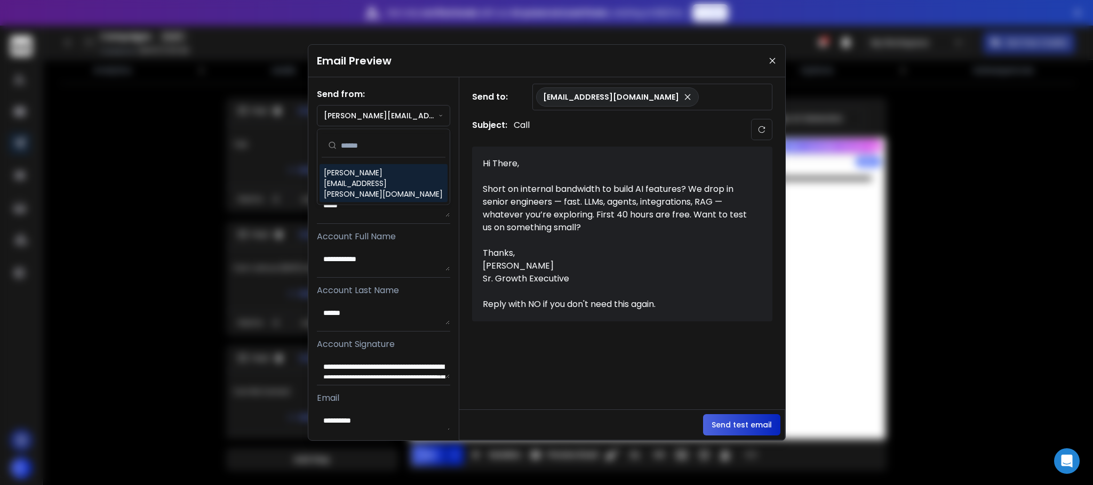
click at [394, 178] on div "[PERSON_NAME][EMAIL_ADDRESS][PERSON_NAME][DOMAIN_NAME]" at bounding box center [383, 183] width 119 height 32
click at [683, 98] on icon at bounding box center [687, 97] width 9 height 9
click at [703, 98] on input at bounding box center [819, 96] width 233 height 19
click at [767, 436] on div "Send test email" at bounding box center [622, 425] width 326 height 31
click at [768, 429] on button "Send test email" at bounding box center [741, 424] width 77 height 21
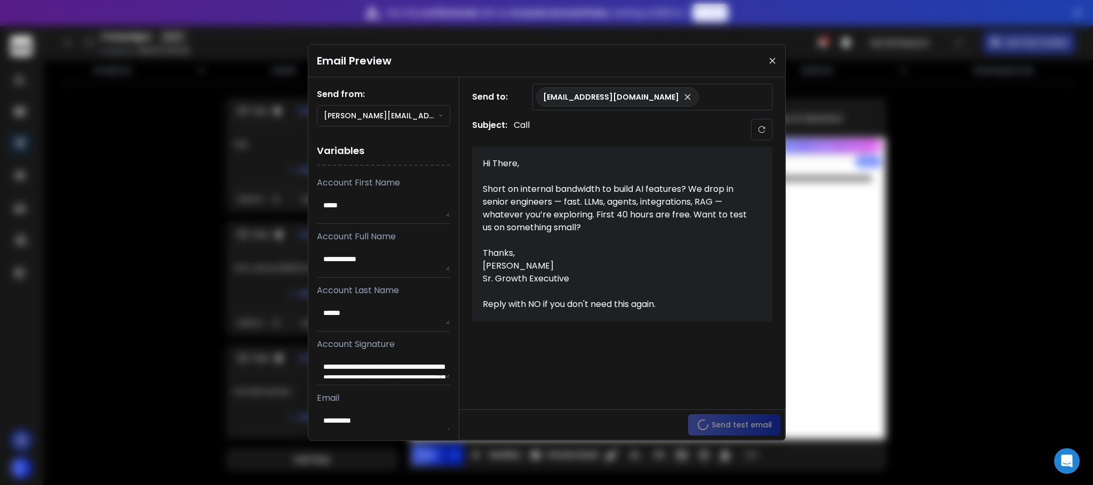
click at [598, 98] on div "[EMAIL_ADDRESS][DOMAIN_NAME]" at bounding box center [617, 96] width 163 height 19
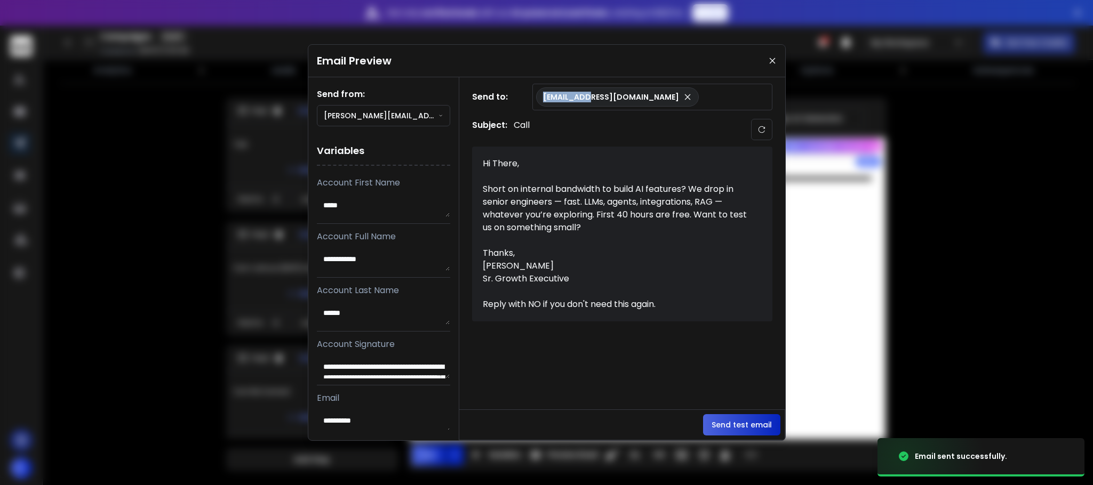
click at [598, 98] on div "[EMAIL_ADDRESS][DOMAIN_NAME]" at bounding box center [617, 96] width 163 height 19
click at [683, 99] on icon at bounding box center [687, 97] width 9 height 9
click at [767, 427] on button "Send test email" at bounding box center [741, 424] width 77 height 21
drag, startPoint x: 707, startPoint y: 103, endPoint x: 714, endPoint y: 94, distance: 11.0
click at [699, 101] on div "[EMAIL_ADDRESS][DOMAIN_NAME]" at bounding box center [617, 96] width 163 height 19
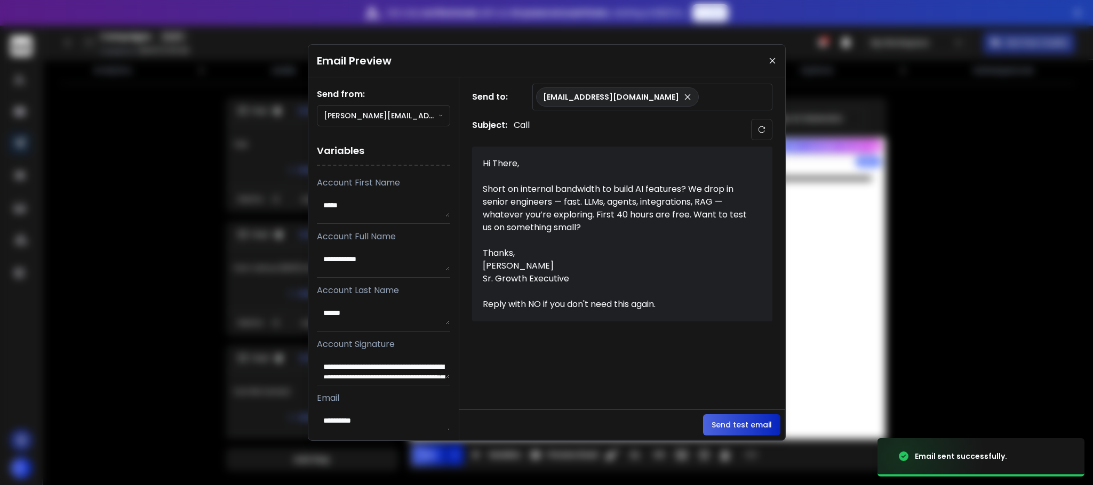
click at [692, 93] on icon at bounding box center [687, 97] width 9 height 9
click at [716, 93] on input at bounding box center [652, 96] width 233 height 19
